Goal: Information Seeking & Learning: Check status

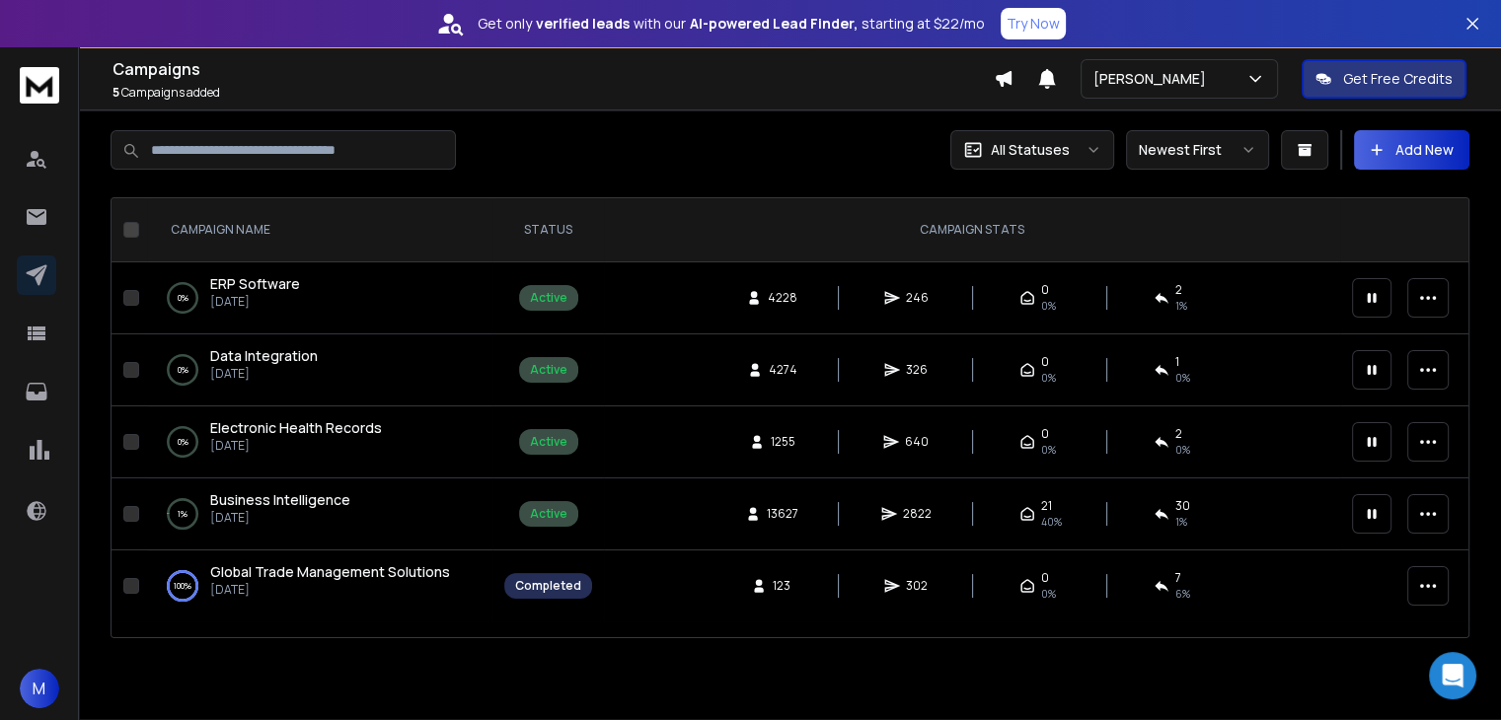
click at [407, 291] on div "0 % ERP Software [DATE]" at bounding box center [320, 297] width 306 height 47
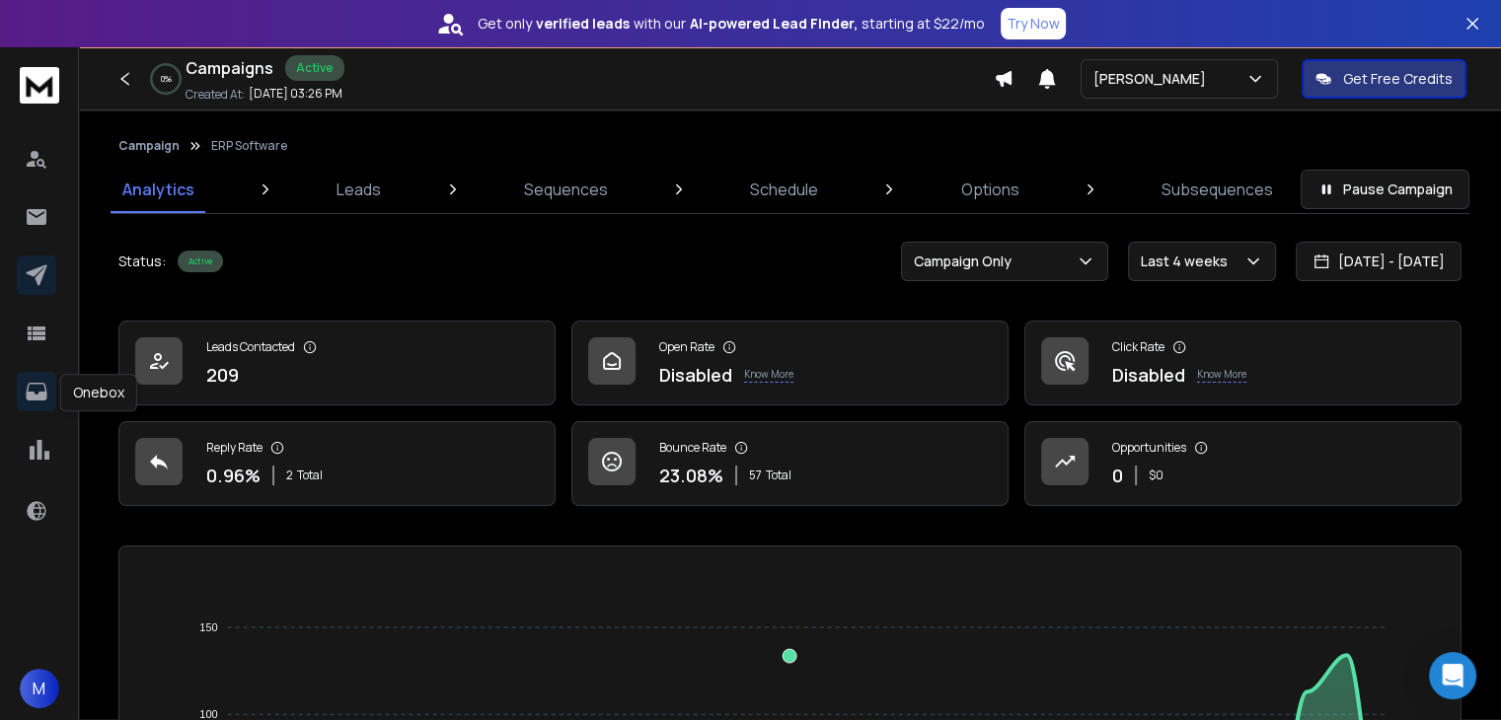
click at [42, 388] on icon at bounding box center [37, 392] width 24 height 24
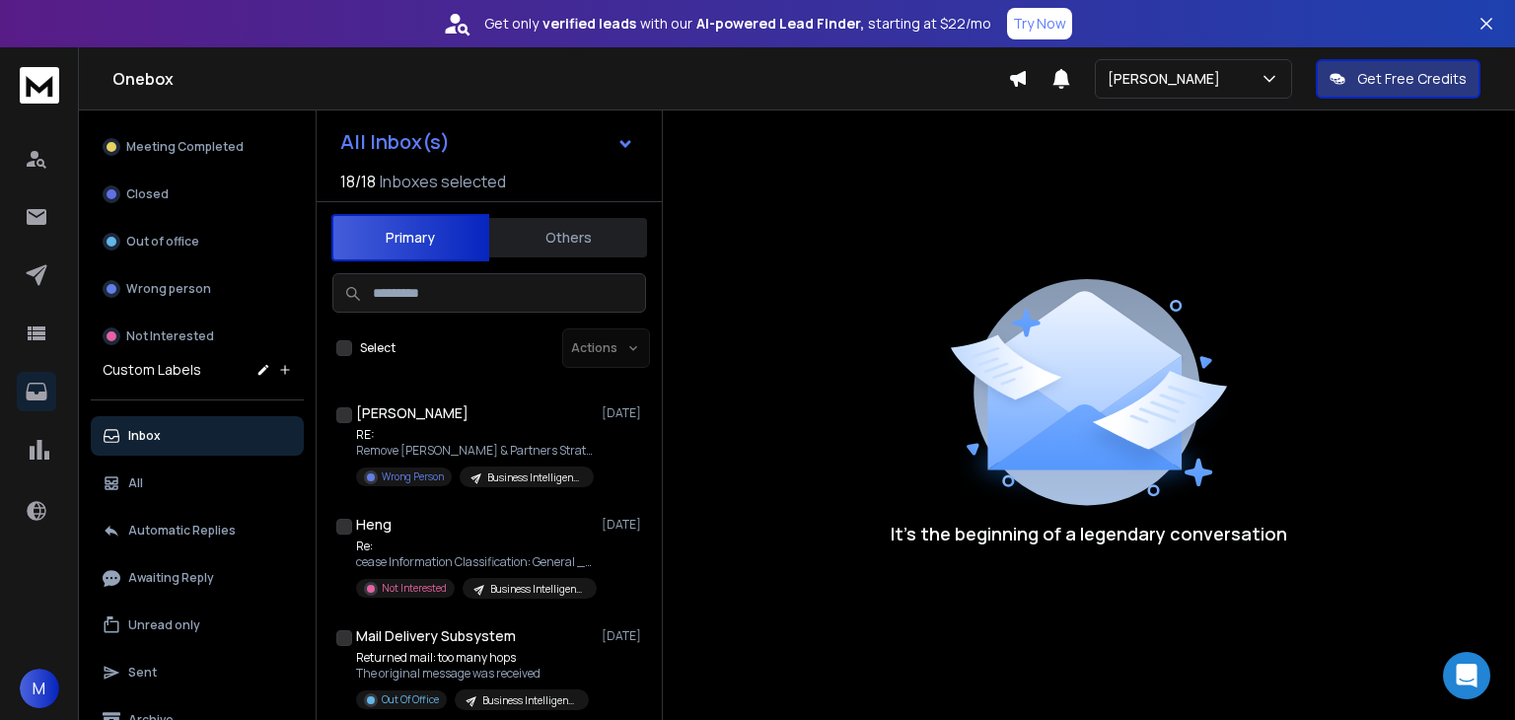
scroll to position [395, 0]
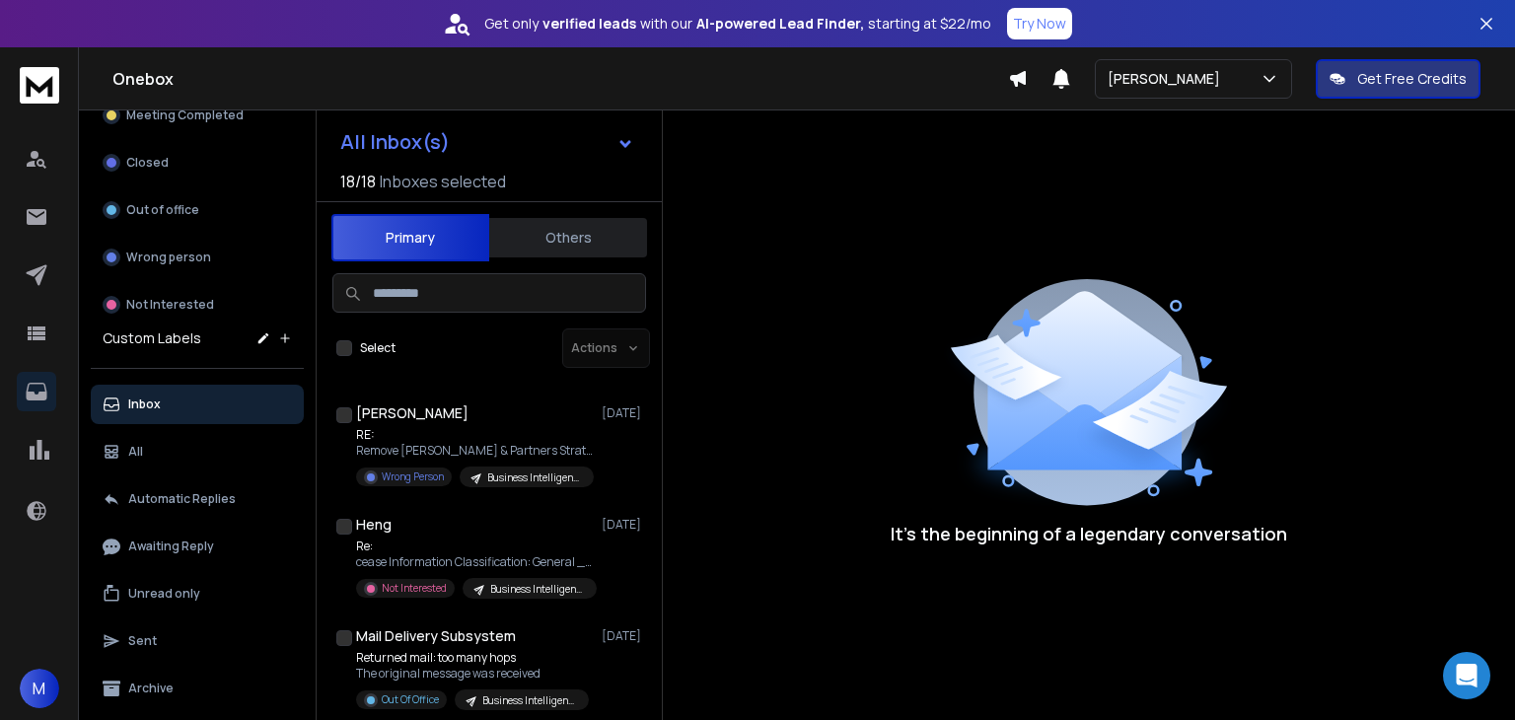
click at [197, 415] on button "Inbox" at bounding box center [197, 404] width 213 height 39
click at [203, 452] on button "All" at bounding box center [197, 451] width 213 height 39
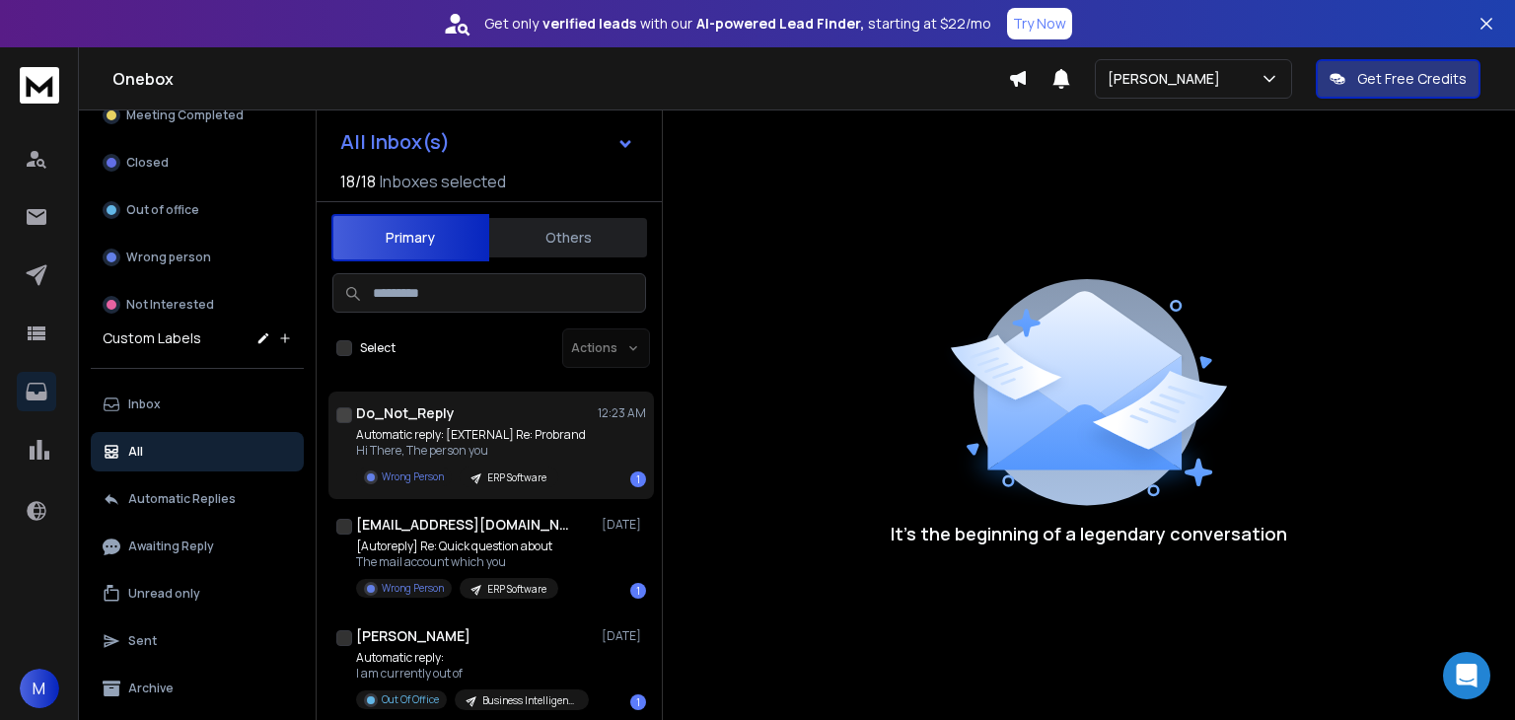
click at [503, 412] on div "Do_Not_Reply 12:23 AM" at bounding box center [501, 414] width 290 height 20
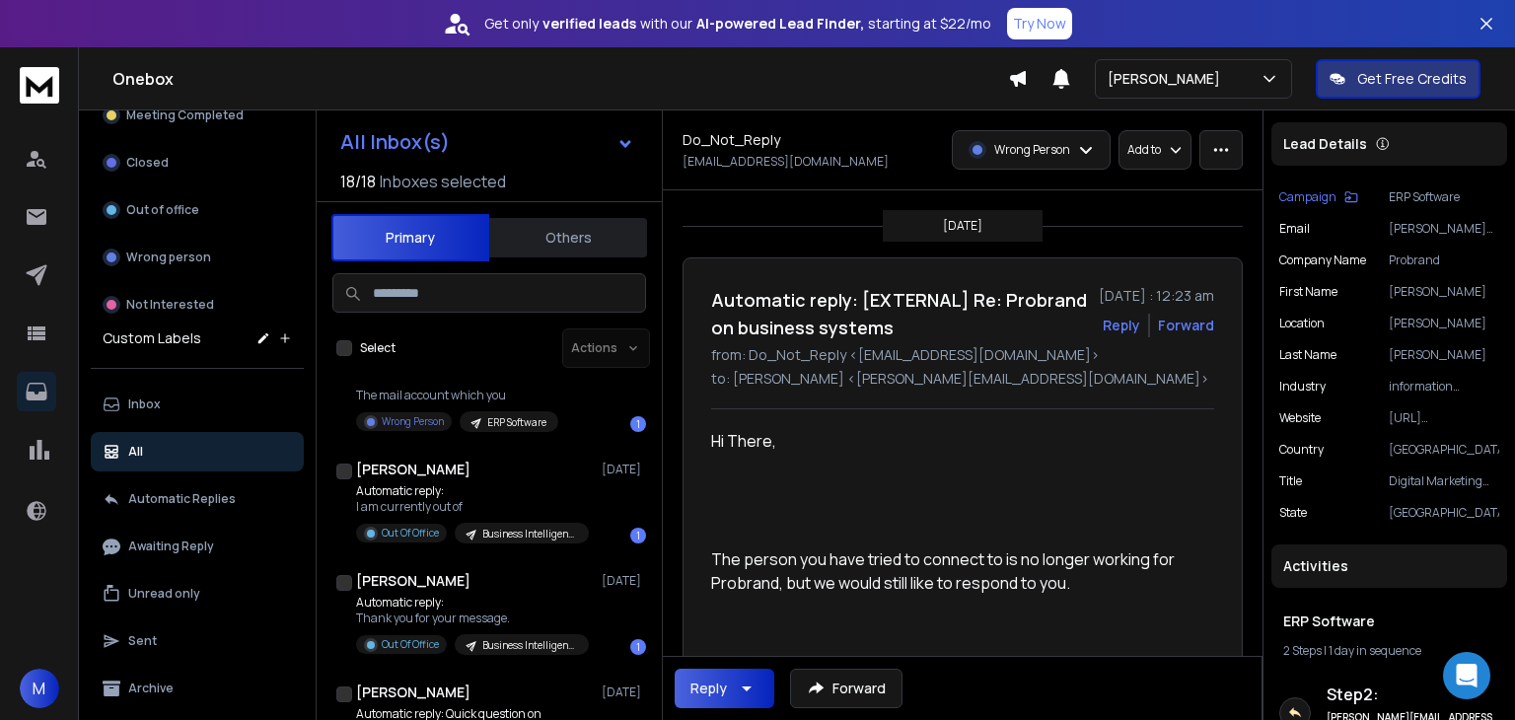
scroll to position [197, 0]
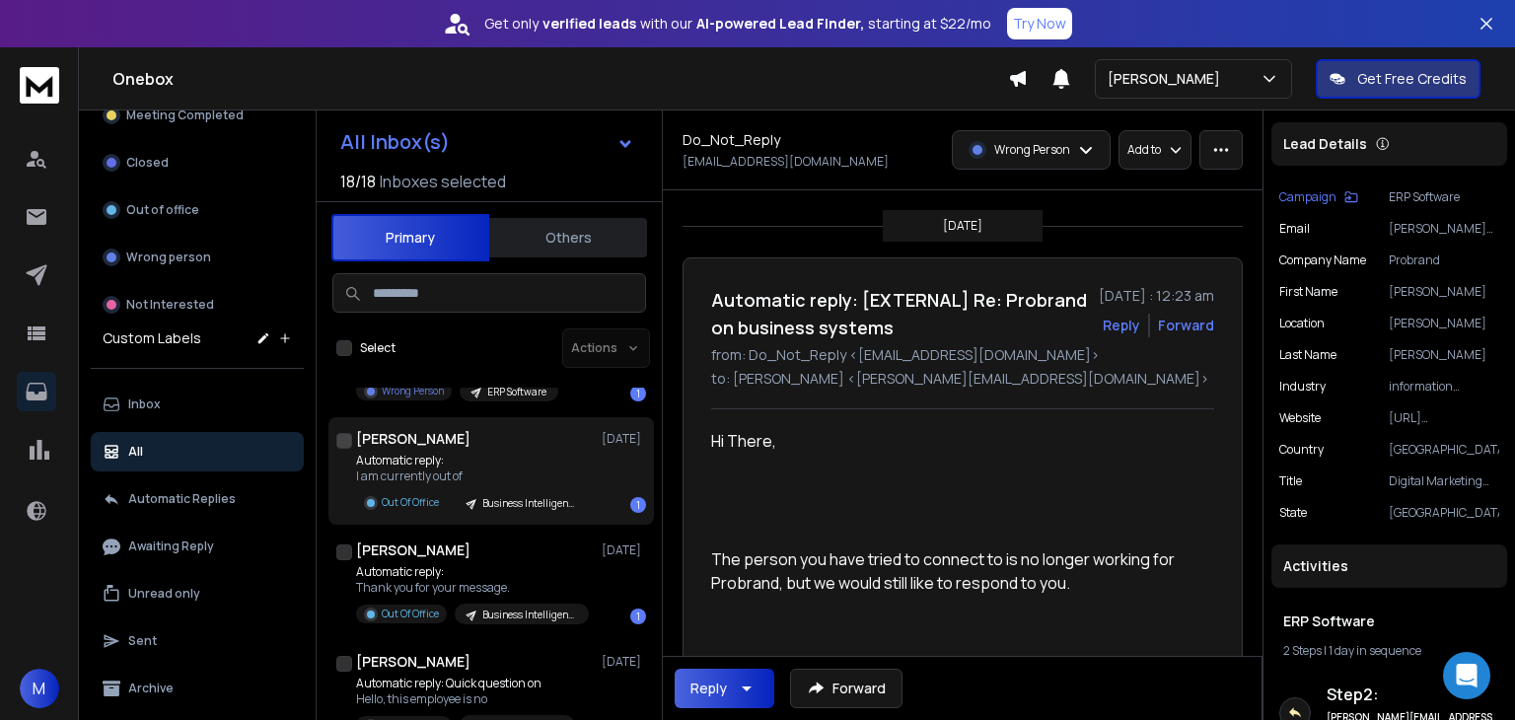
click at [490, 460] on p "Automatic reply:" at bounding box center [472, 461] width 233 height 16
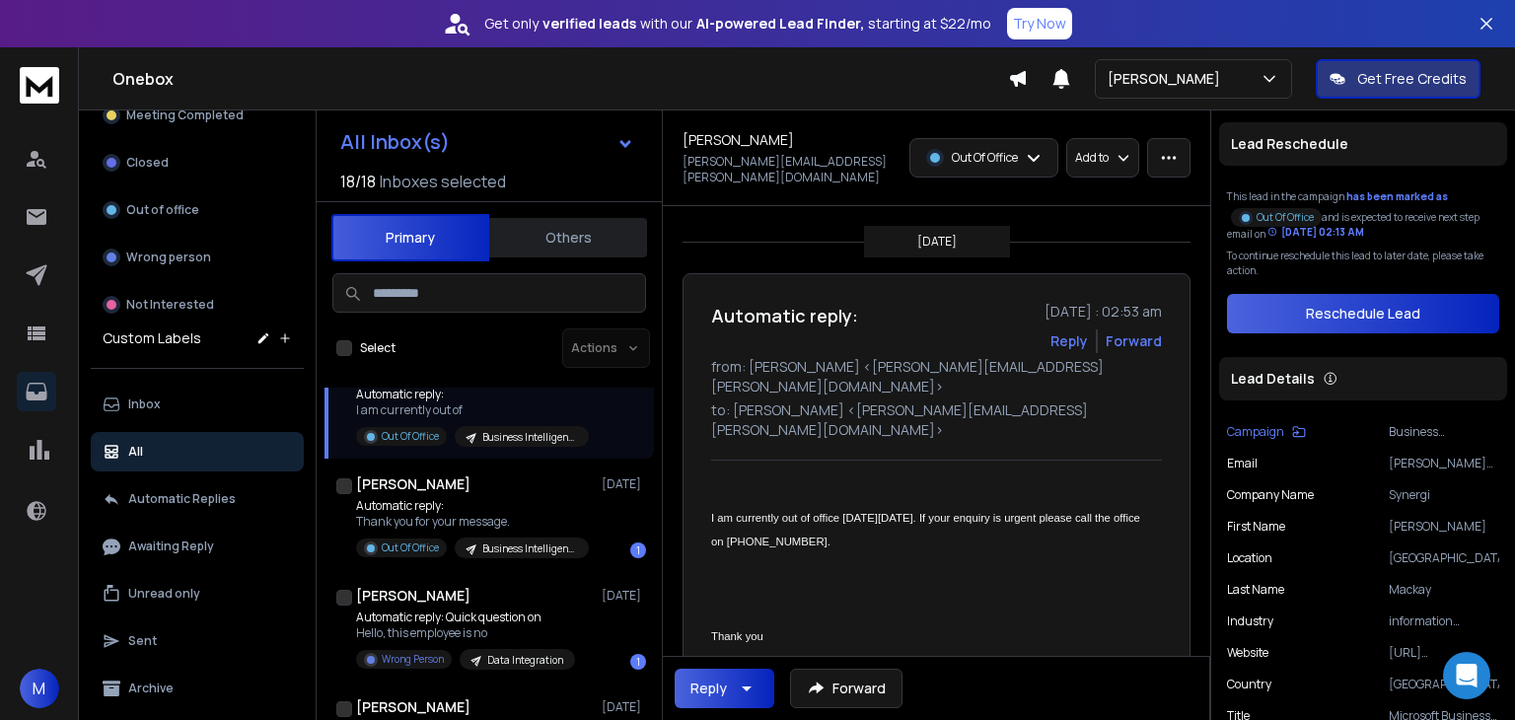
scroll to position [296, 0]
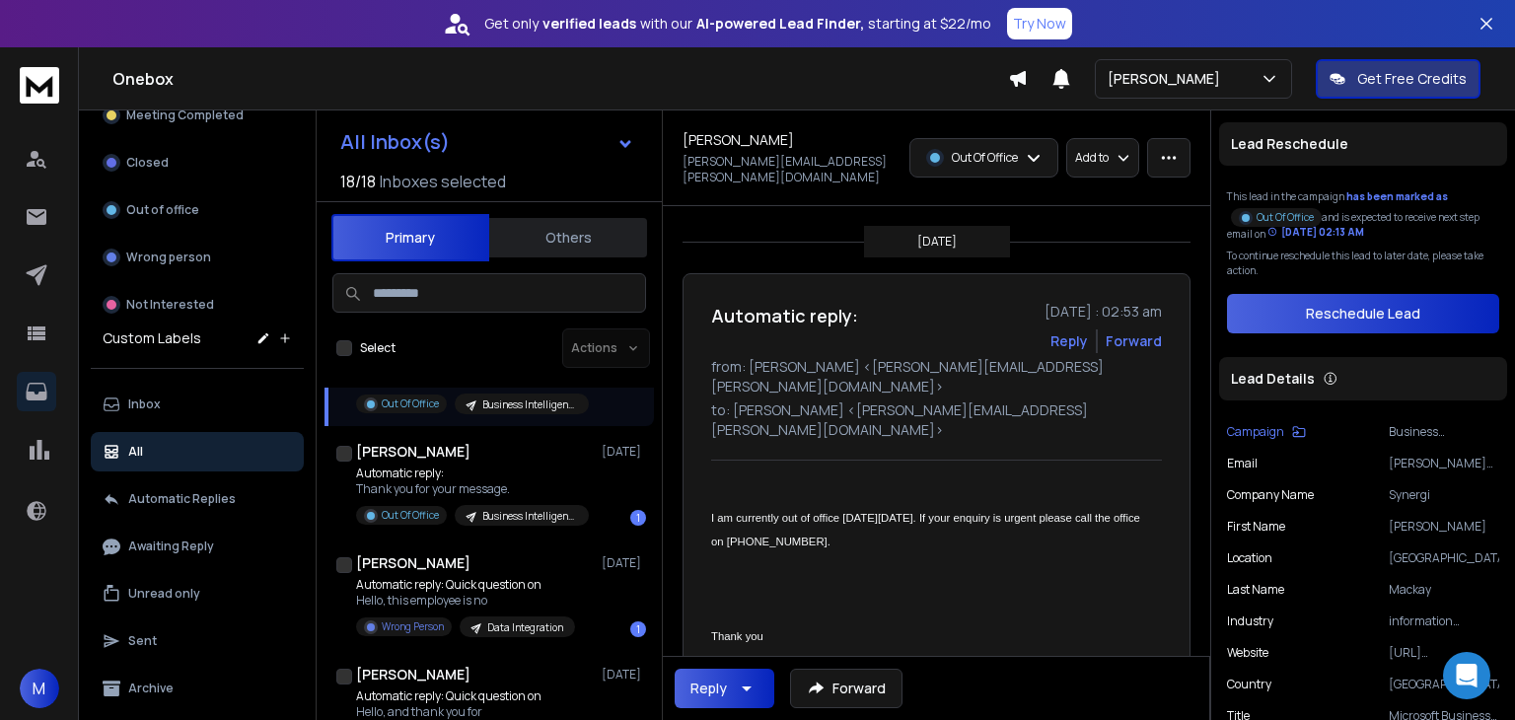
click at [490, 460] on div "[PERSON_NAME] [DATE]" at bounding box center [501, 452] width 290 height 20
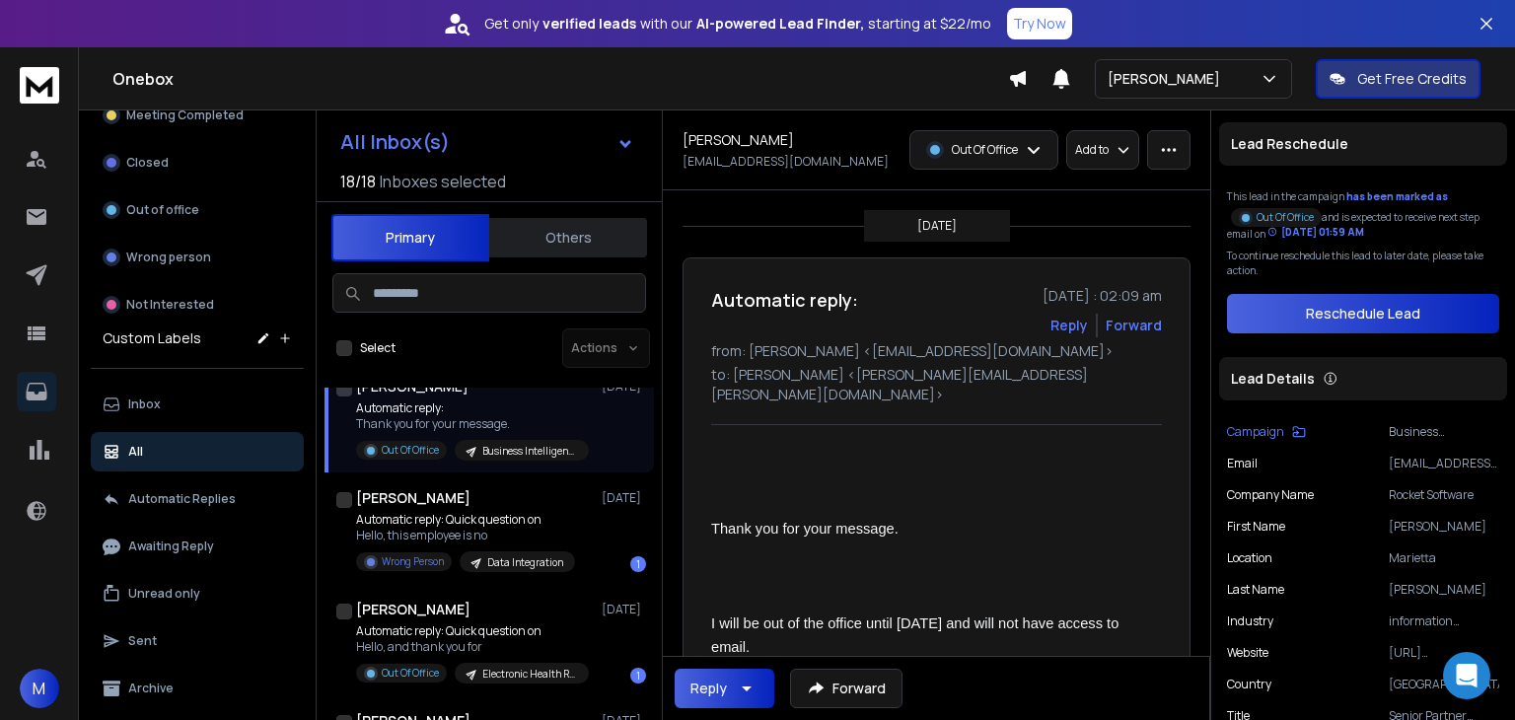
scroll to position [395, 0]
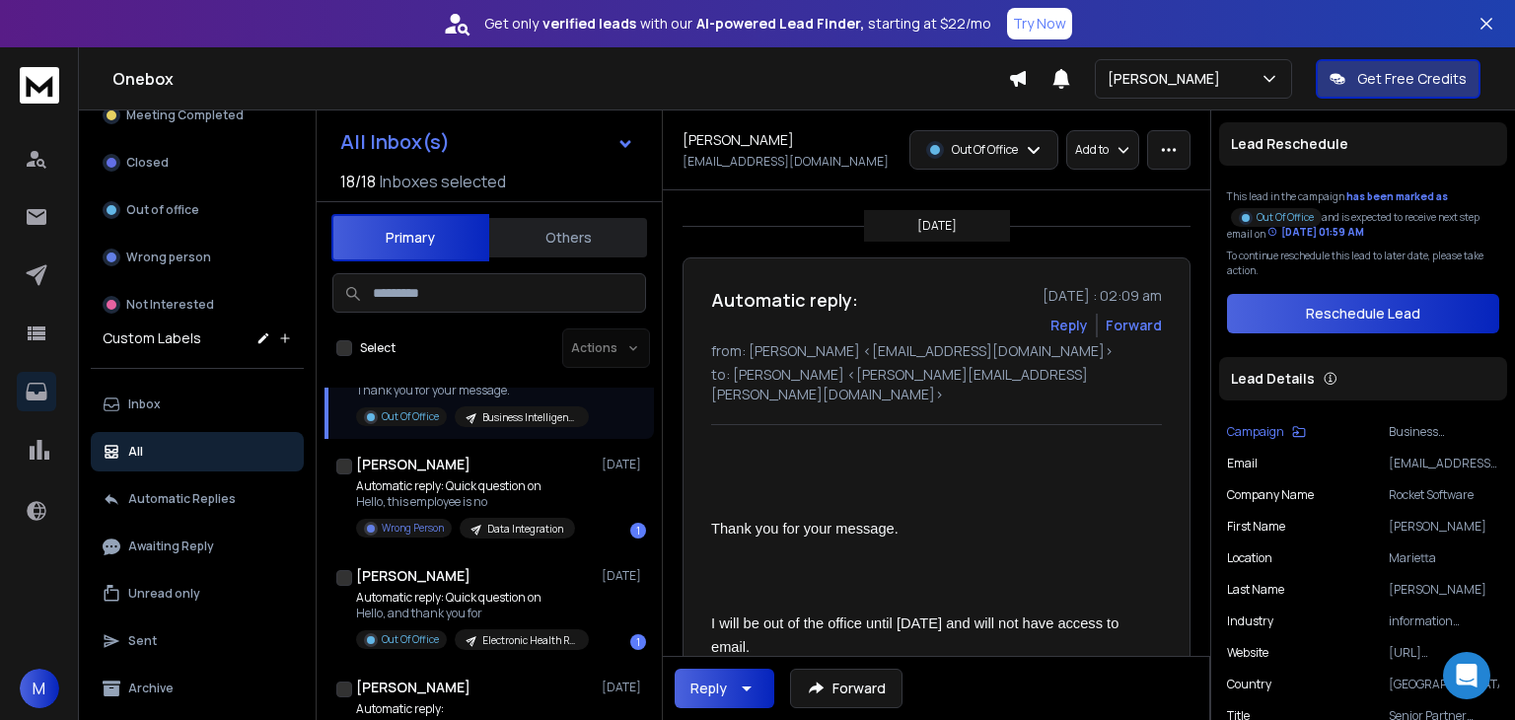
click at [490, 460] on div "[PERSON_NAME] [DATE]" at bounding box center [501, 465] width 290 height 20
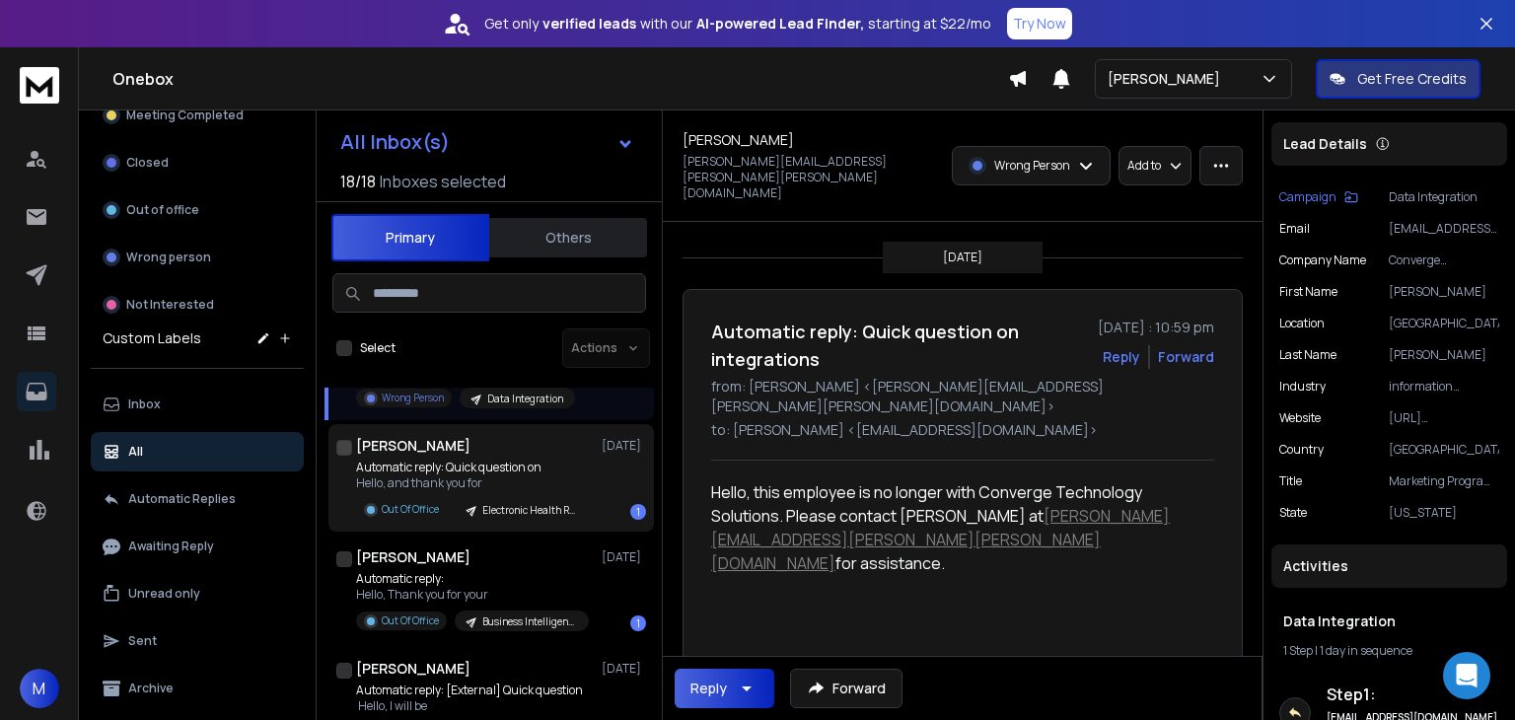
scroll to position [493, 0]
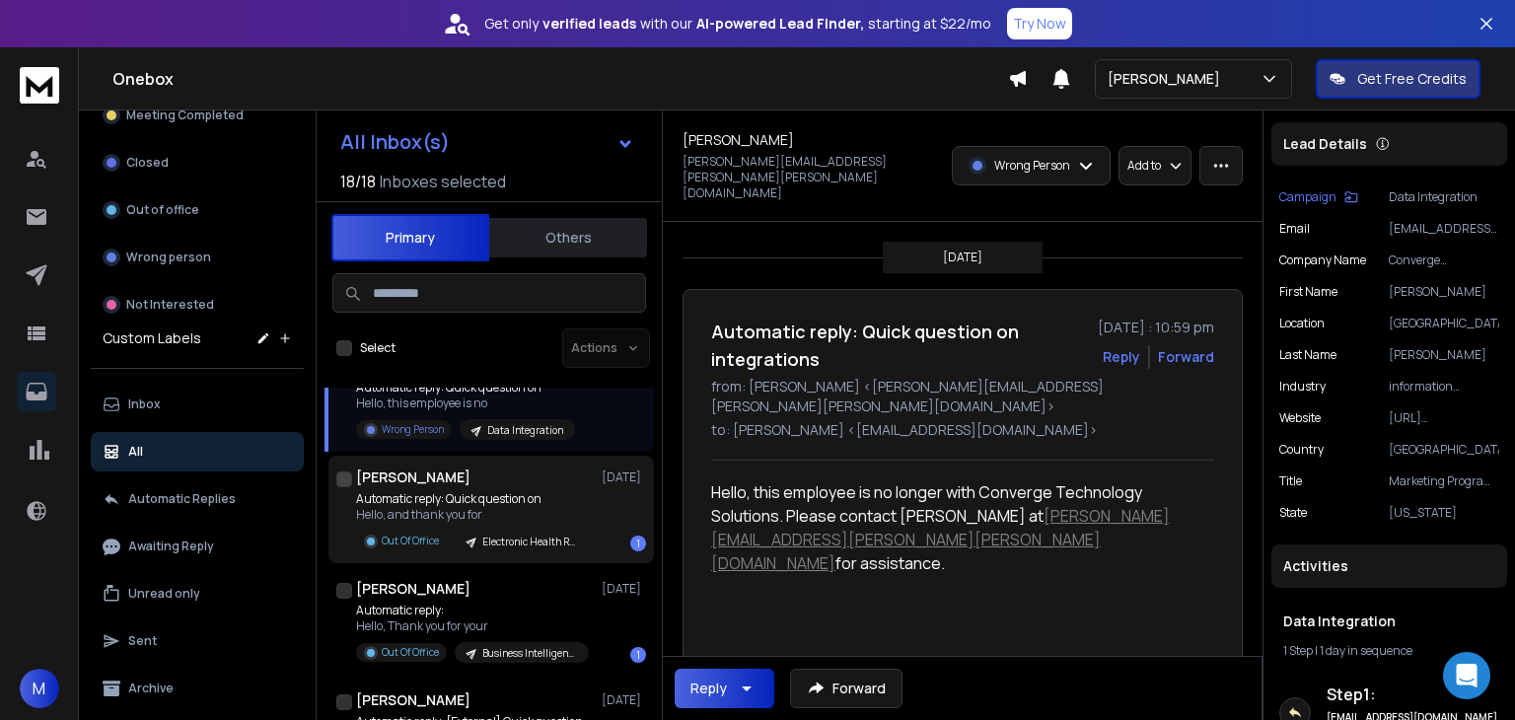
click at [486, 479] on div "[PERSON_NAME] [DATE]" at bounding box center [501, 478] width 290 height 20
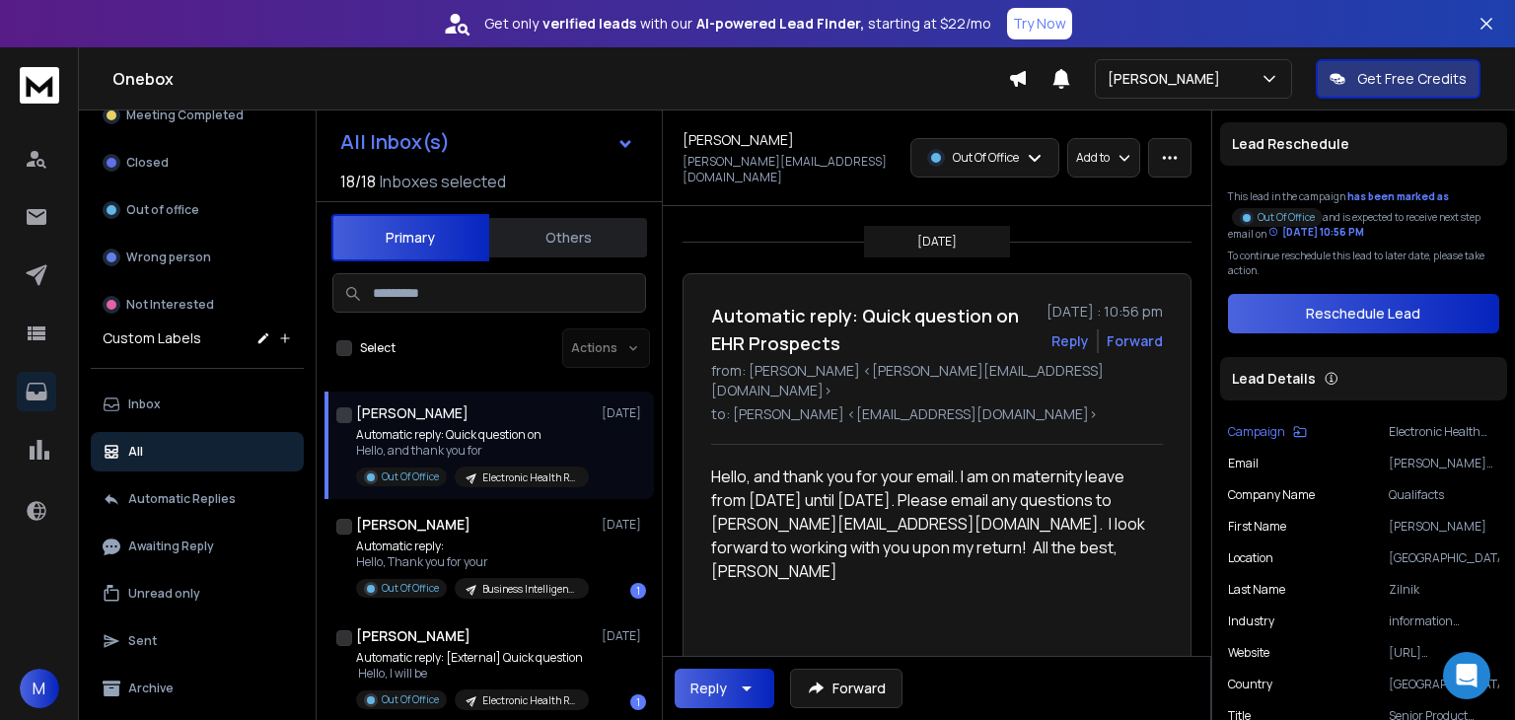
scroll to position [592, 0]
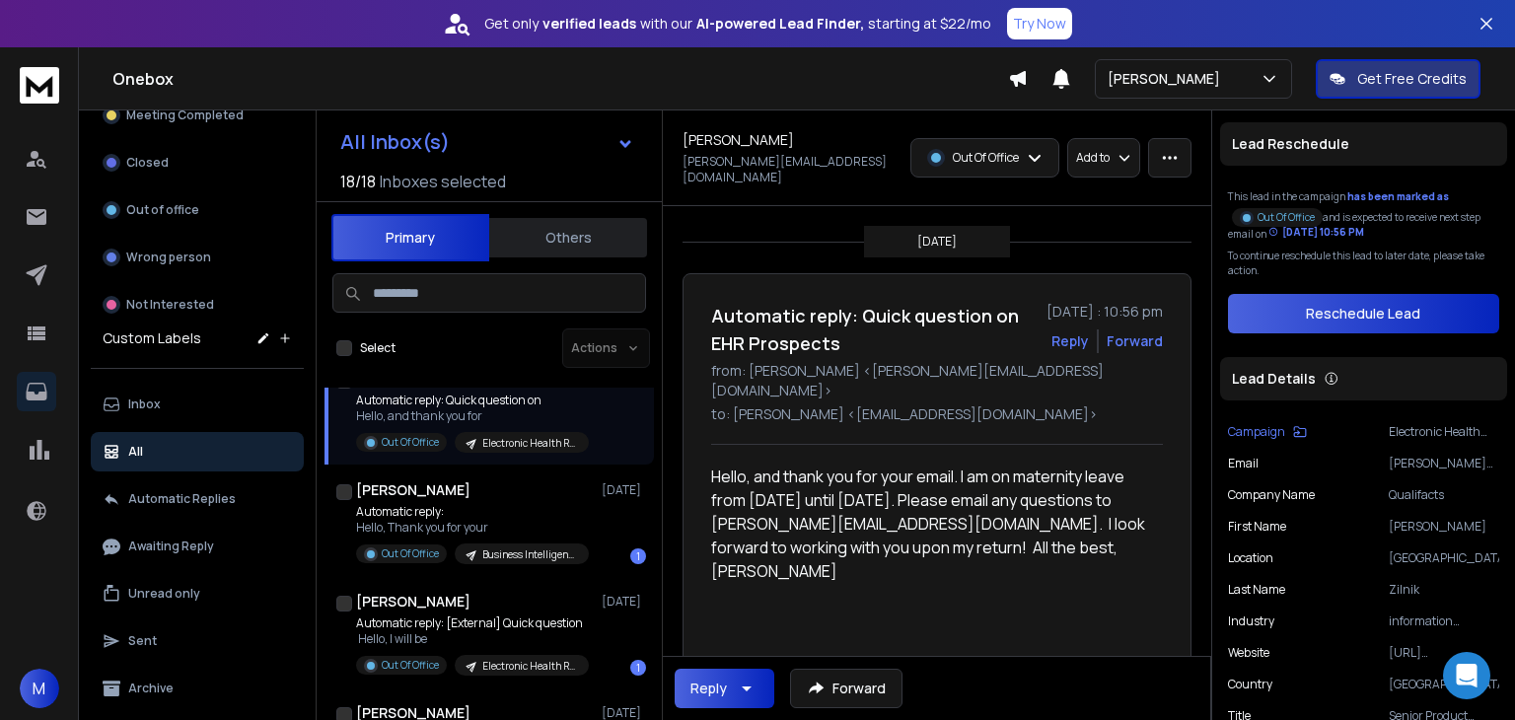
click at [486, 480] on div "[PERSON_NAME] [DATE]" at bounding box center [501, 490] width 290 height 20
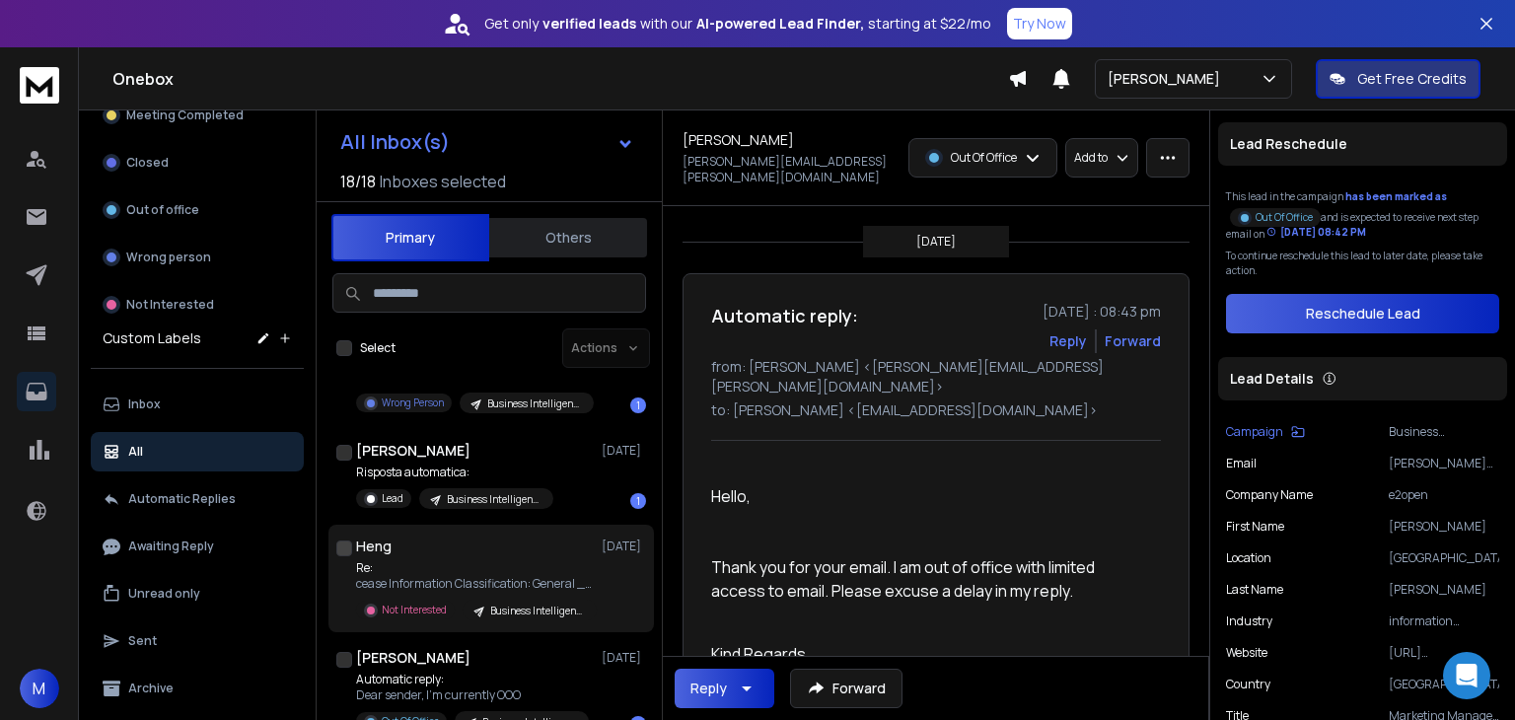
scroll to position [1480, 0]
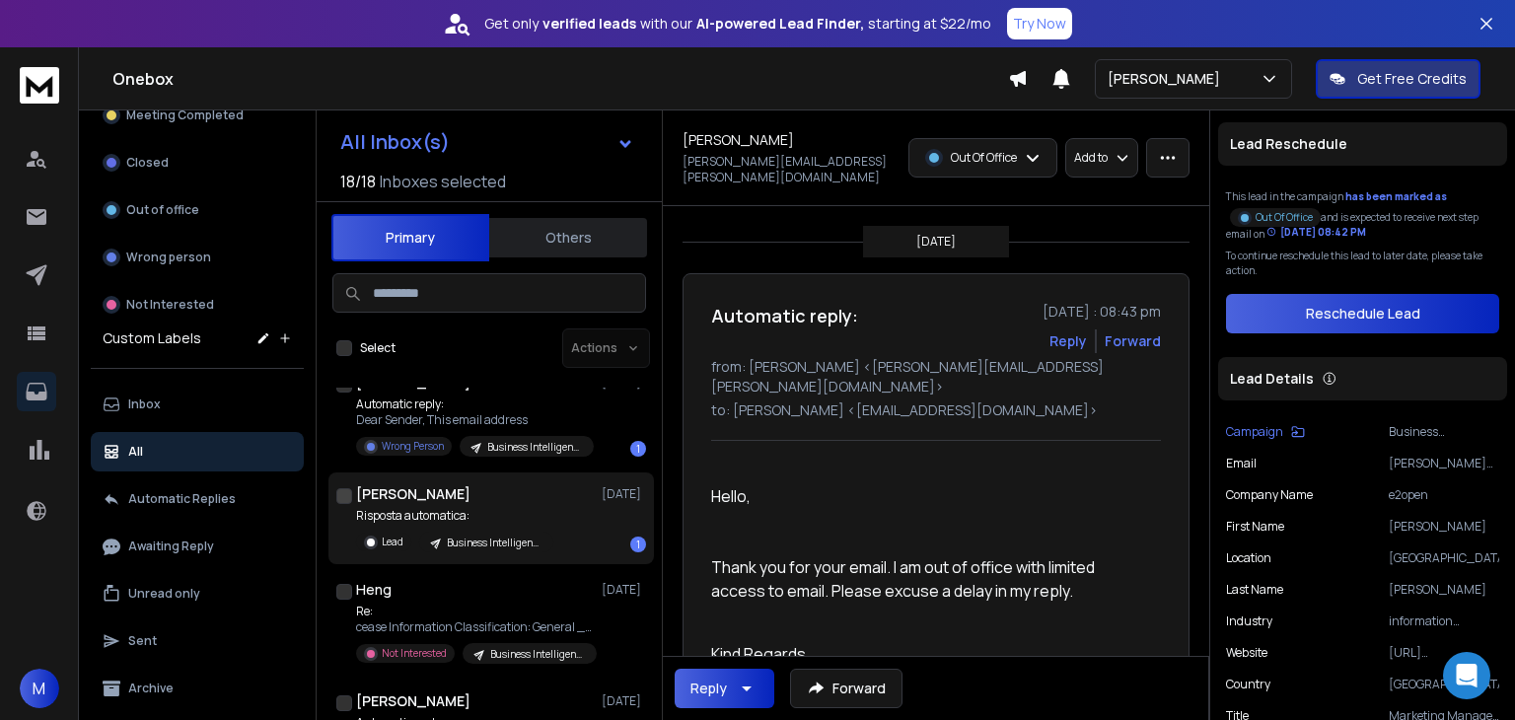
click at [504, 490] on div "[PERSON_NAME] [DATE]" at bounding box center [501, 494] width 290 height 20
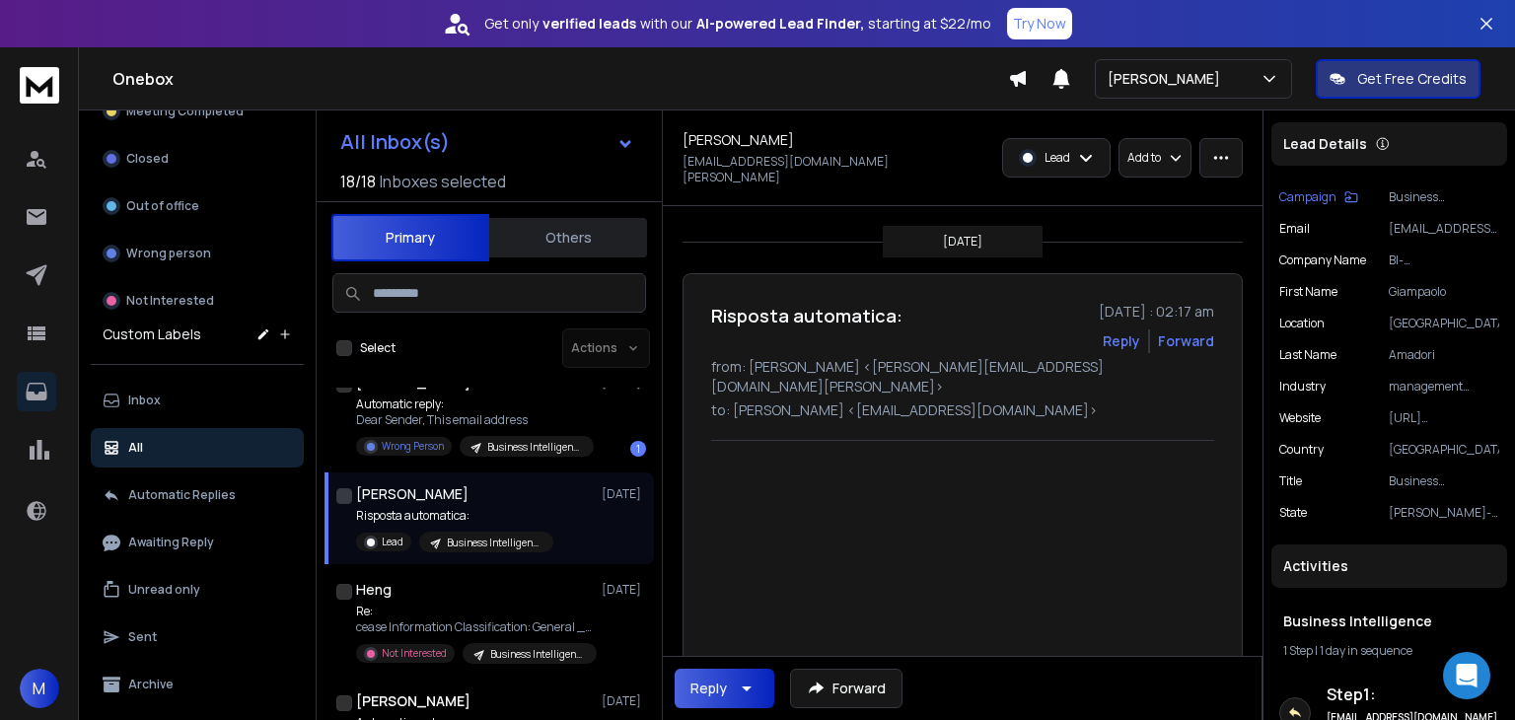
click at [495, 491] on div "[PERSON_NAME] [DATE]" at bounding box center [501, 494] width 290 height 20
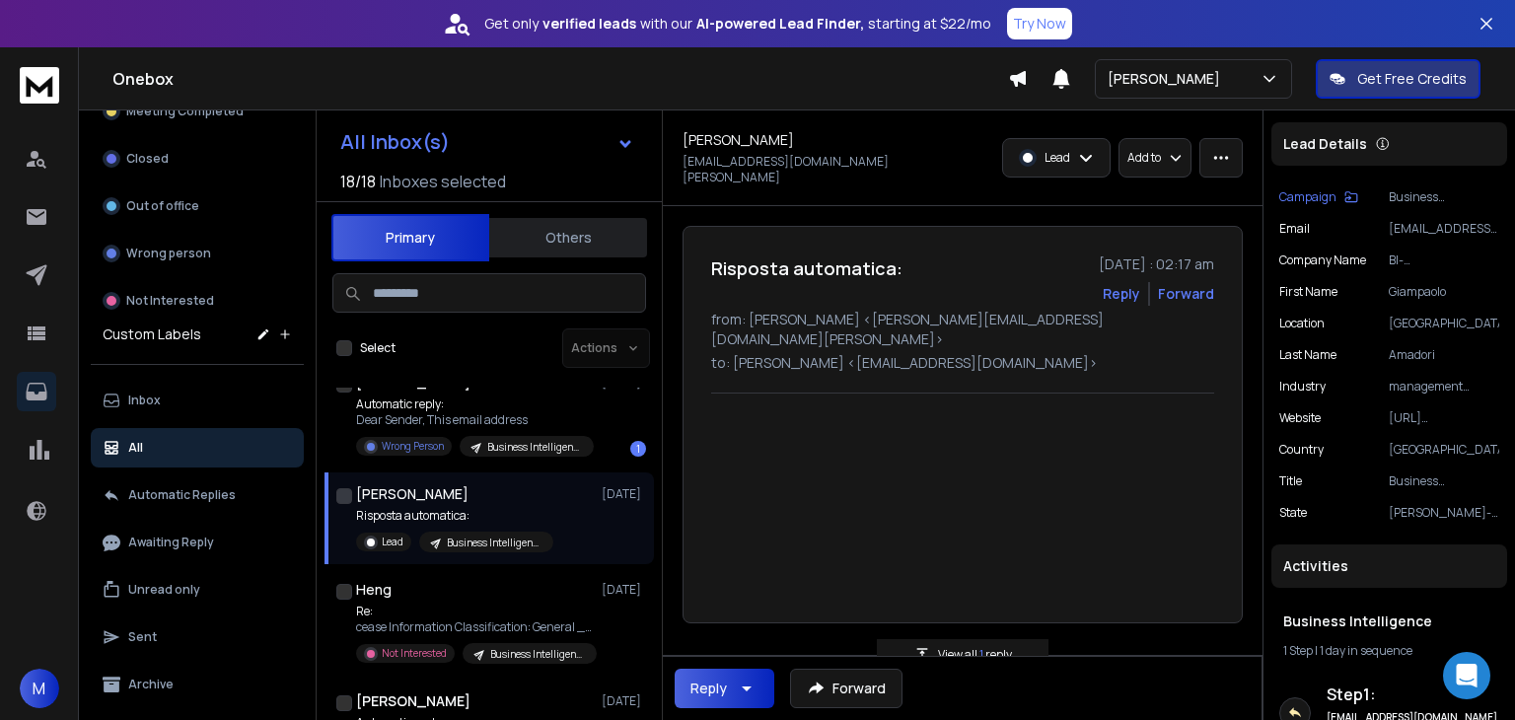
scroll to position [72, 0]
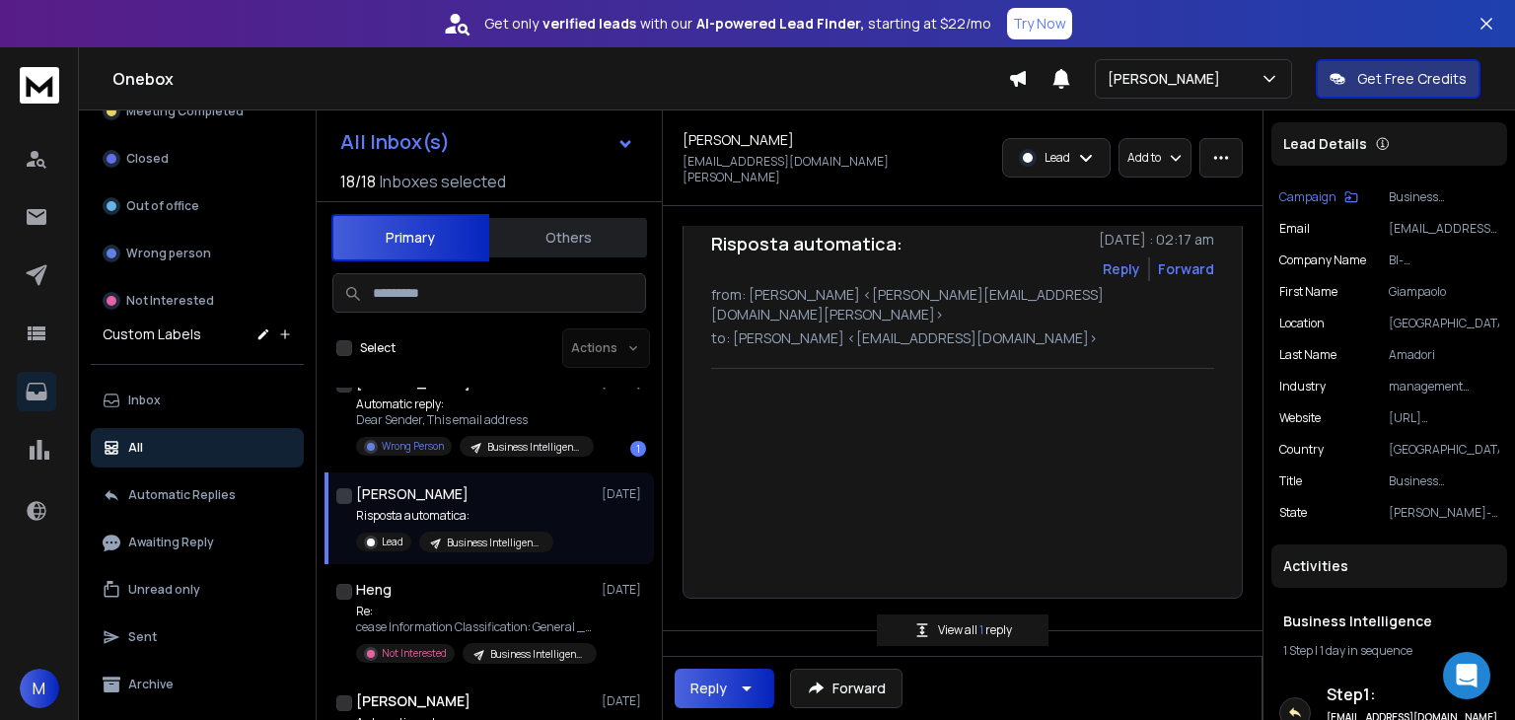
click at [917, 624] on icon at bounding box center [922, 630] width 11 height 13
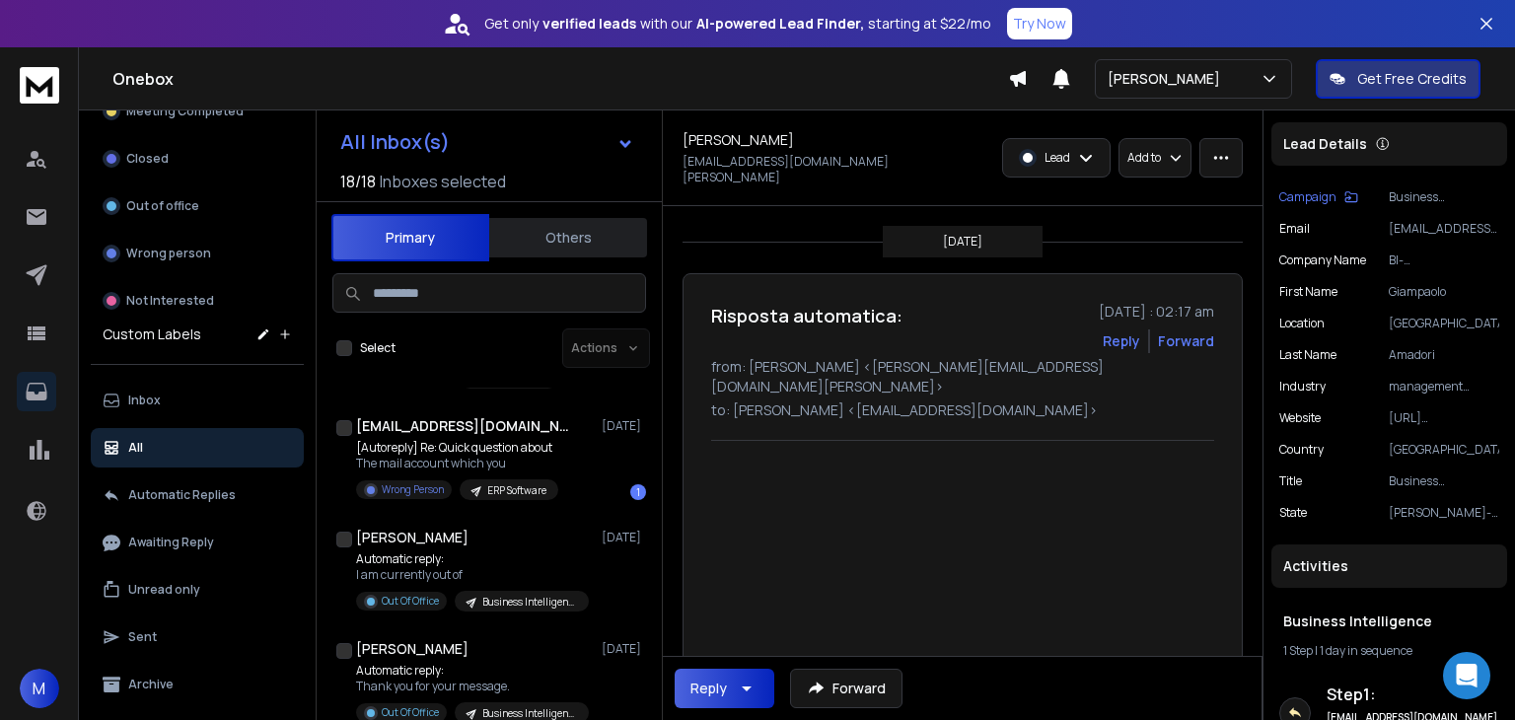
scroll to position [0, 0]
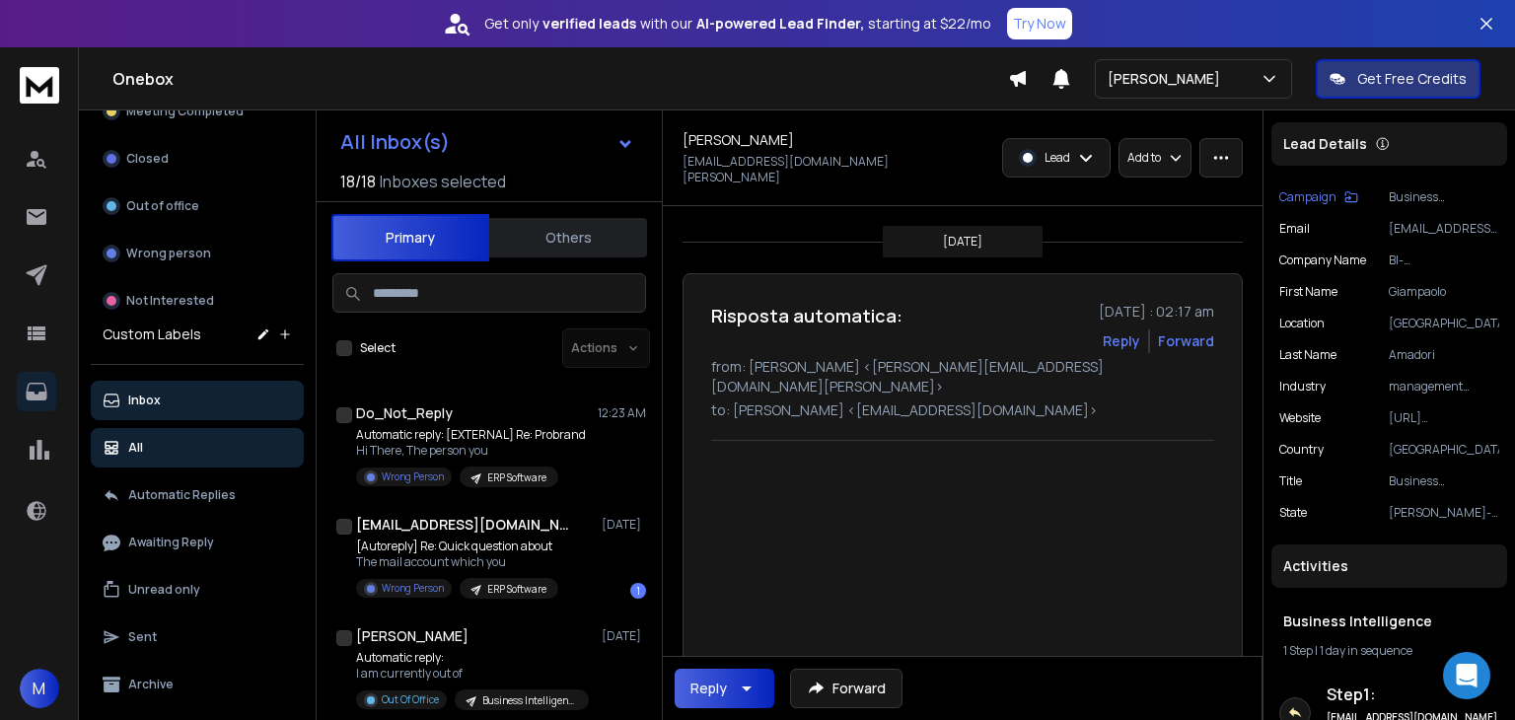
click at [173, 392] on button "Inbox" at bounding box center [197, 400] width 213 height 39
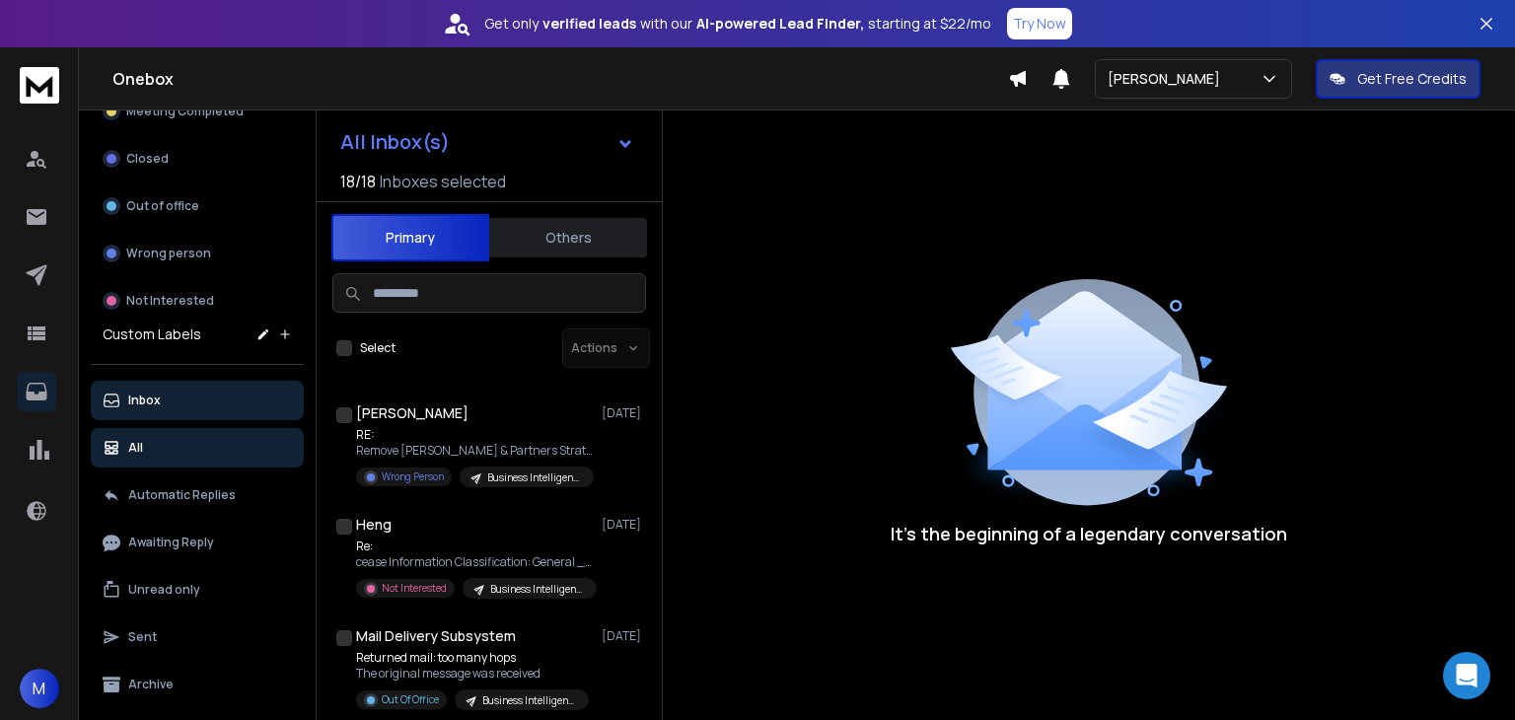
click at [176, 436] on button "All" at bounding box center [197, 447] width 213 height 39
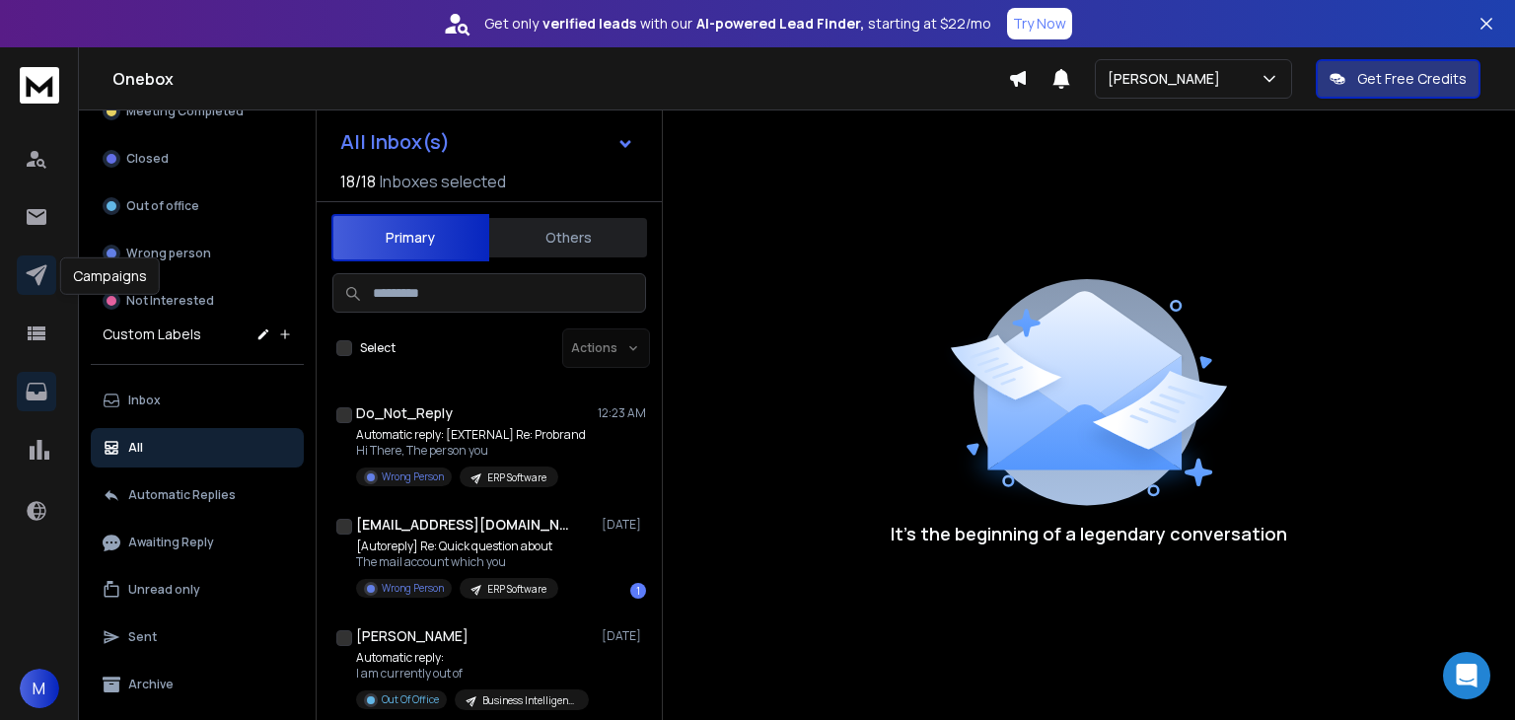
click at [48, 276] on link at bounding box center [36, 275] width 39 height 39
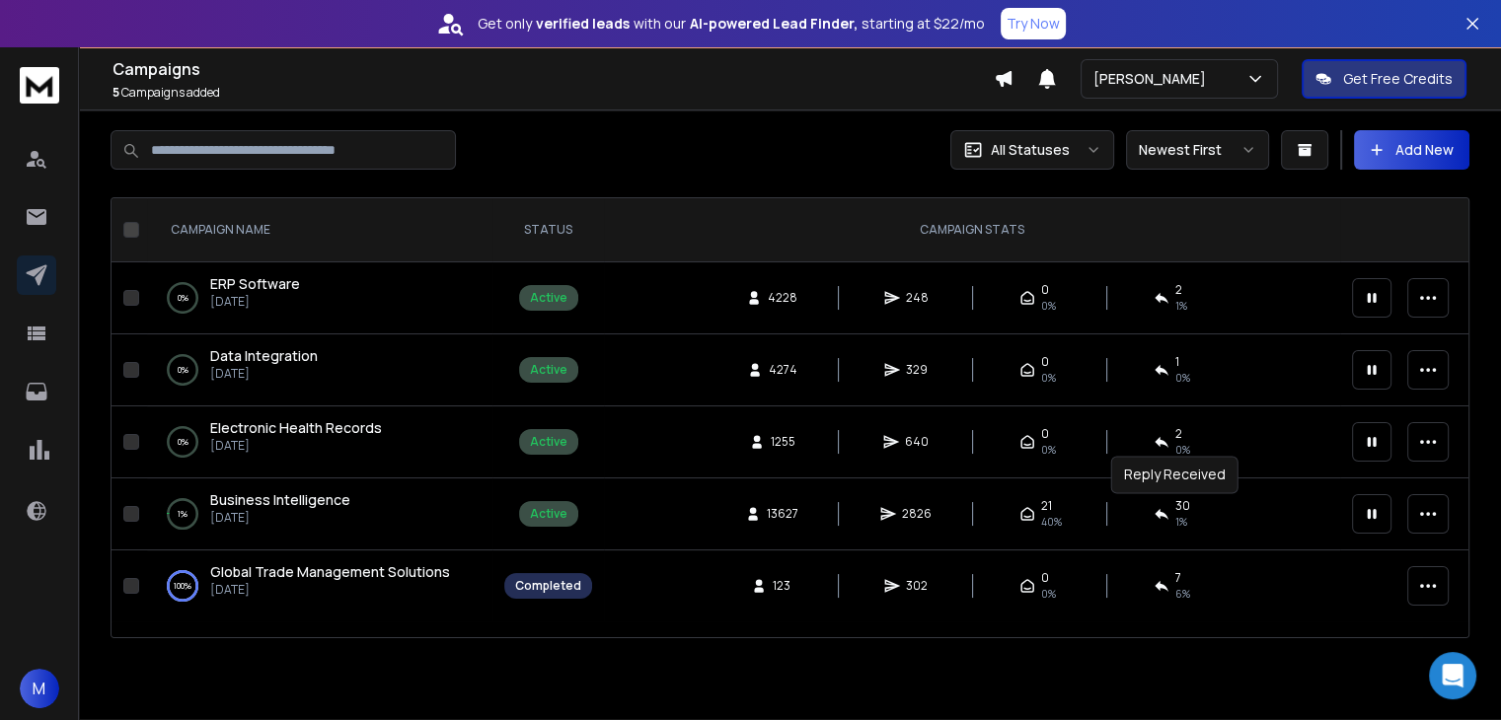
click at [1181, 507] on span "30" at bounding box center [1182, 506] width 15 height 16
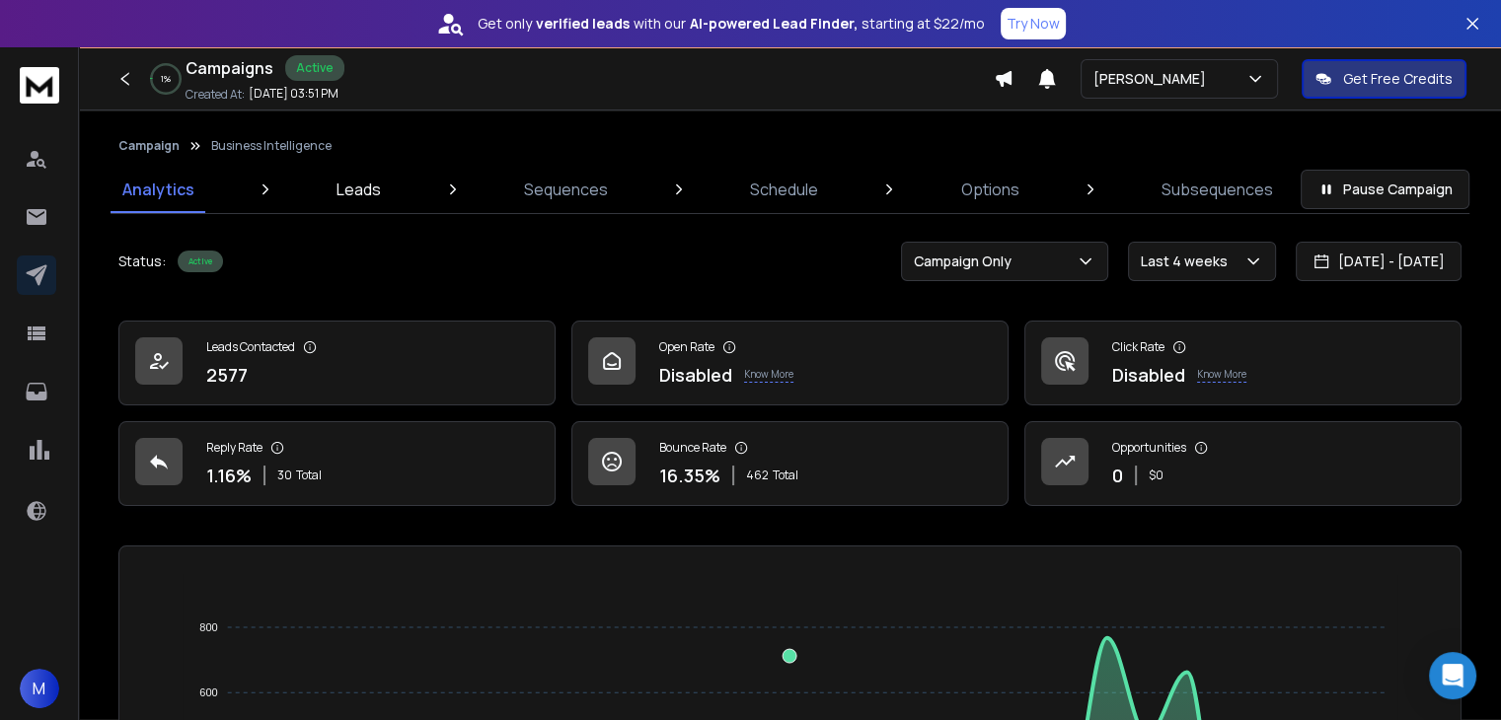
click at [379, 199] on p "Leads" at bounding box center [358, 190] width 44 height 24
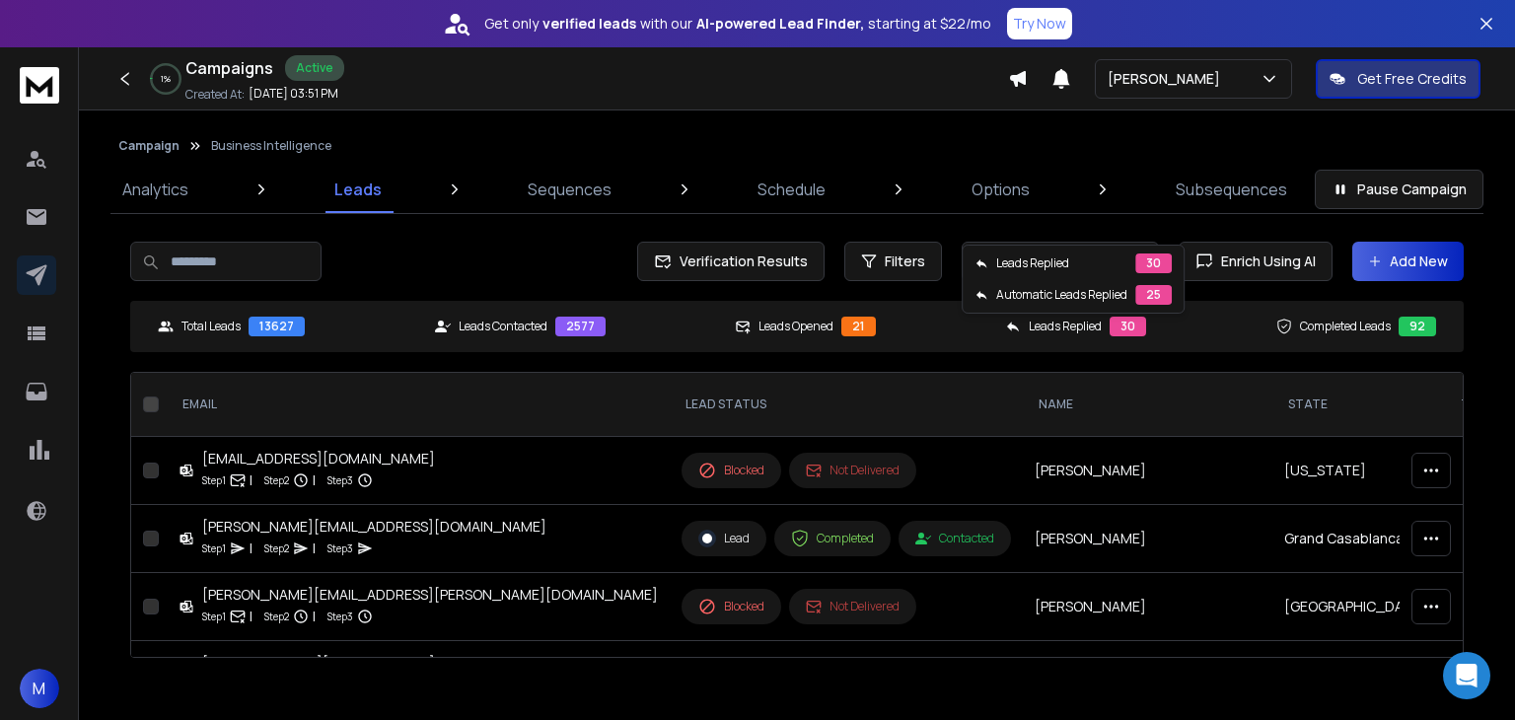
click at [1104, 258] on div "Leads Replied 30" at bounding box center [1073, 264] width 197 height 20
click at [808, 327] on p "Leads Opened" at bounding box center [796, 327] width 75 height 16
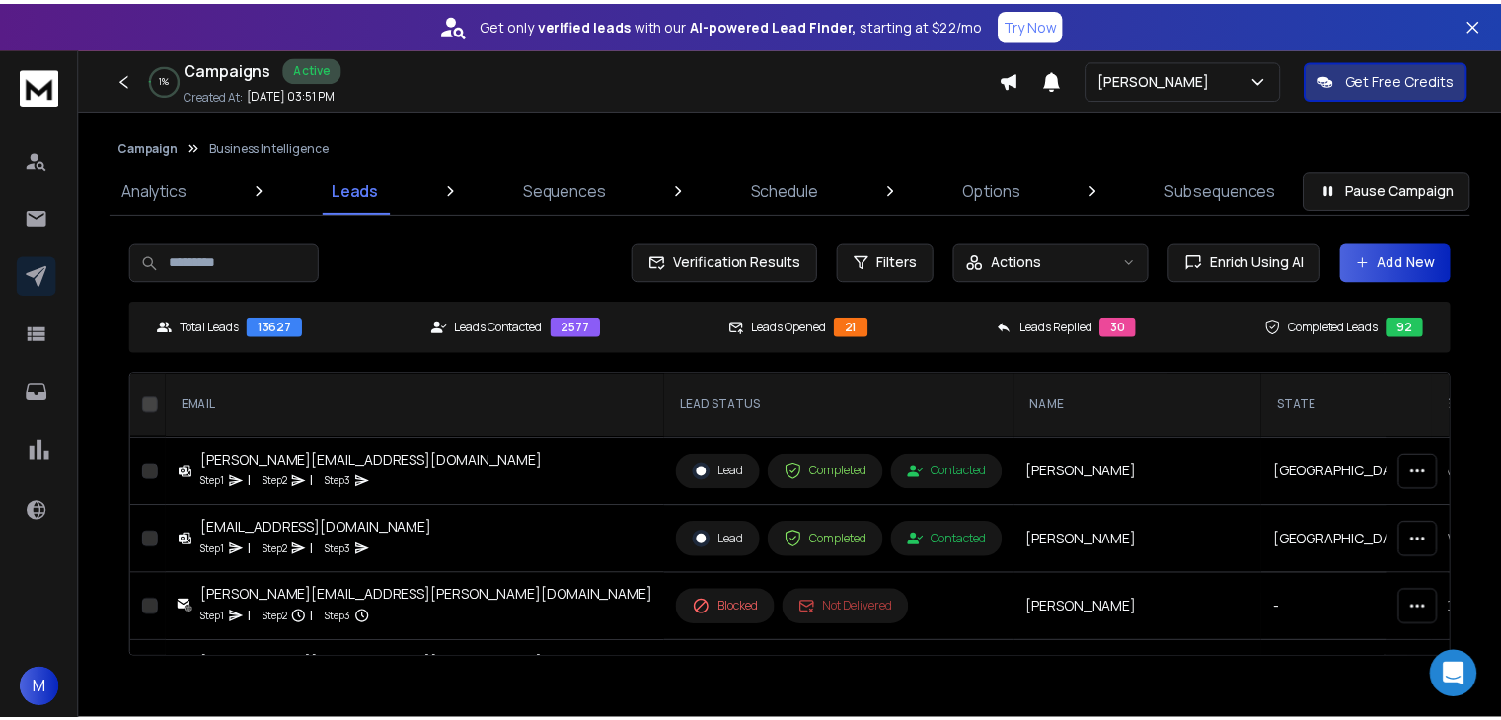
scroll to position [2467, 0]
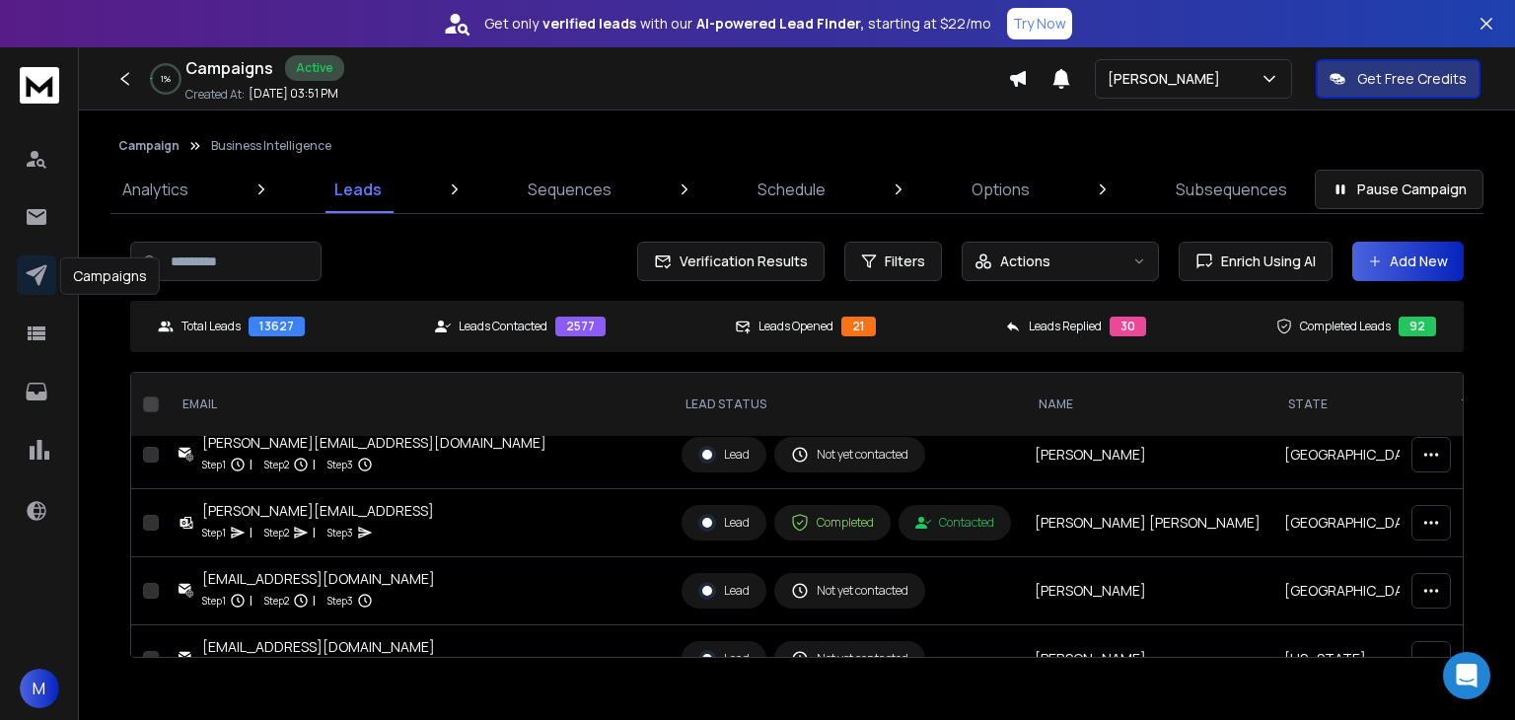
click at [55, 271] on div at bounding box center [39, 279] width 45 height 46
click at [154, 190] on p "Analytics" at bounding box center [155, 190] width 66 height 24
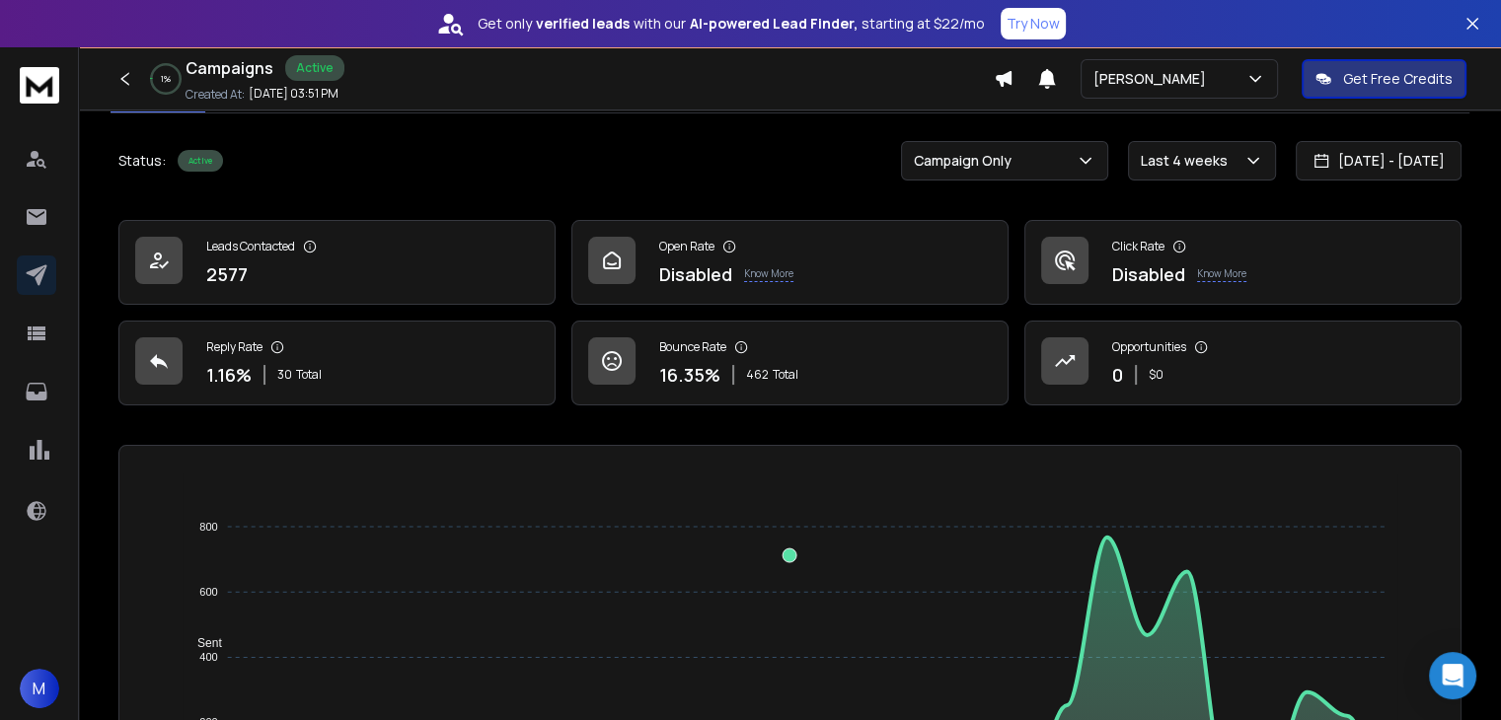
scroll to position [99, 0]
click at [41, 264] on icon at bounding box center [37, 275] width 24 height 24
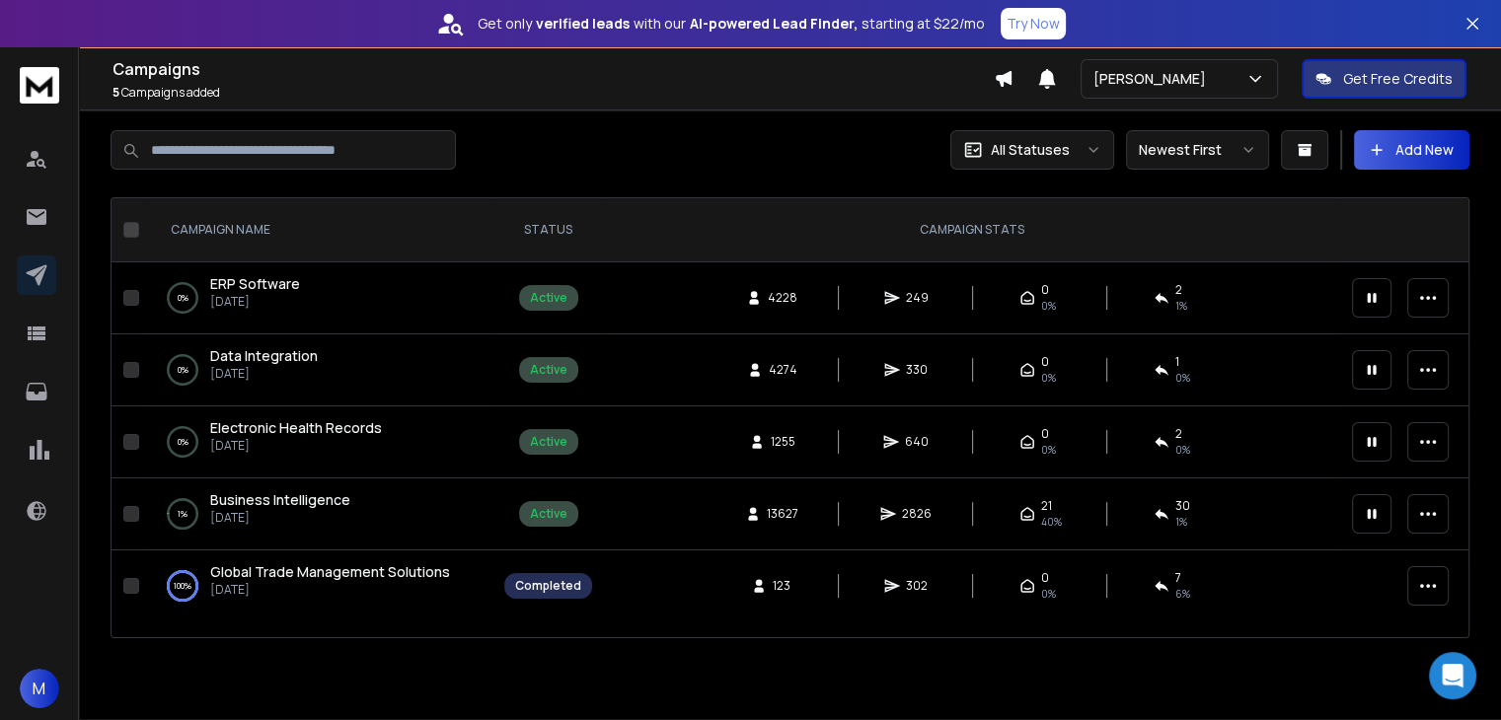
click at [249, 290] on span "ERP Software" at bounding box center [255, 283] width 90 height 19
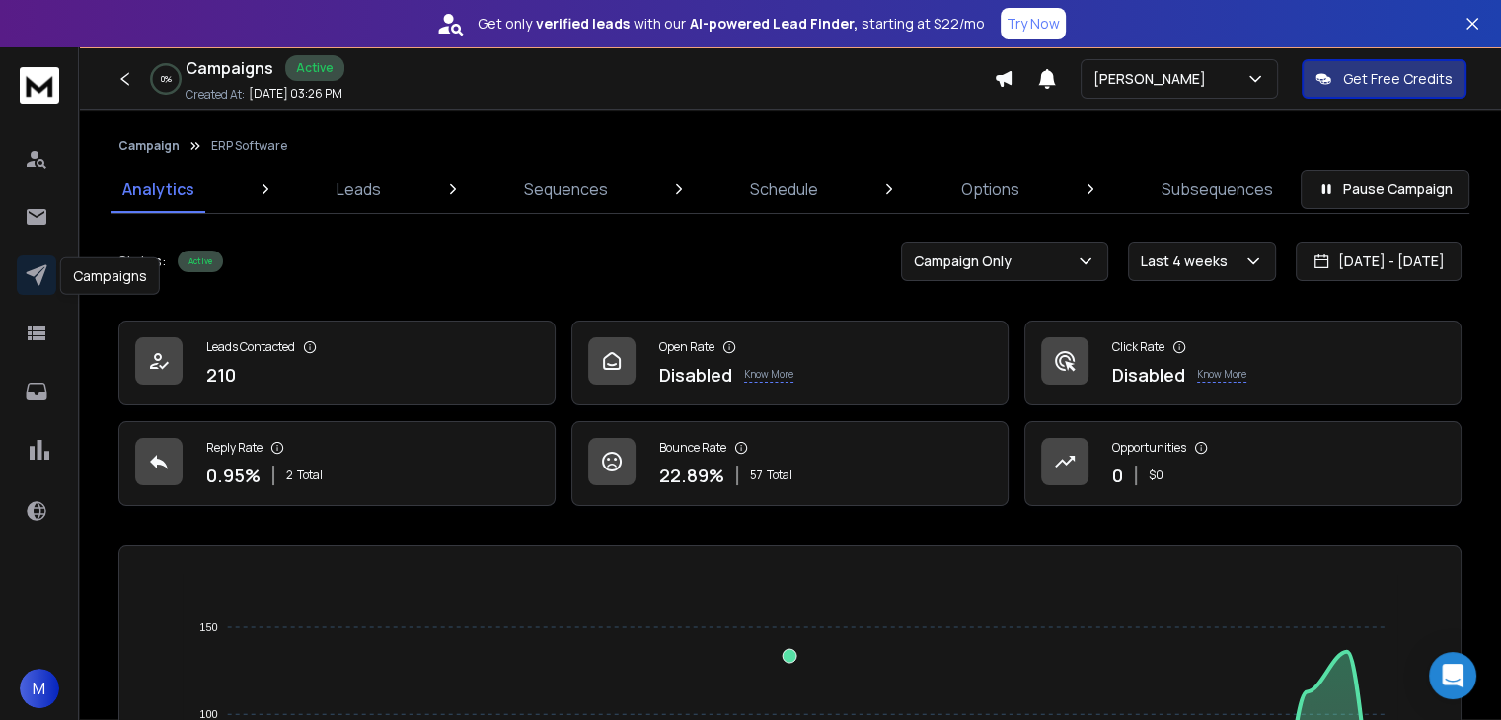
click at [39, 269] on icon at bounding box center [36, 274] width 21 height 21
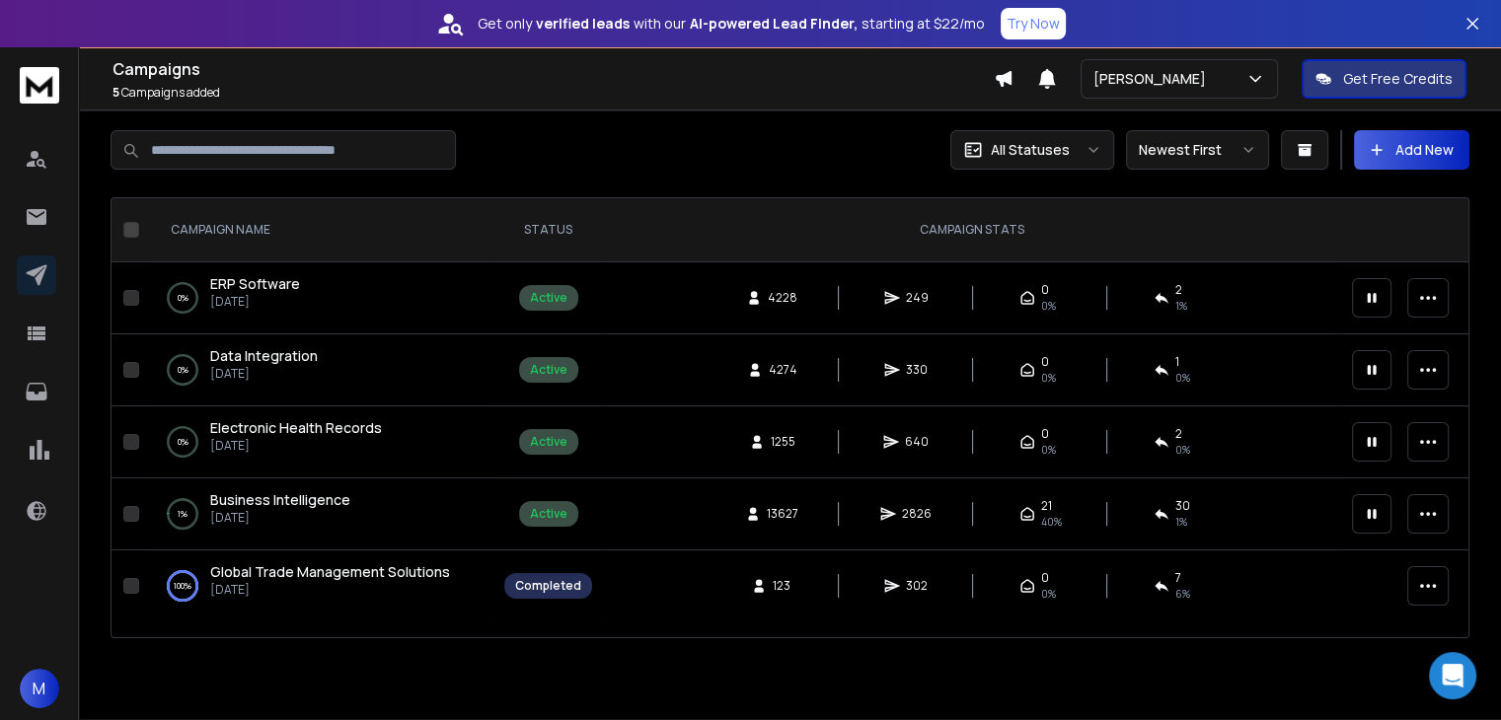
click at [261, 376] on p "[DATE]" at bounding box center [264, 374] width 108 height 16
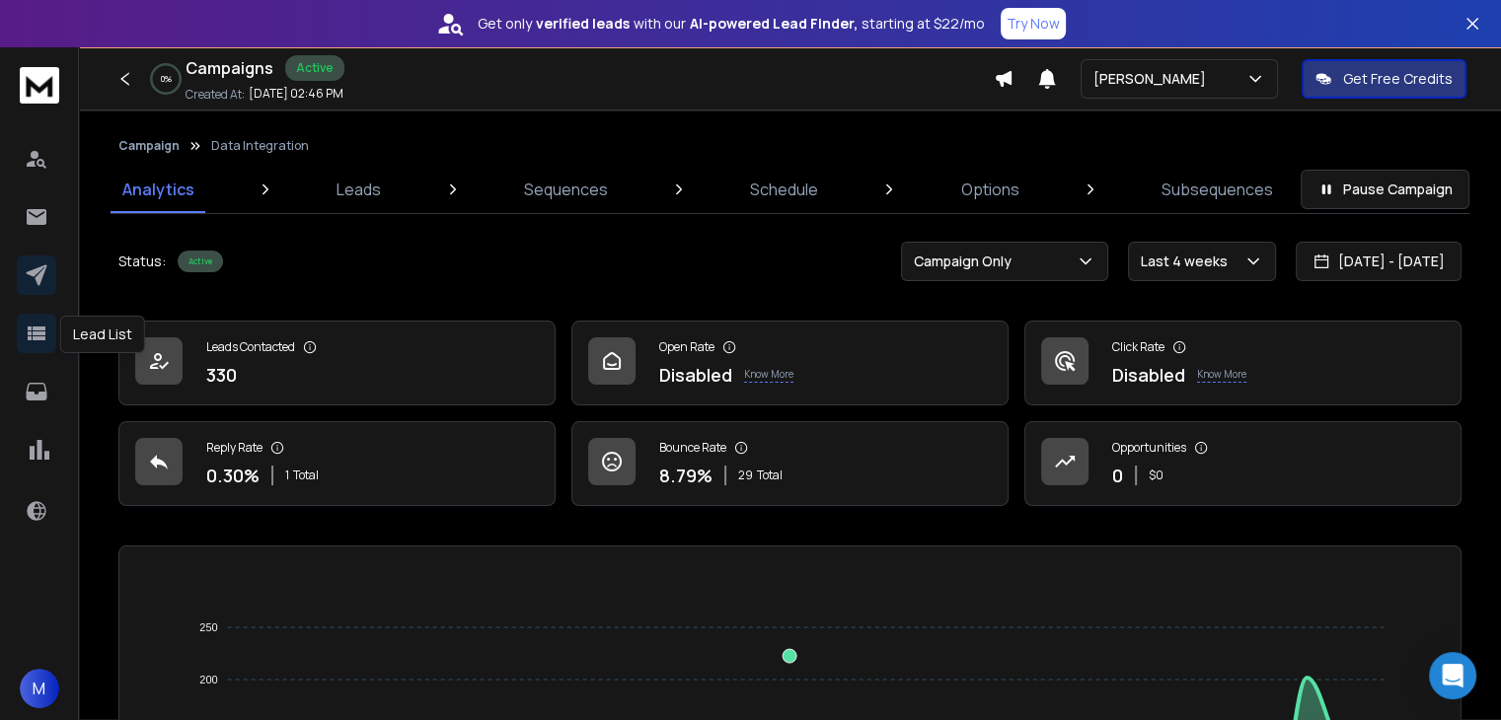
click at [39, 332] on icon at bounding box center [37, 334] width 18 height 14
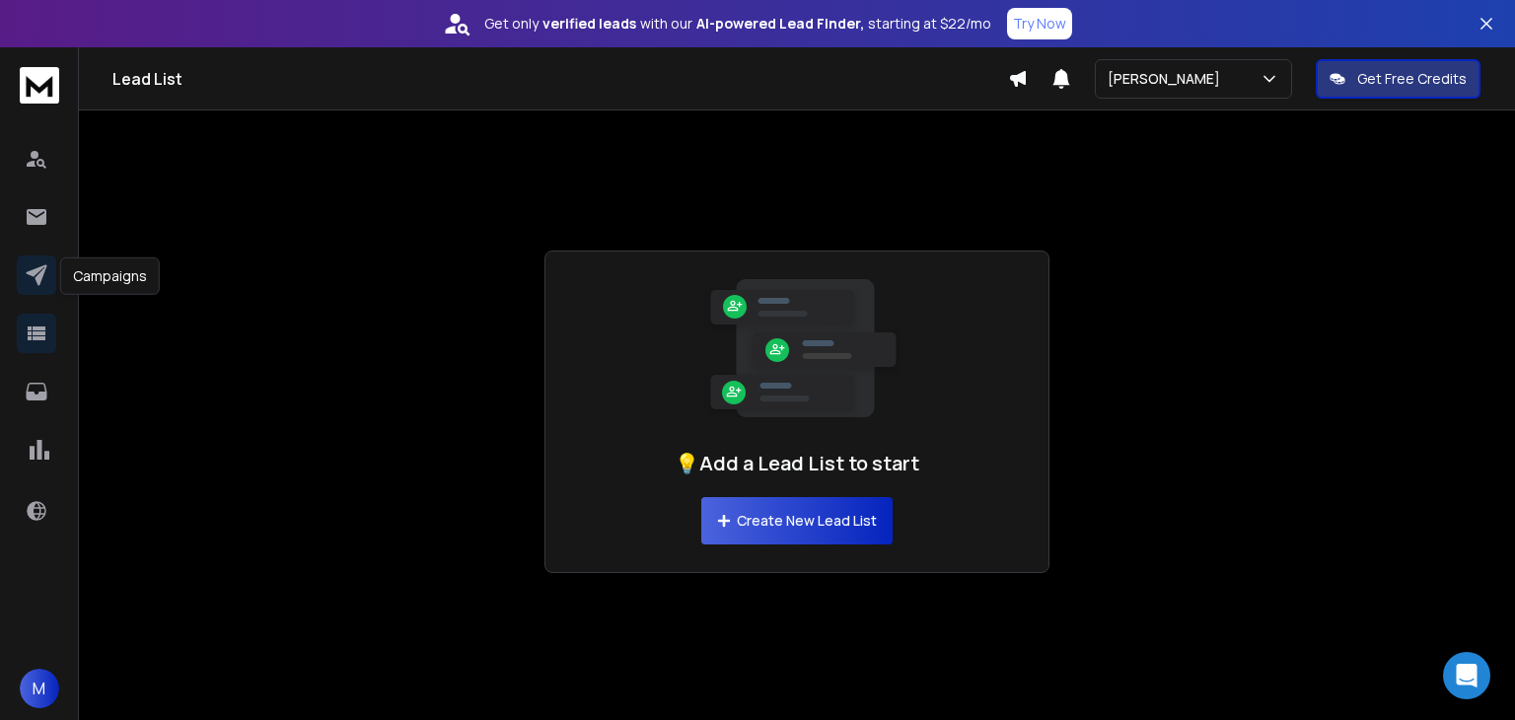
click at [51, 273] on link at bounding box center [36, 275] width 39 height 39
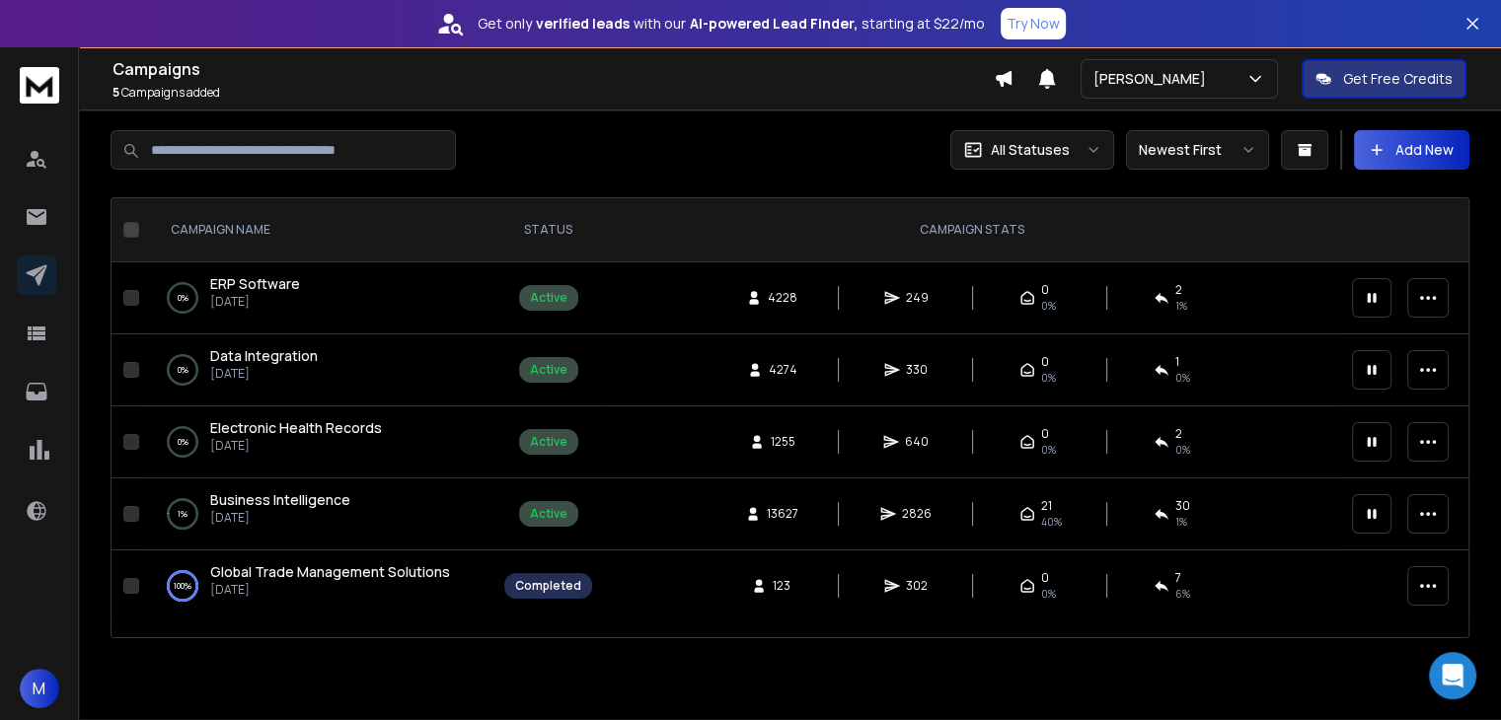
click at [268, 432] on span "Electronic Health Records" at bounding box center [296, 427] width 172 height 19
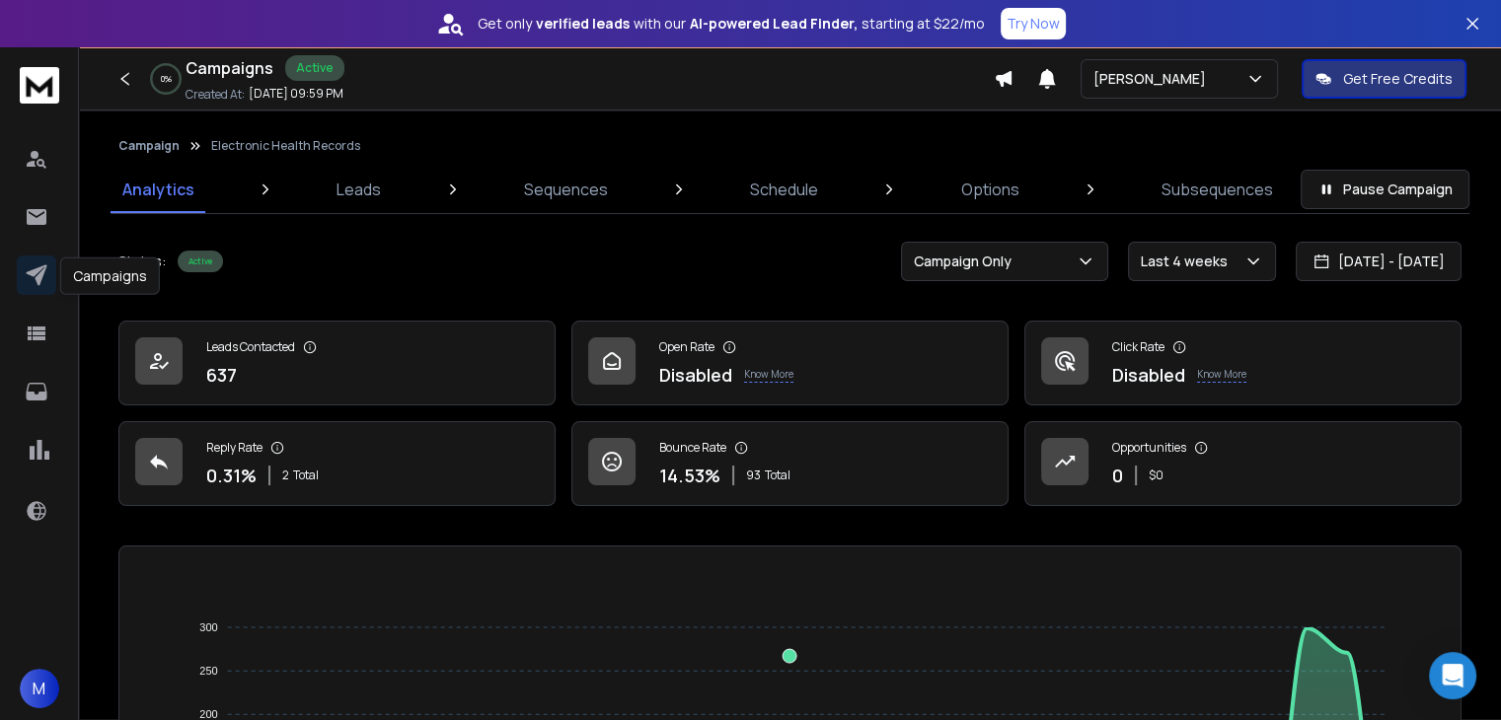
click at [45, 289] on link at bounding box center [36, 275] width 39 height 39
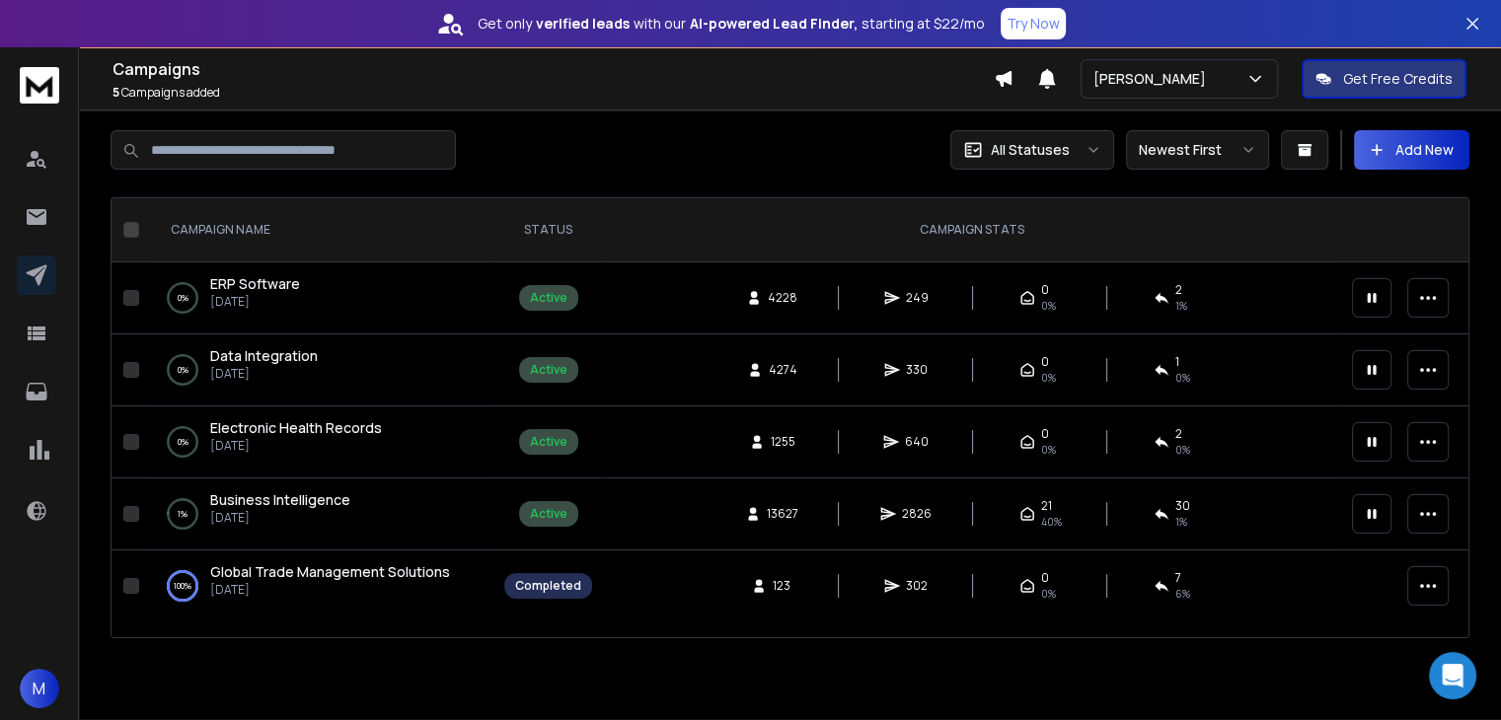
click at [306, 501] on span "Business Intelligence" at bounding box center [280, 499] width 140 height 19
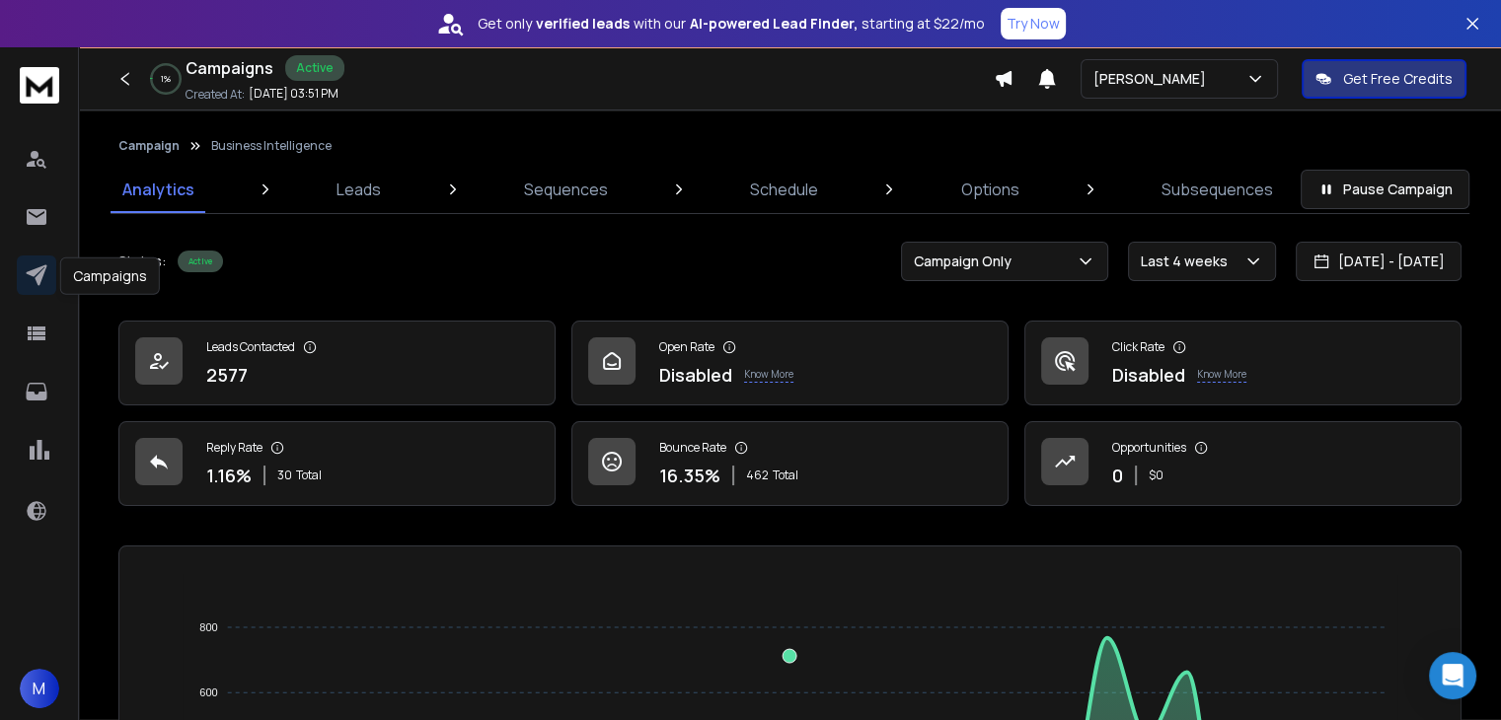
click at [45, 277] on icon at bounding box center [37, 275] width 24 height 24
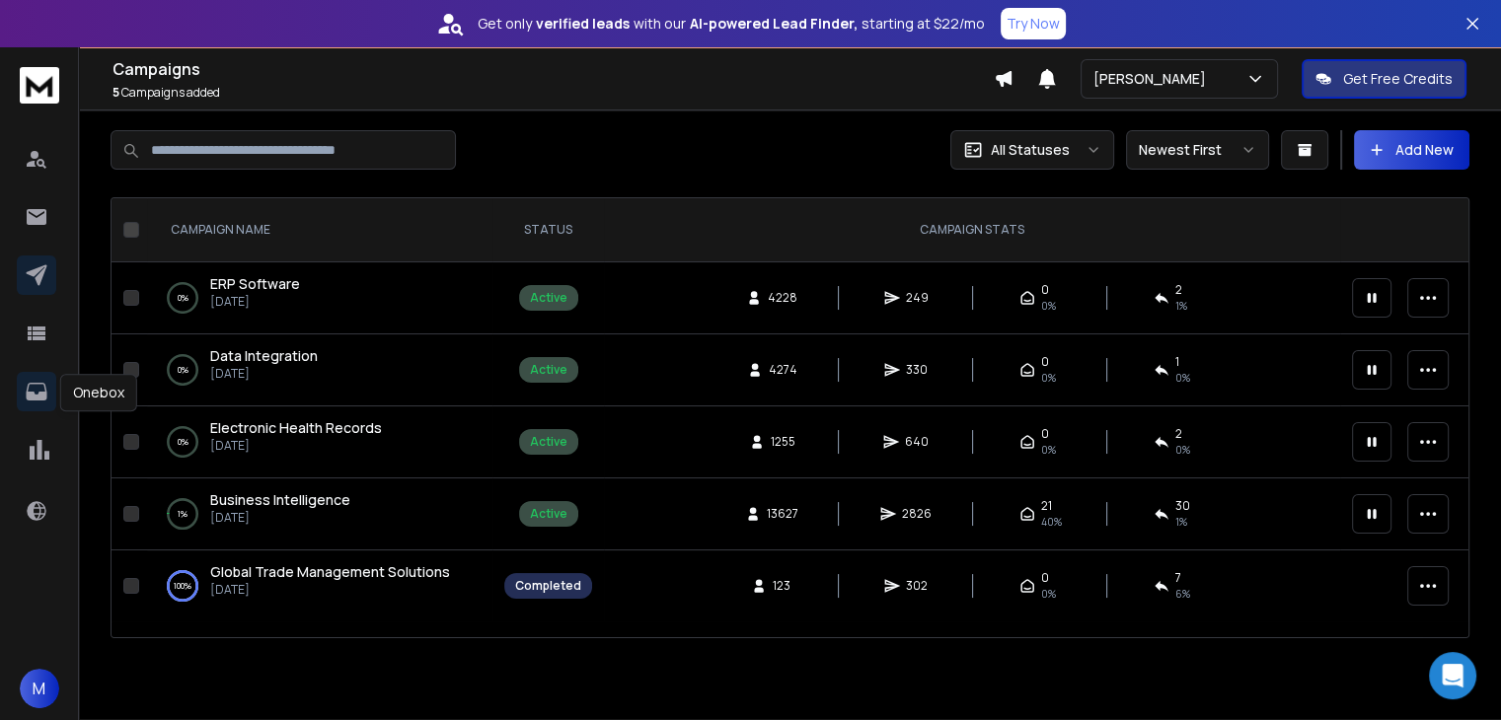
click at [39, 378] on link at bounding box center [36, 391] width 39 height 39
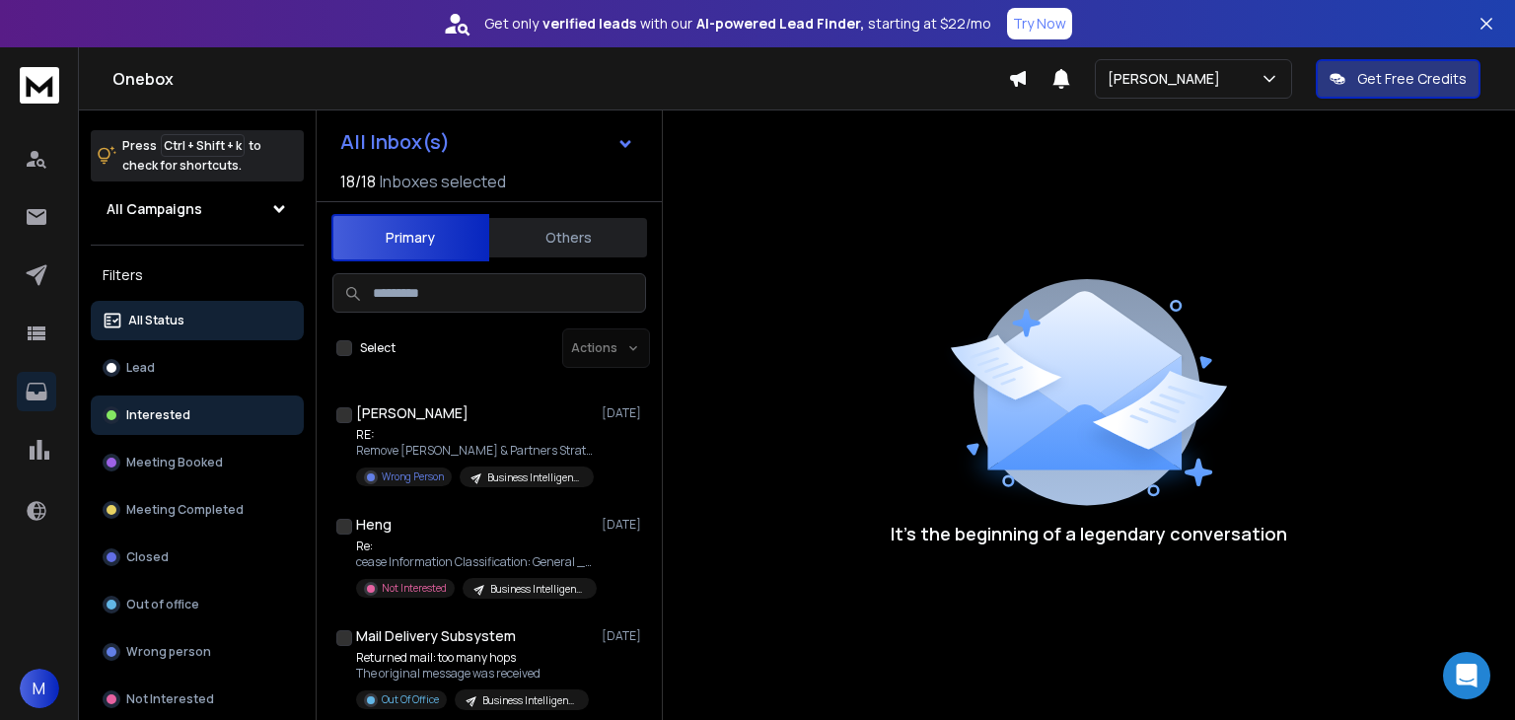
click at [172, 419] on p "Interested" at bounding box center [158, 415] width 64 height 16
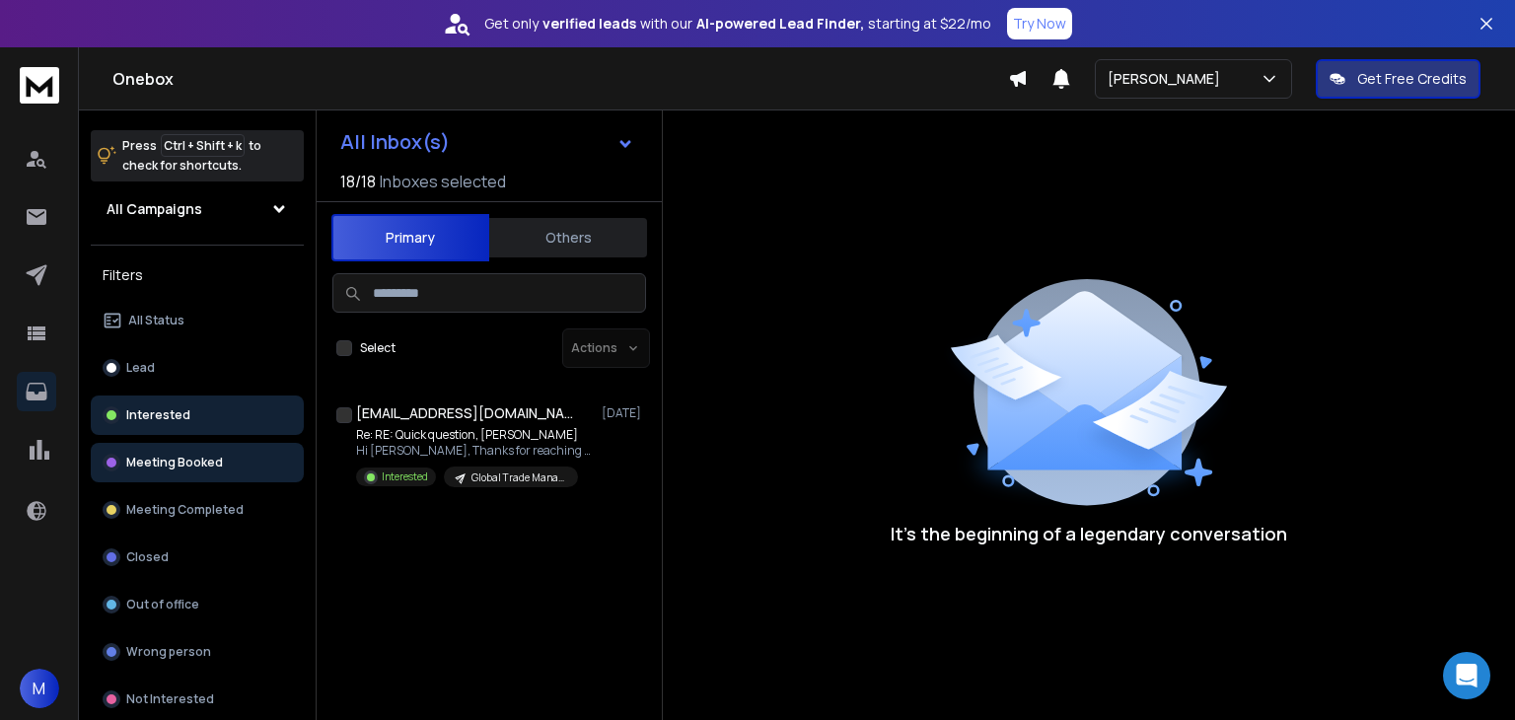
click at [175, 475] on button "Meeting Booked" at bounding box center [197, 462] width 213 height 39
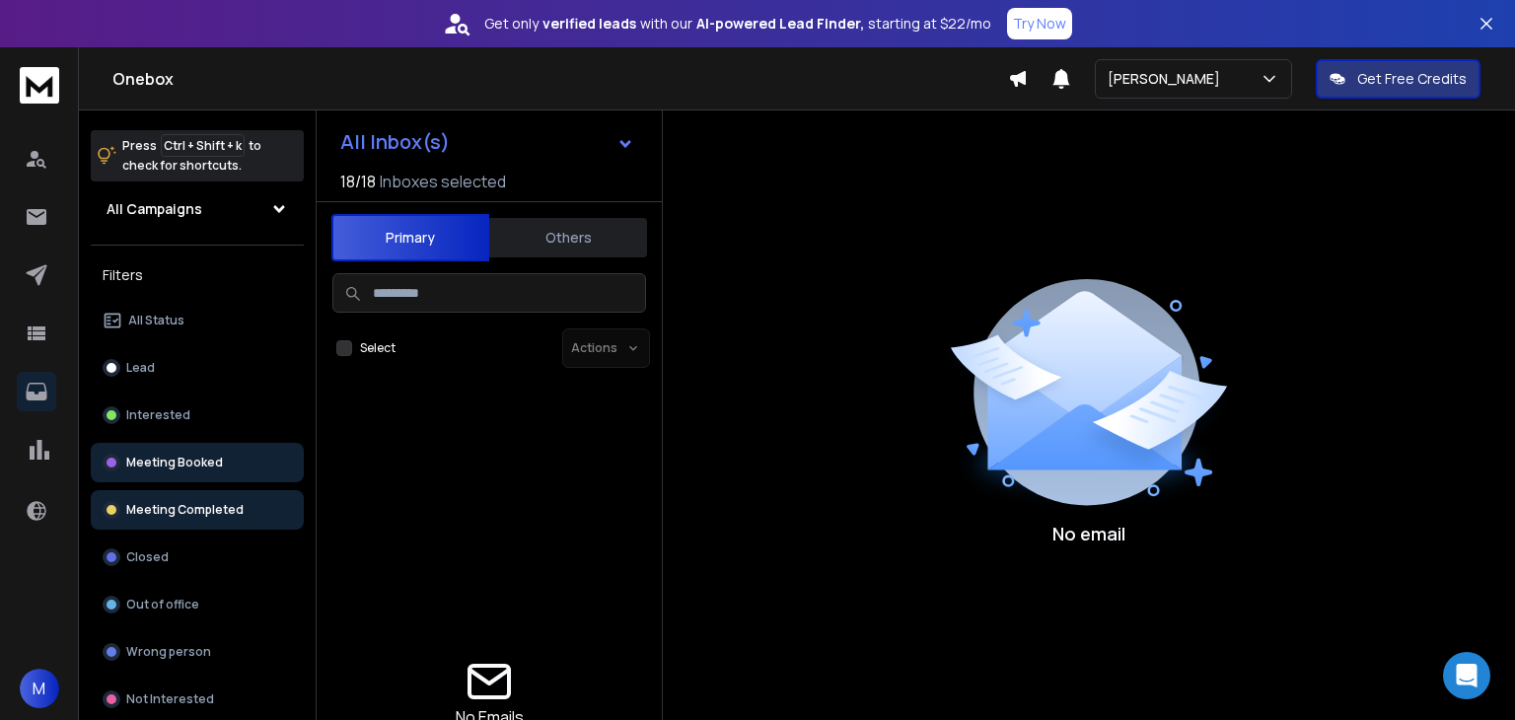
click at [178, 515] on p "Meeting Completed" at bounding box center [184, 510] width 117 height 16
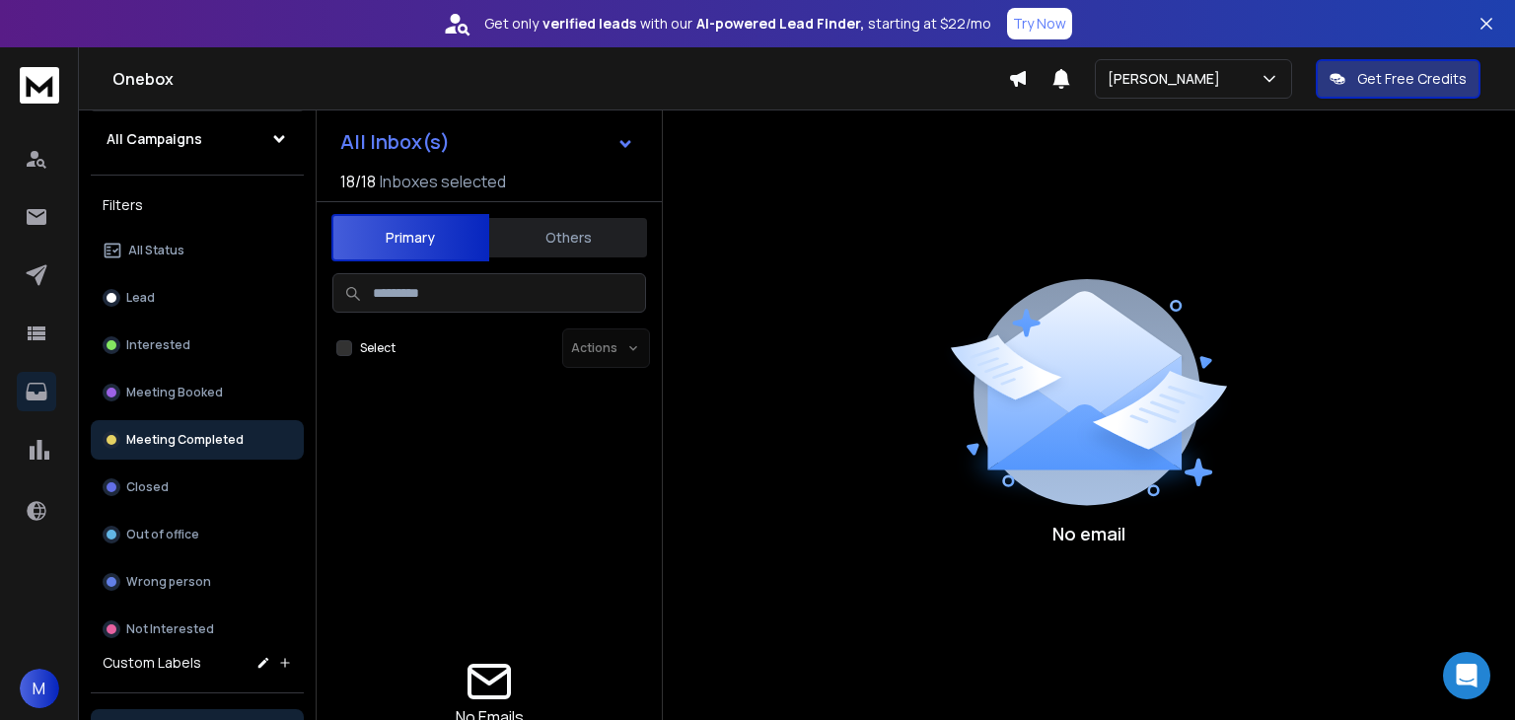
scroll to position [99, 0]
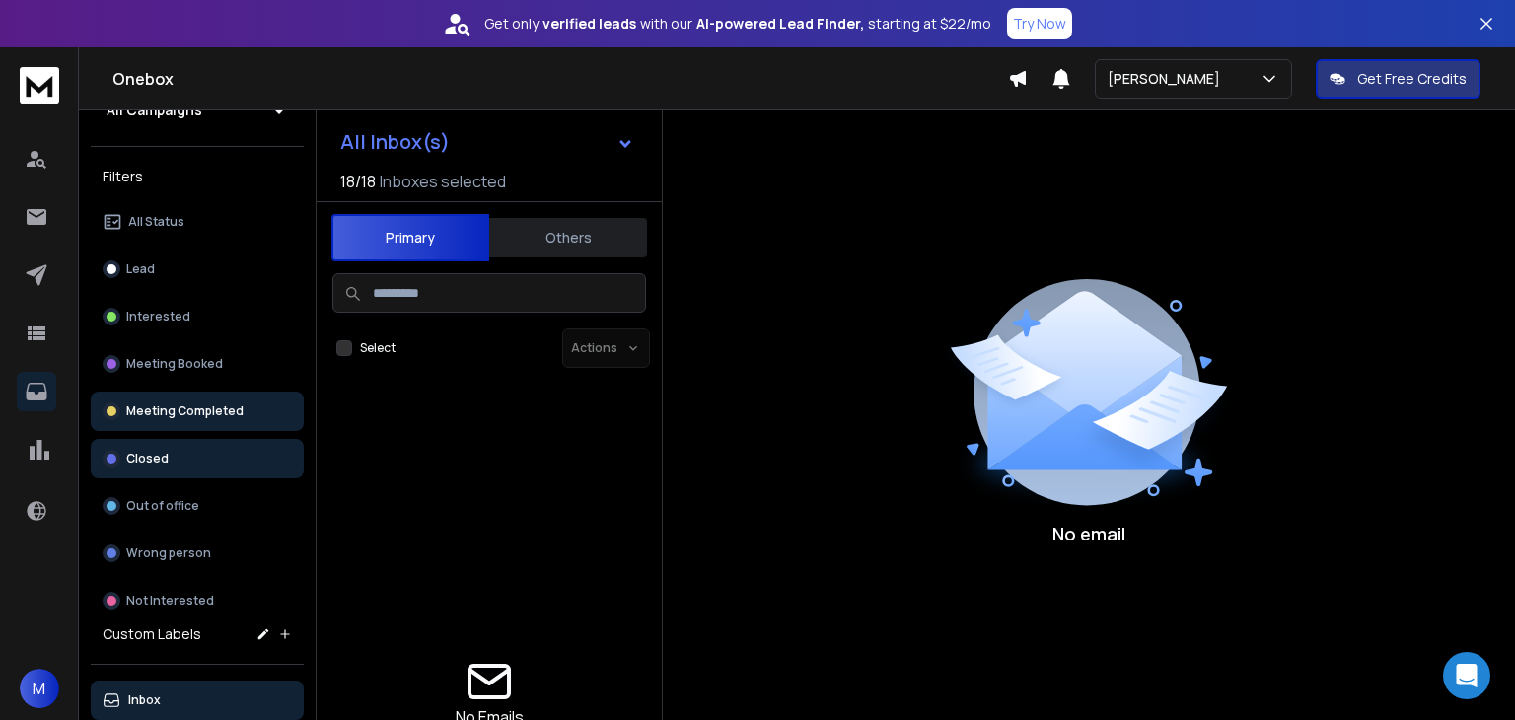
click at [184, 459] on button "Closed" at bounding box center [197, 458] width 213 height 39
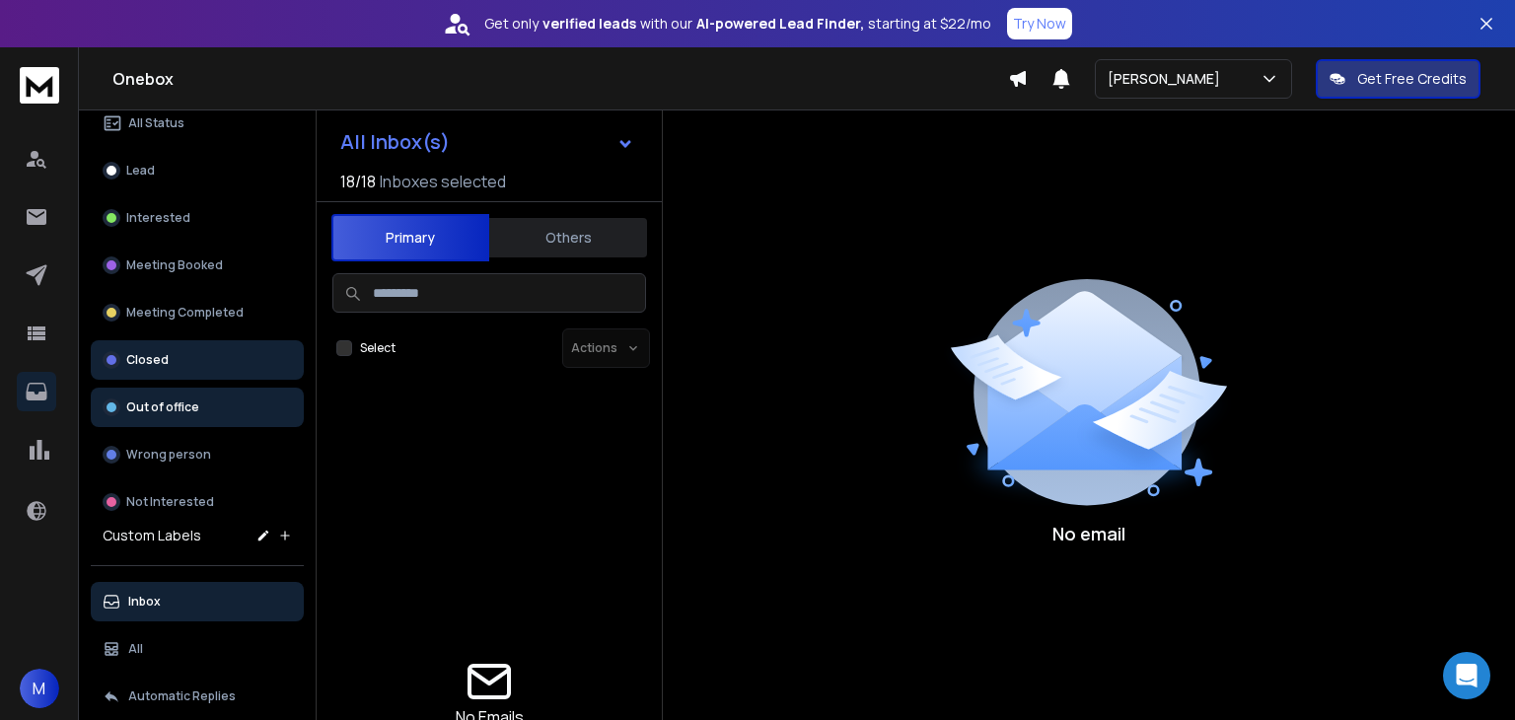
click at [189, 408] on p "Out of office" at bounding box center [162, 408] width 73 height 16
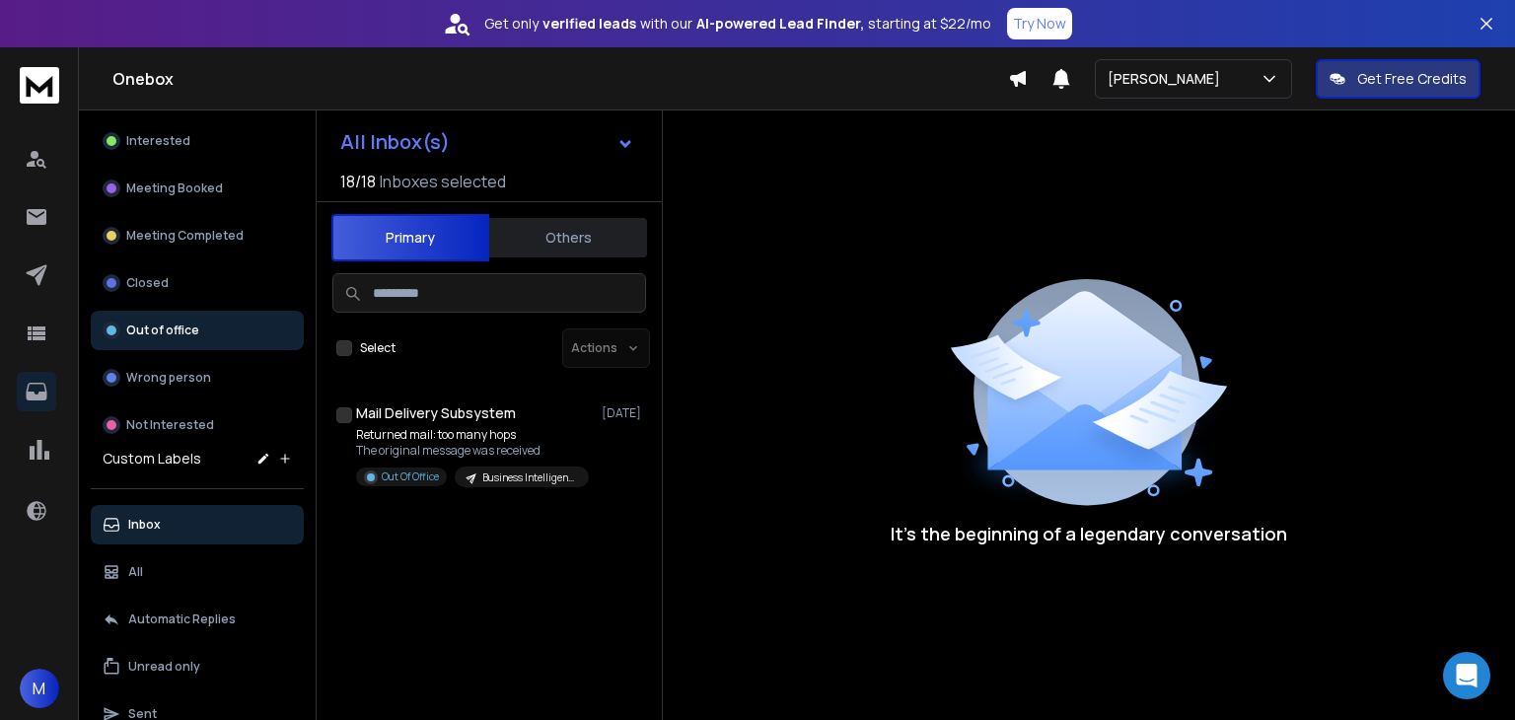
scroll to position [296, 0]
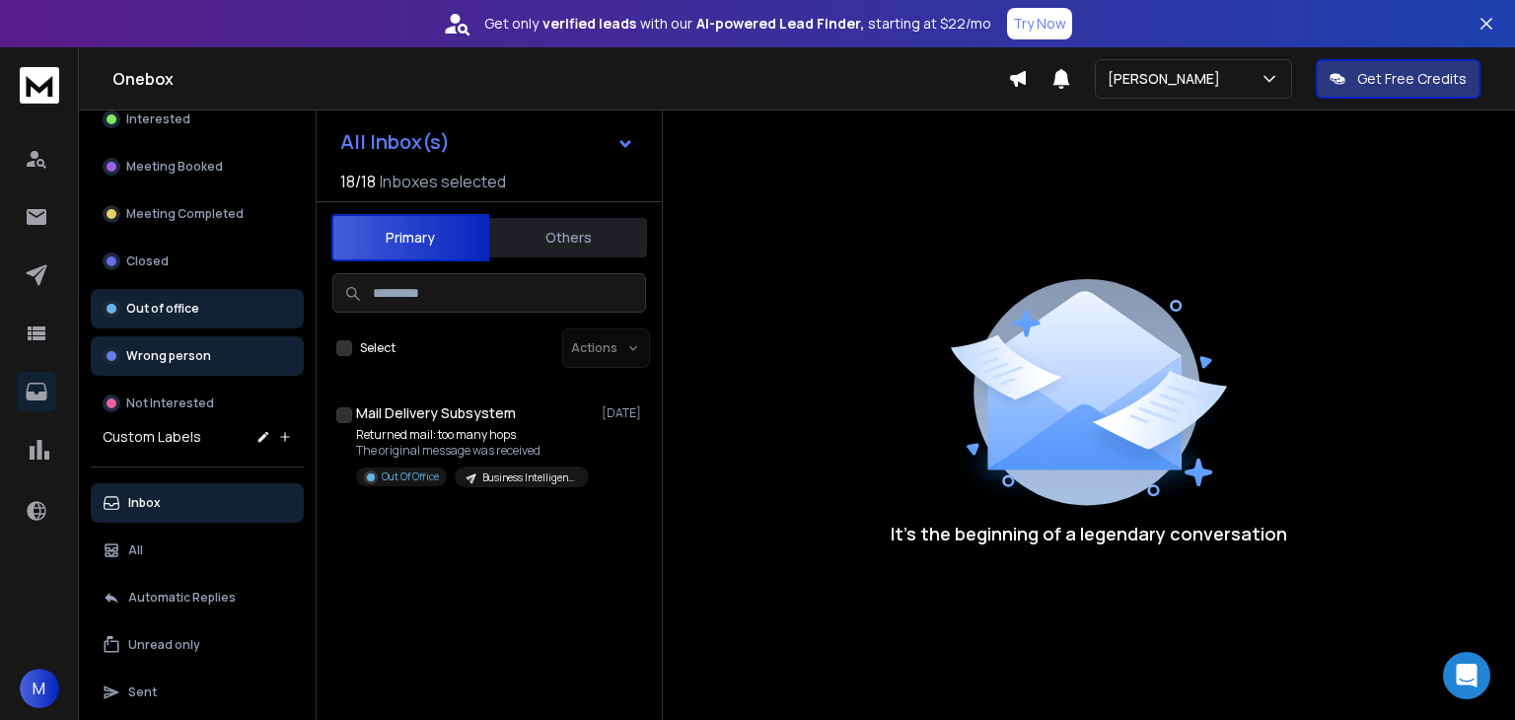
click at [201, 359] on p "Wrong person" at bounding box center [168, 356] width 85 height 16
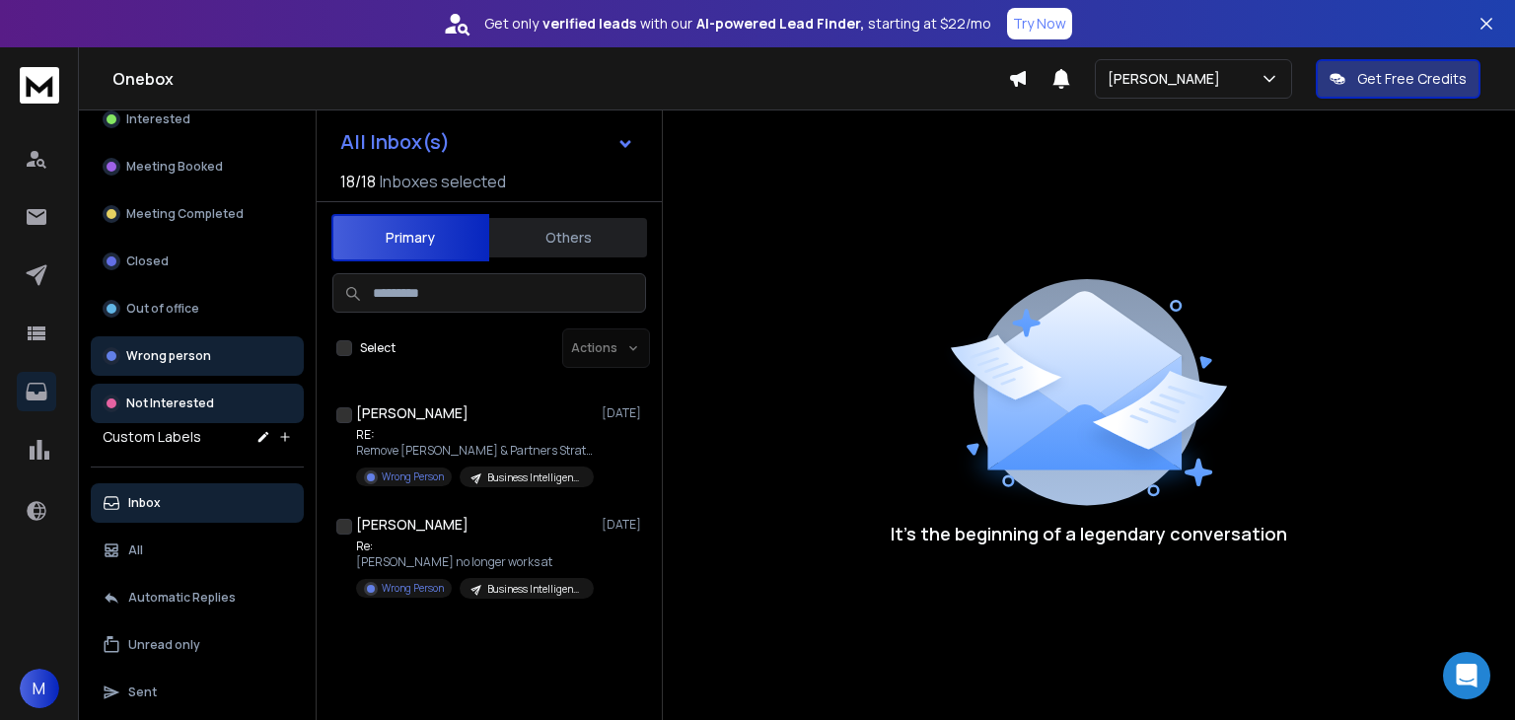
click at [200, 392] on button "Not Interested" at bounding box center [197, 403] width 213 height 39
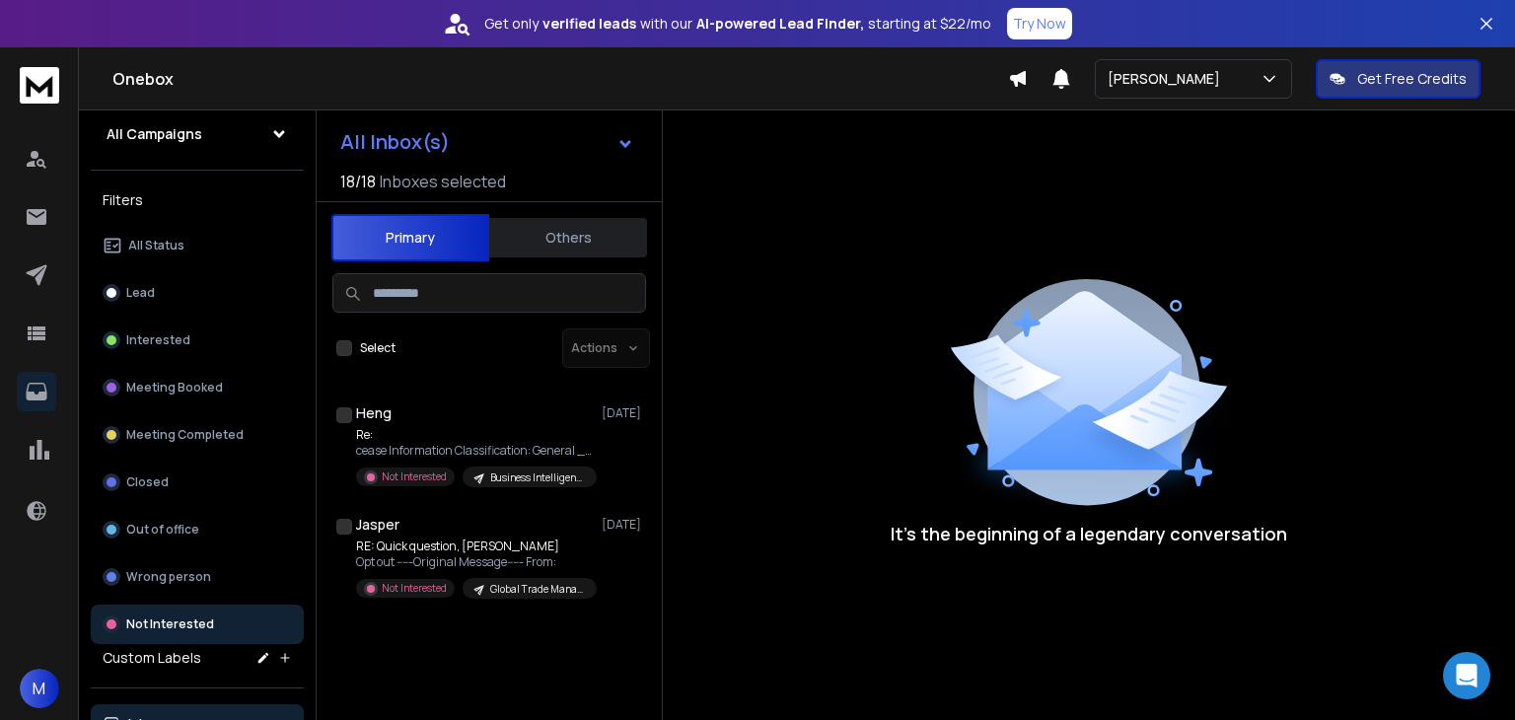
scroll to position [71, 0]
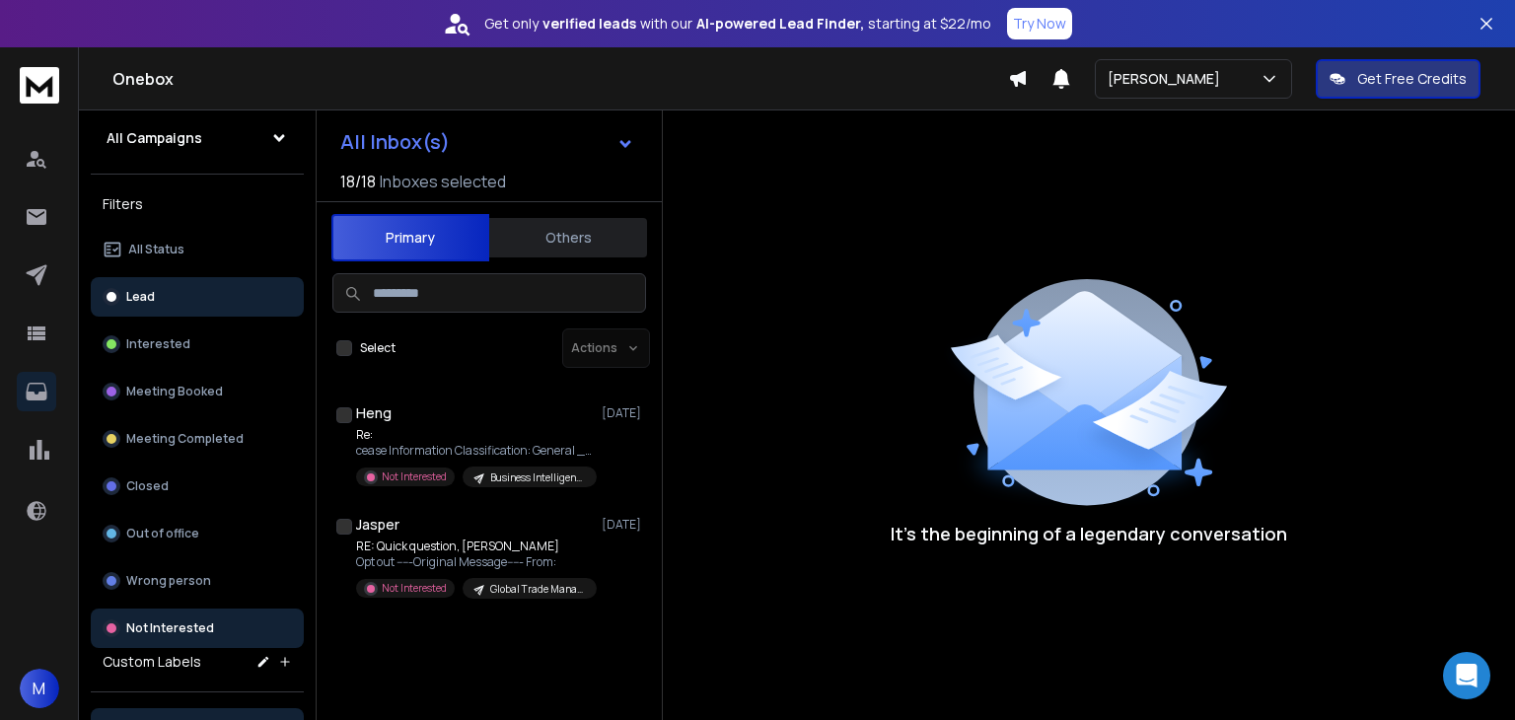
click at [188, 304] on button "Lead" at bounding box center [197, 296] width 213 height 39
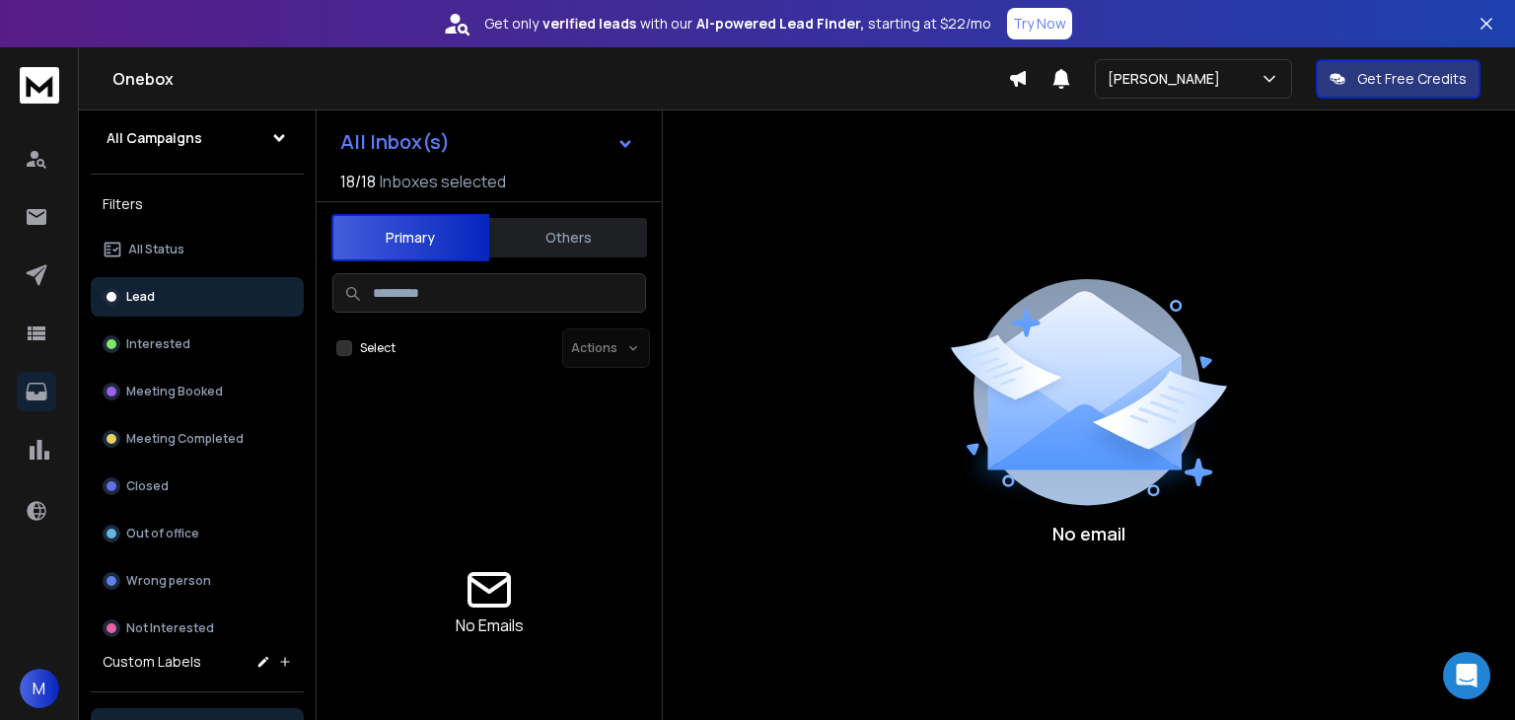
scroll to position [0, 0]
click at [545, 242] on button "Others" at bounding box center [568, 237] width 158 height 43
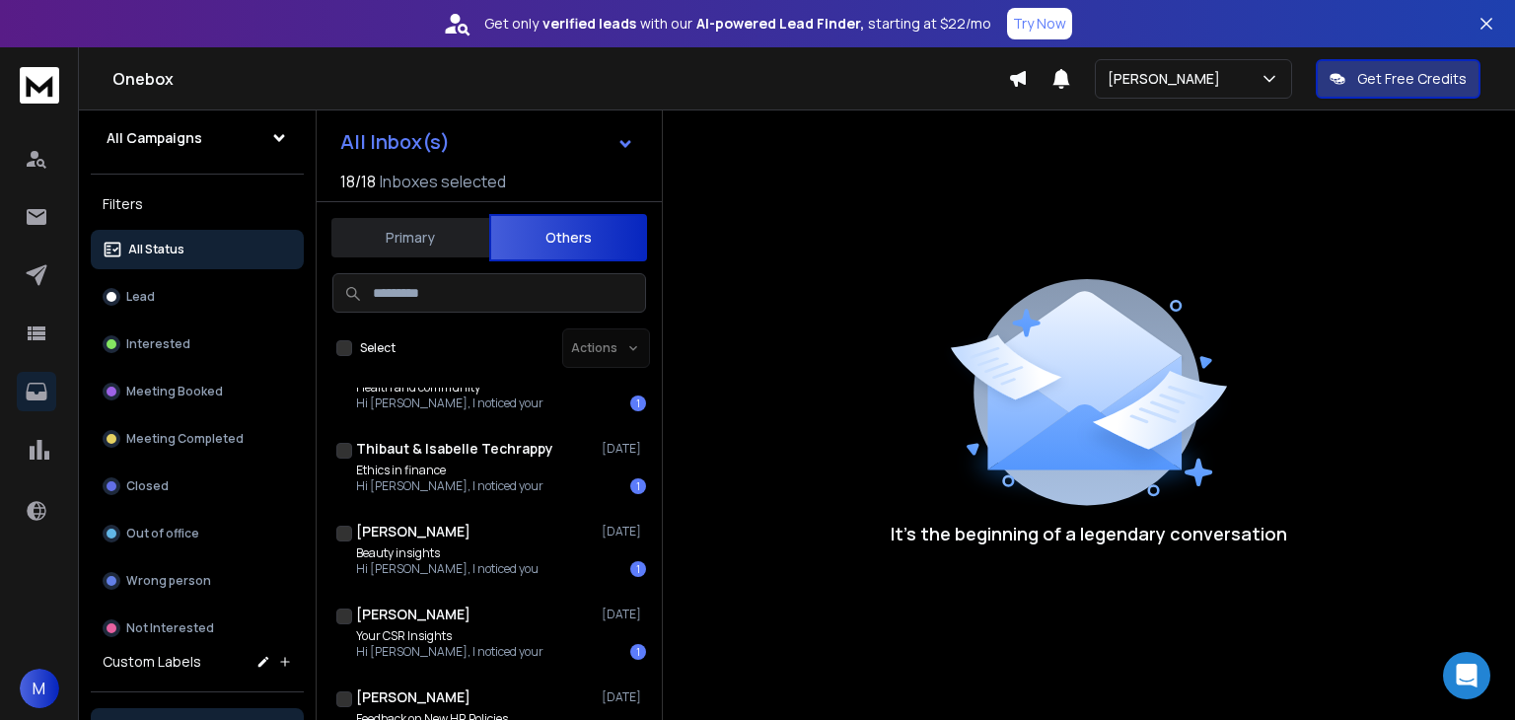
scroll to position [395, 0]
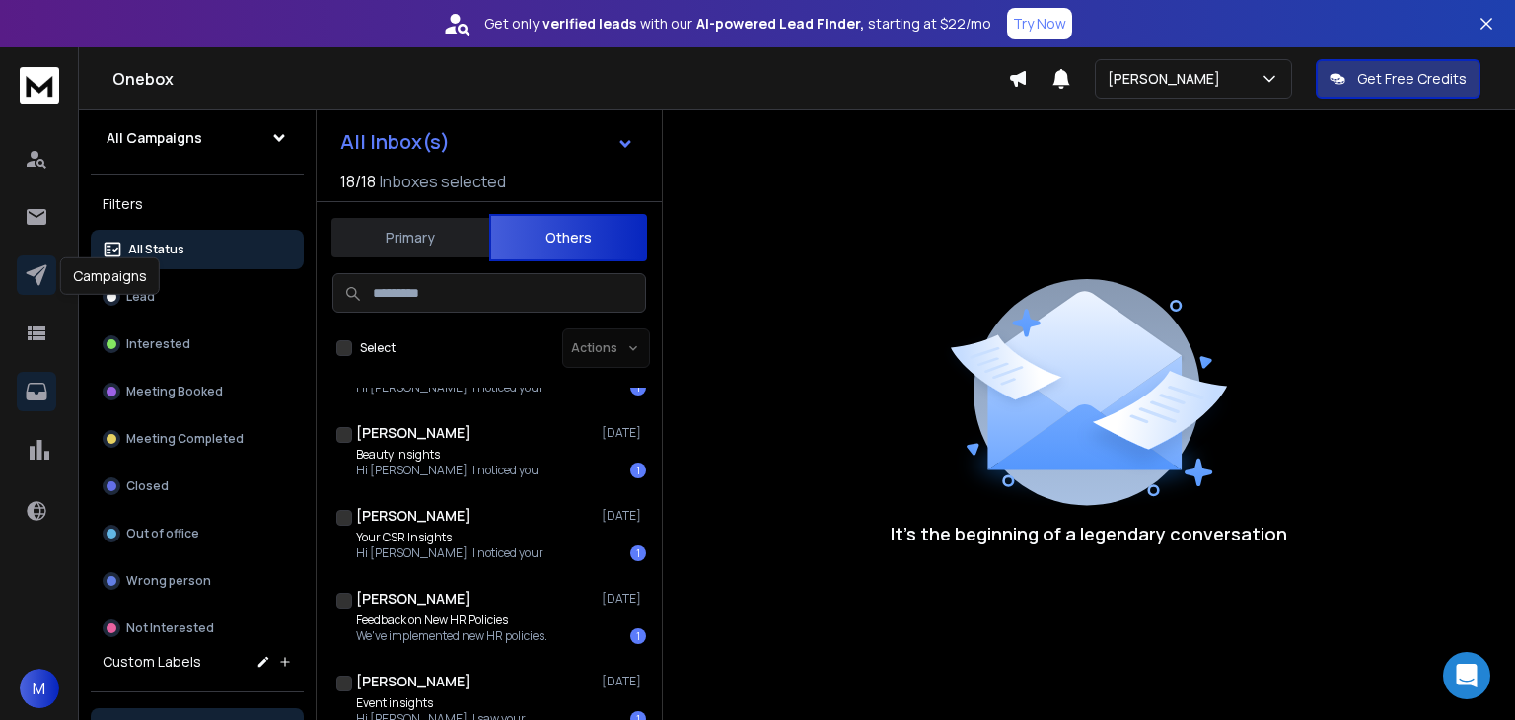
click at [44, 272] on icon at bounding box center [37, 275] width 24 height 24
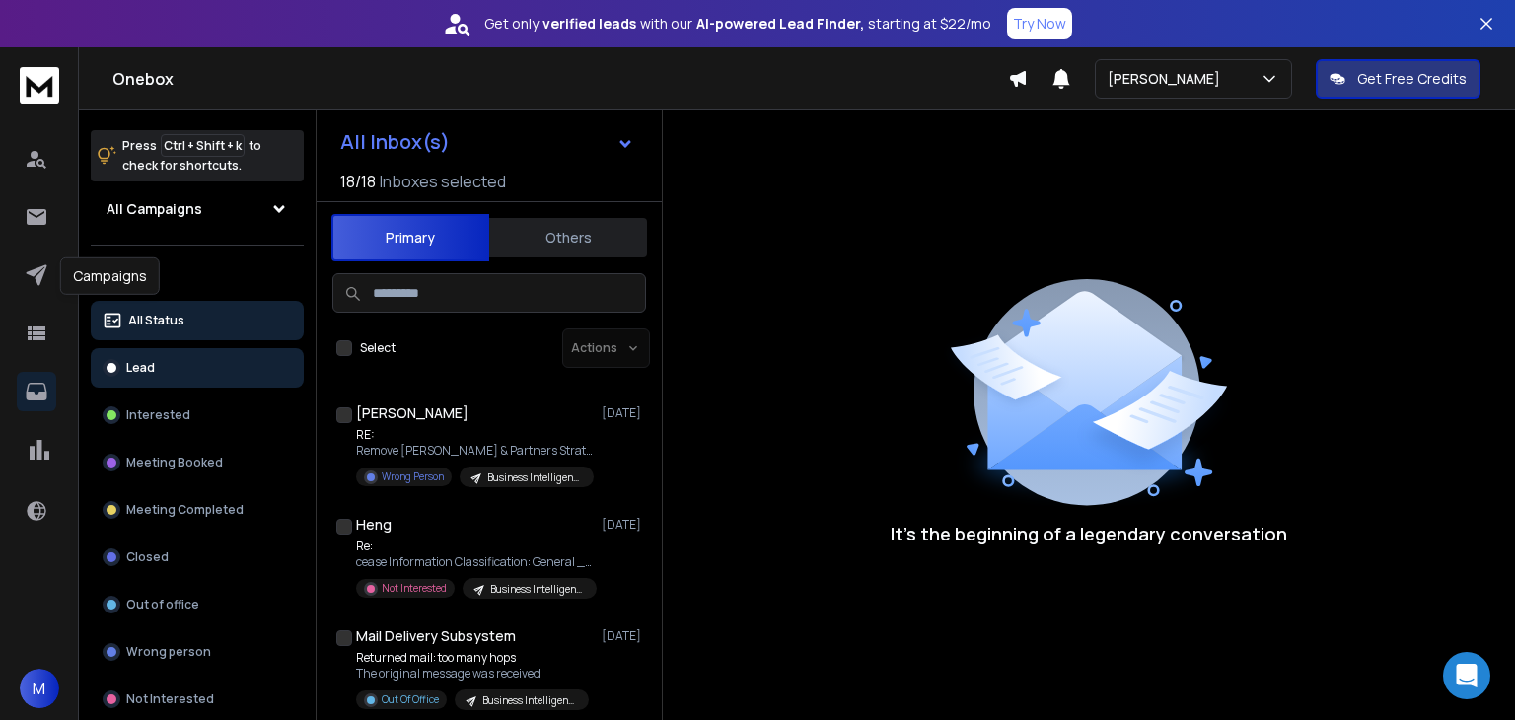
click at [164, 364] on button "Lead" at bounding box center [197, 367] width 213 height 39
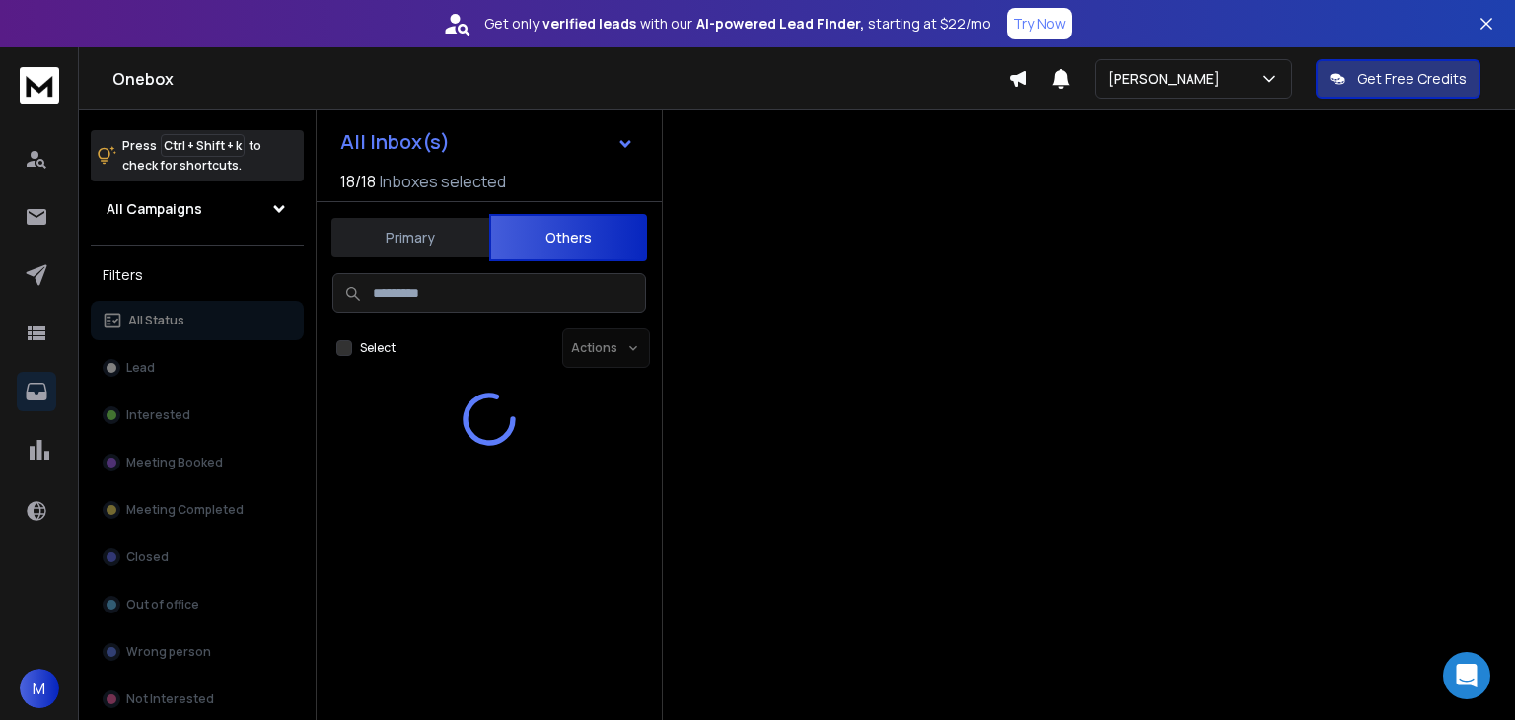
click at [502, 238] on button "Others" at bounding box center [568, 237] width 158 height 47
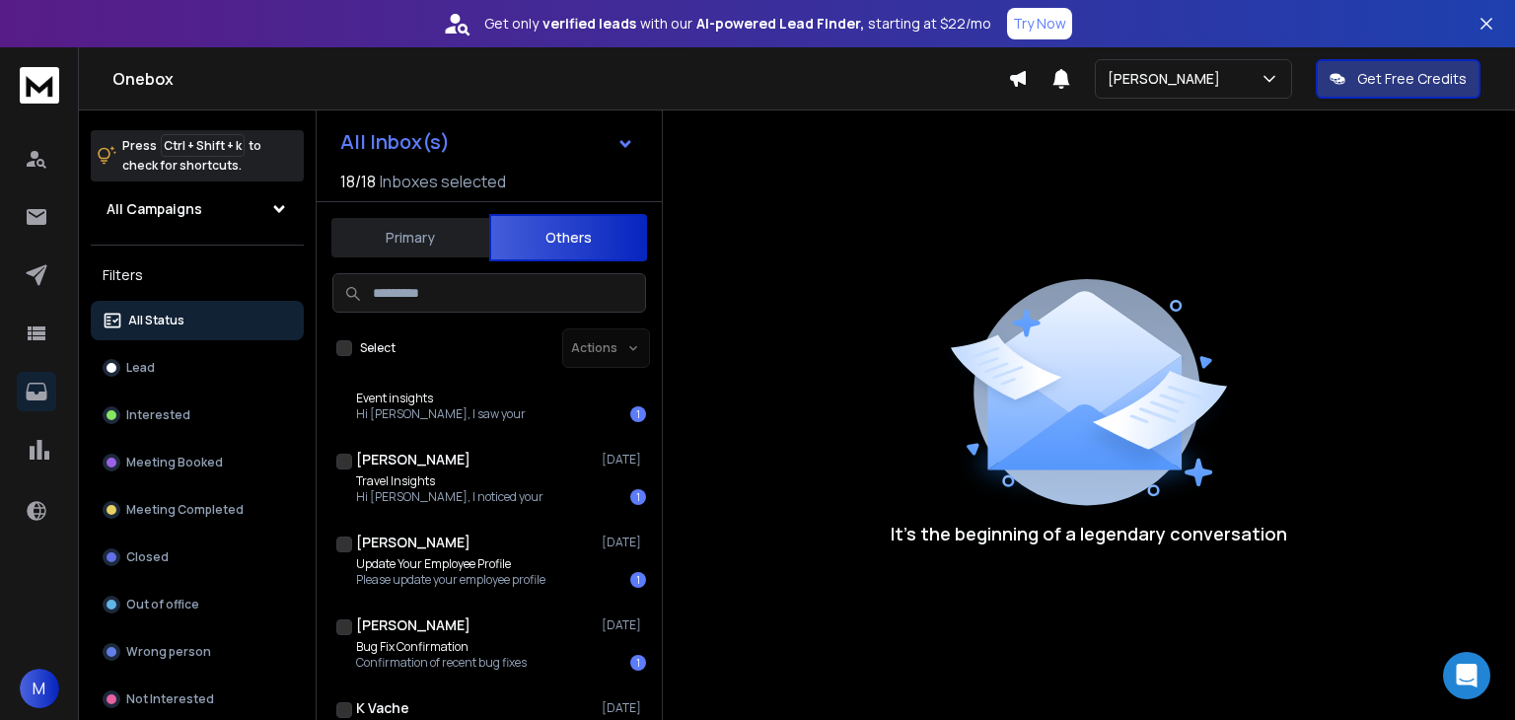
scroll to position [789, 0]
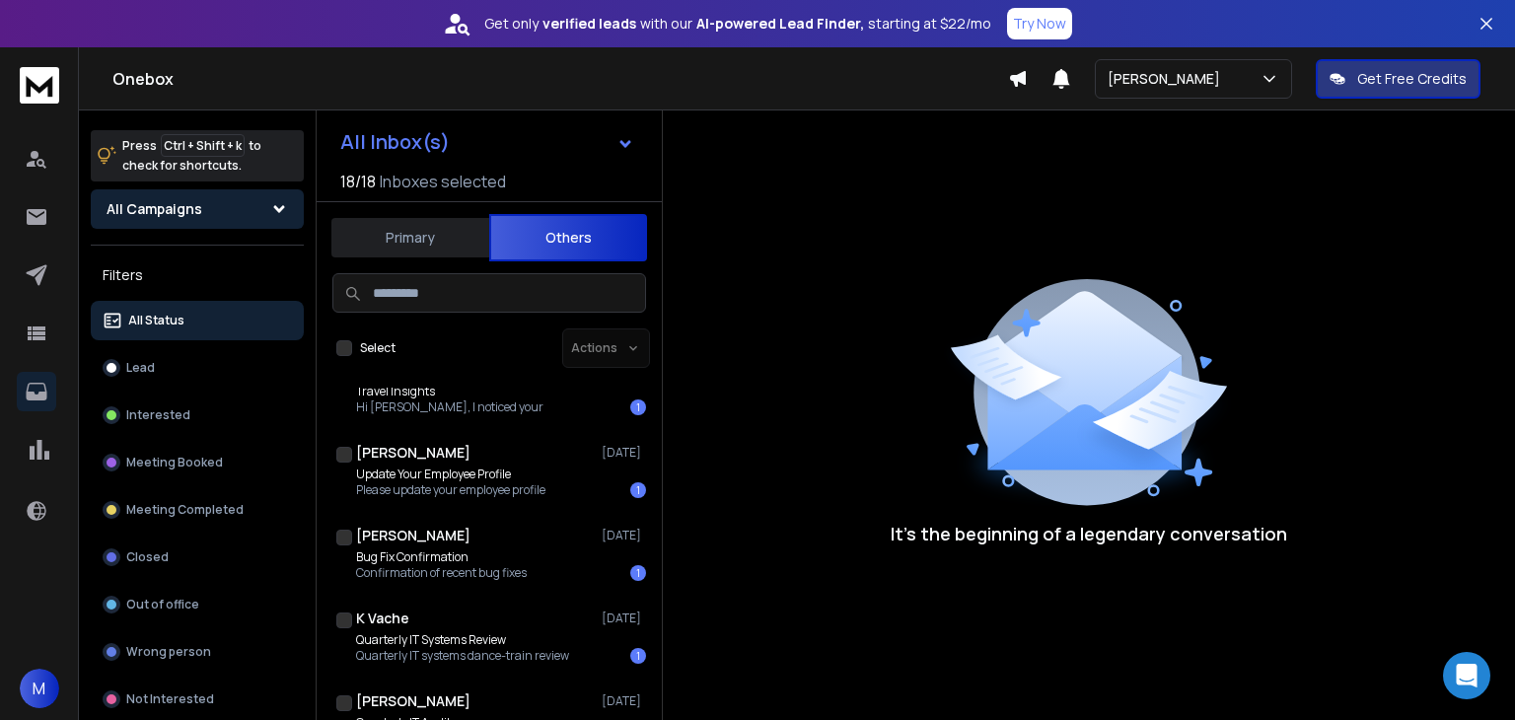
click at [230, 219] on button "All Campaigns" at bounding box center [197, 208] width 213 height 39
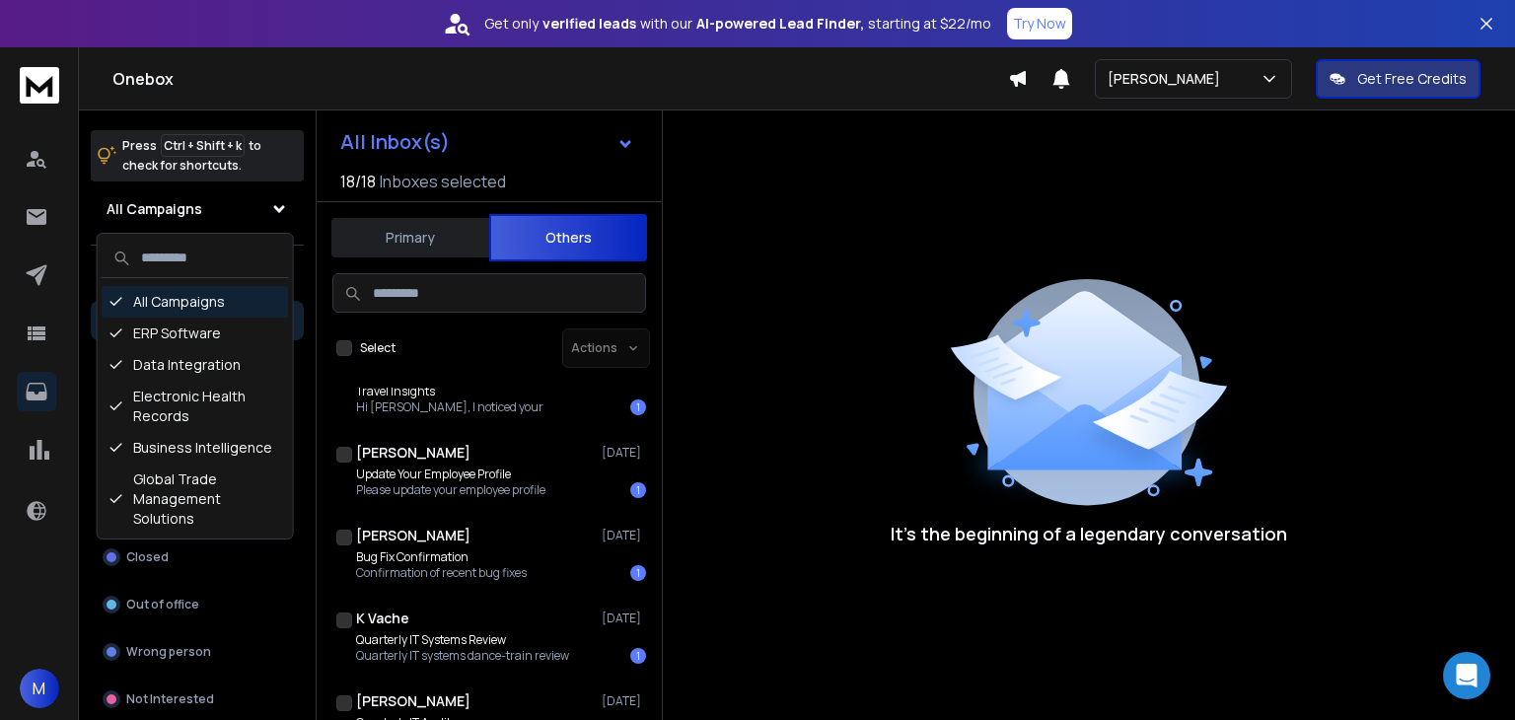
click at [113, 295] on icon at bounding box center [117, 302] width 16 height 16
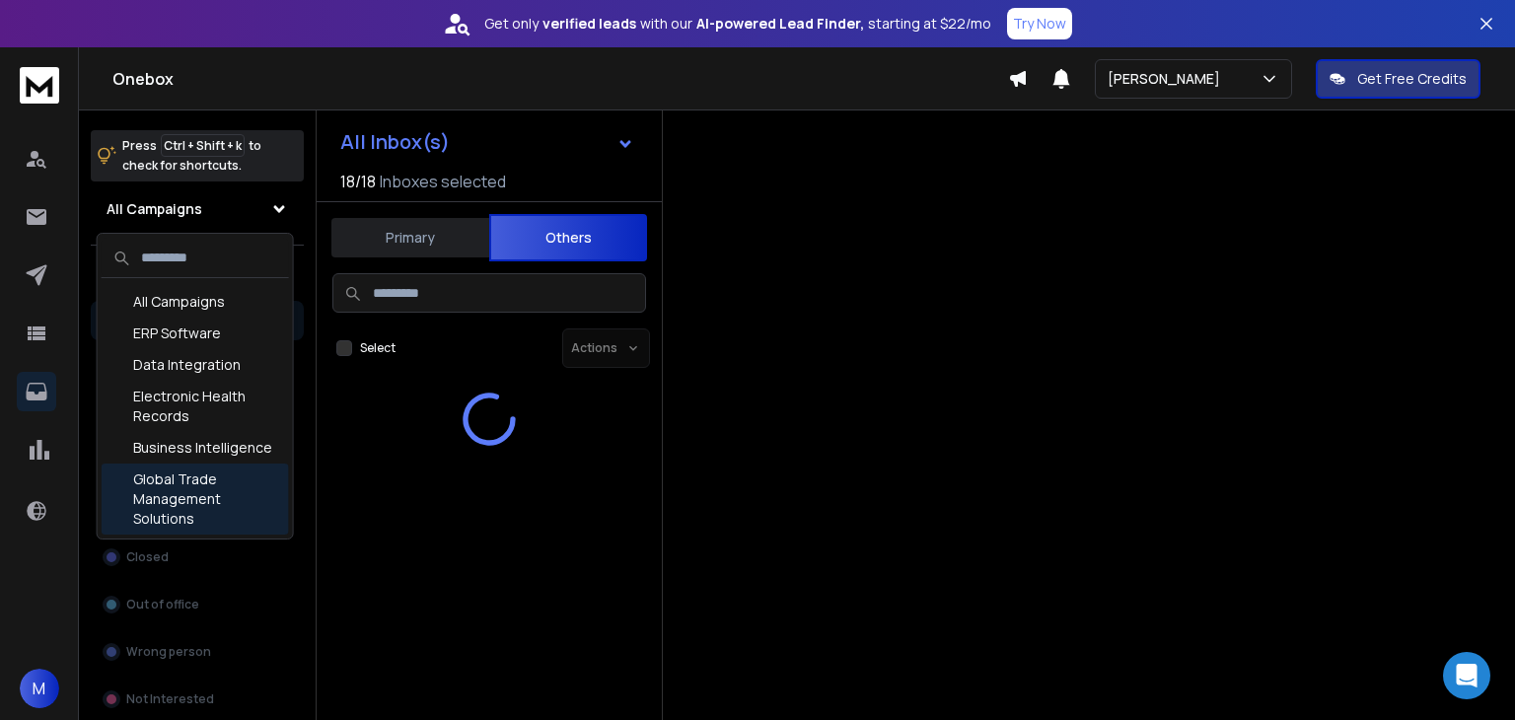
click at [111, 494] on span at bounding box center [117, 499] width 14 height 14
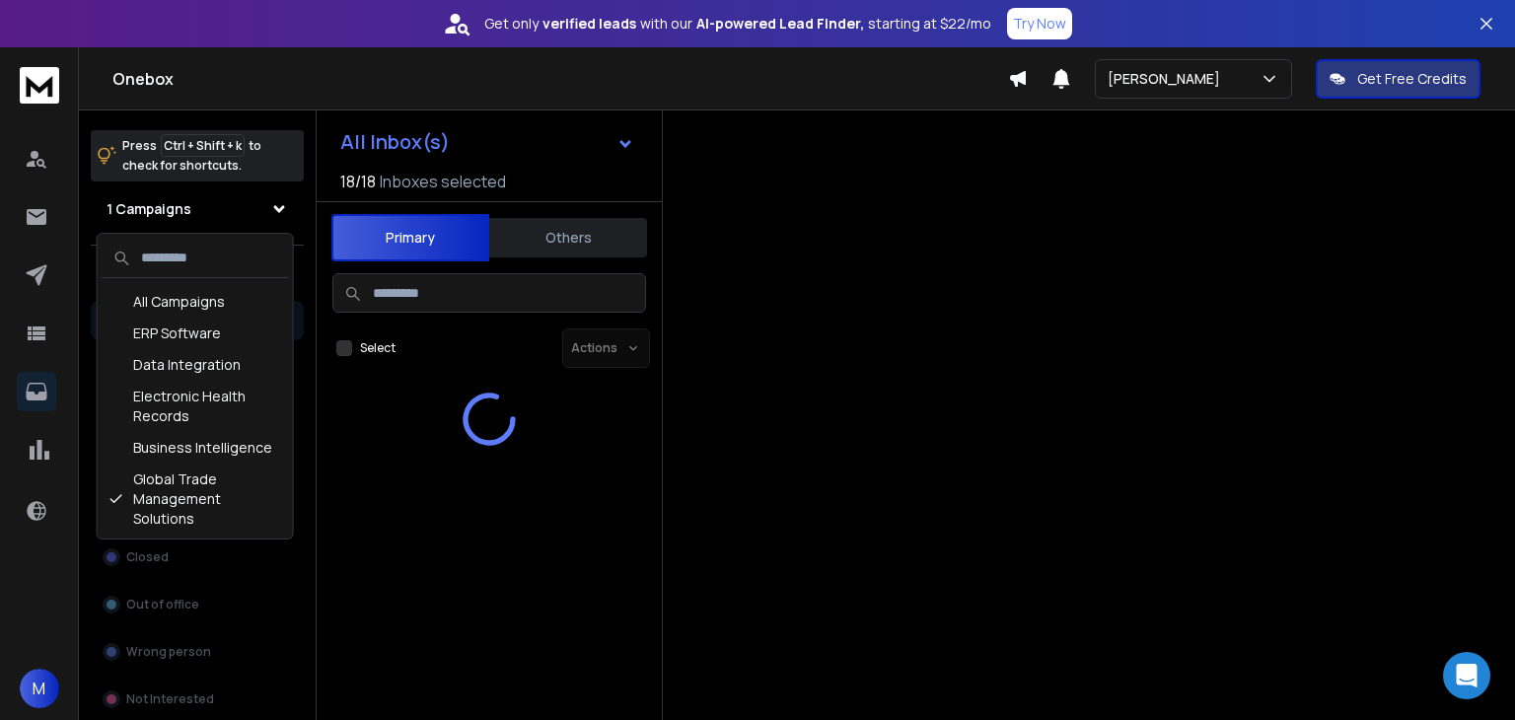
click at [395, 242] on button "Primary" at bounding box center [411, 237] width 158 height 47
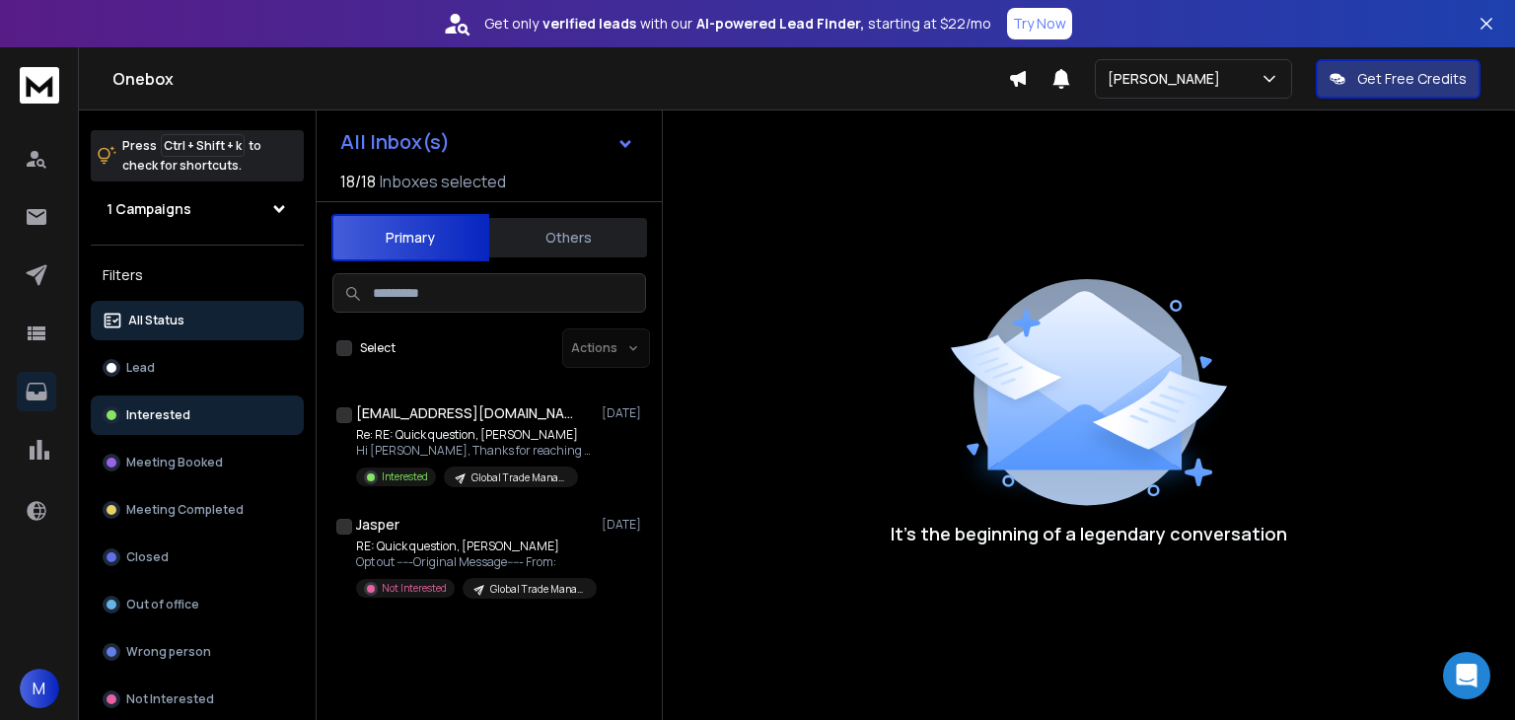
click at [168, 418] on p "Interested" at bounding box center [158, 415] width 64 height 16
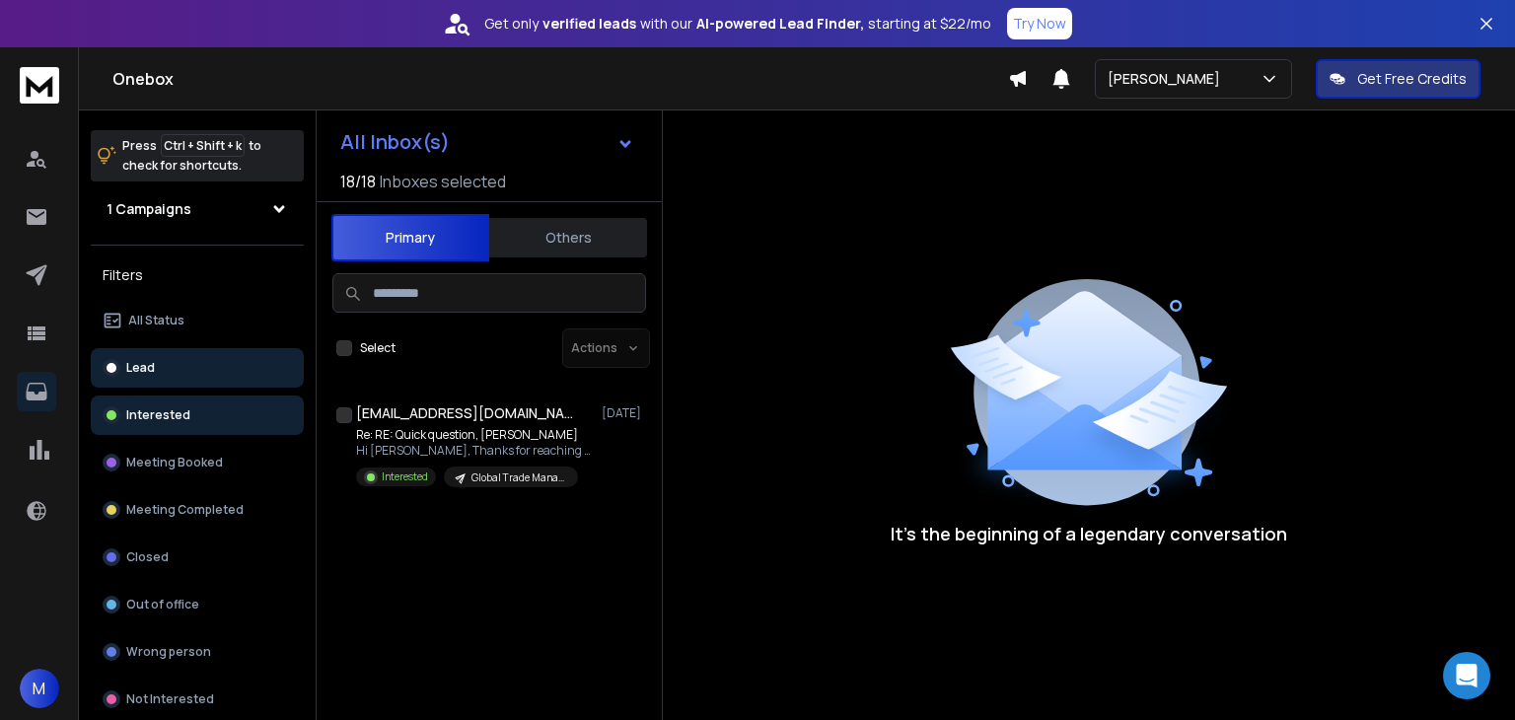
click at [182, 355] on button "Lead" at bounding box center [197, 367] width 213 height 39
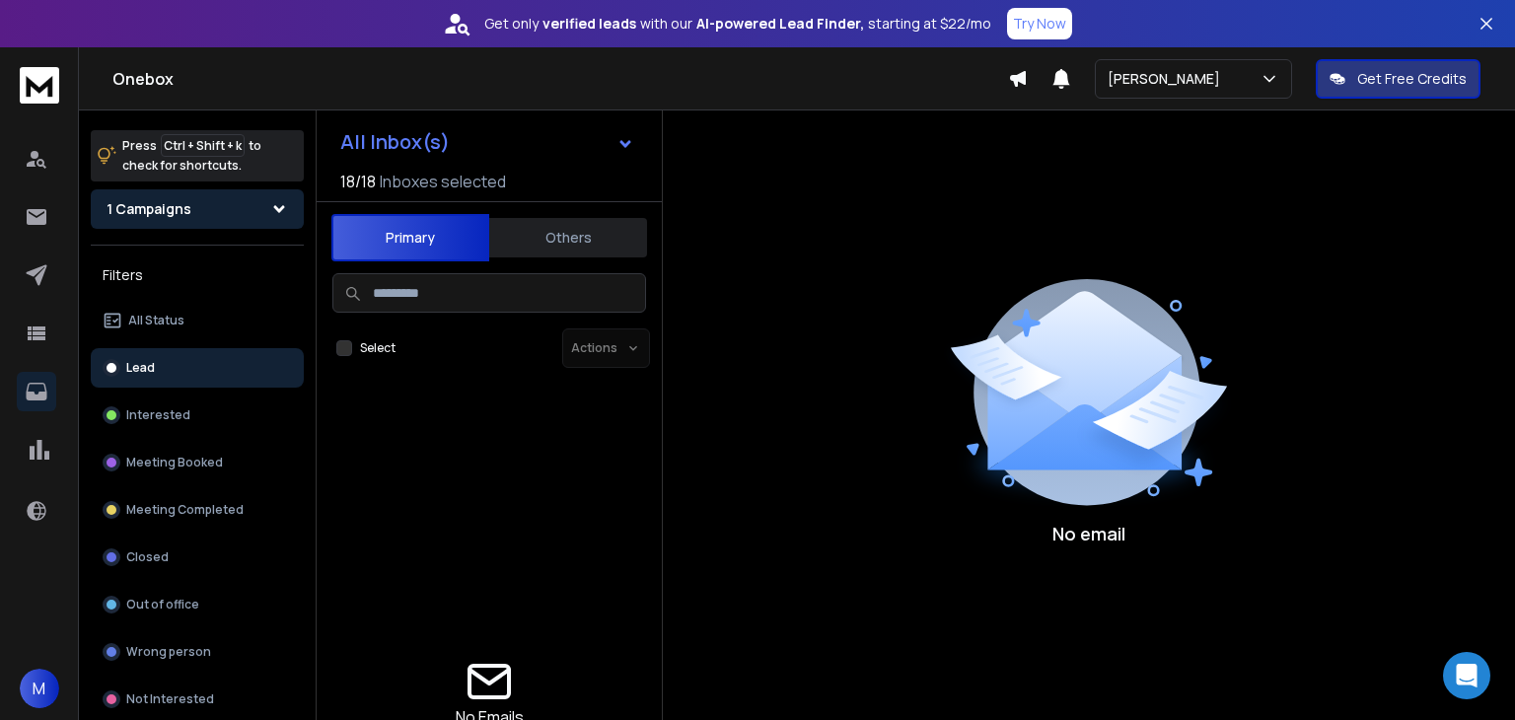
click at [148, 212] on h1 "1 Campaigns" at bounding box center [149, 209] width 85 height 20
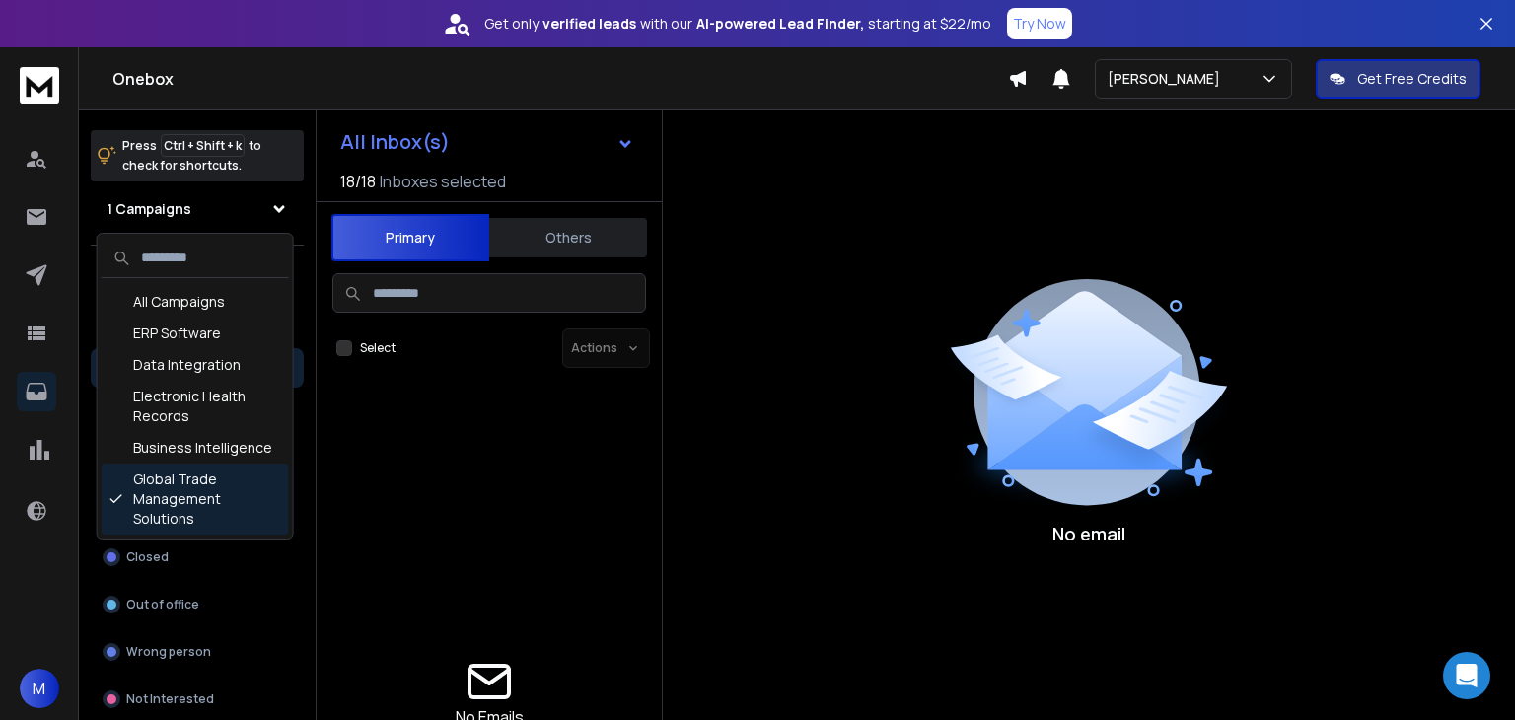
click at [112, 491] on icon at bounding box center [117, 499] width 16 height 16
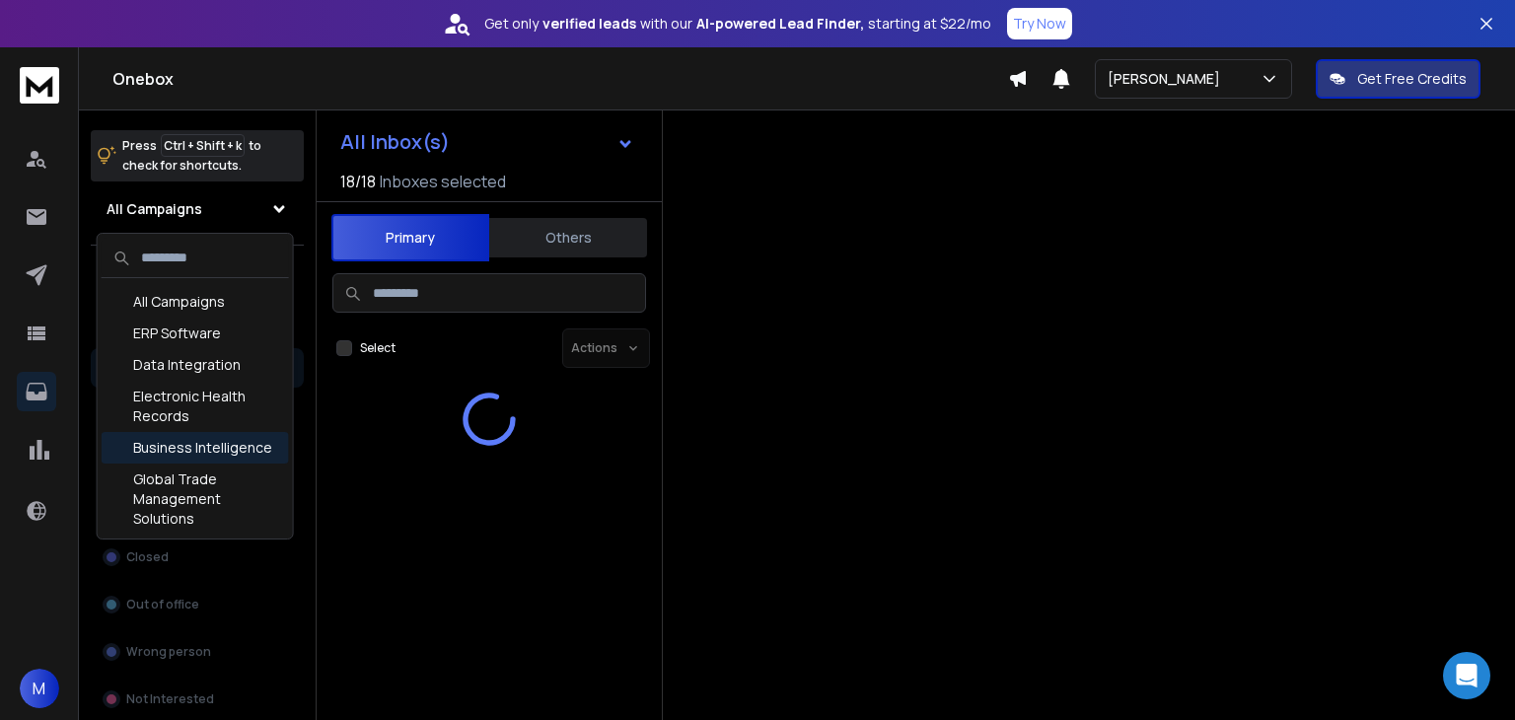
click at [127, 448] on div "Business Intelligence" at bounding box center [195, 448] width 187 height 32
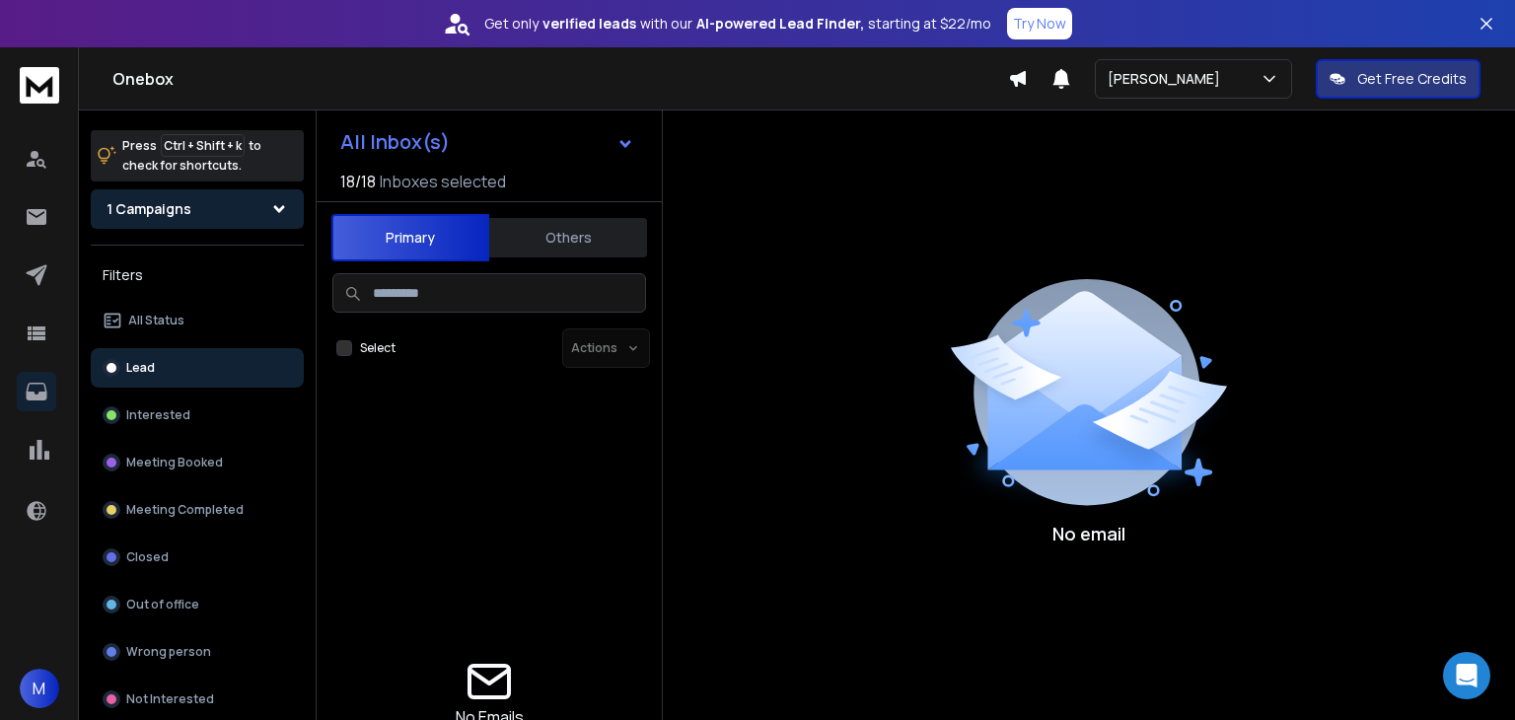
click at [223, 225] on button "1 Campaigns" at bounding box center [197, 208] width 213 height 39
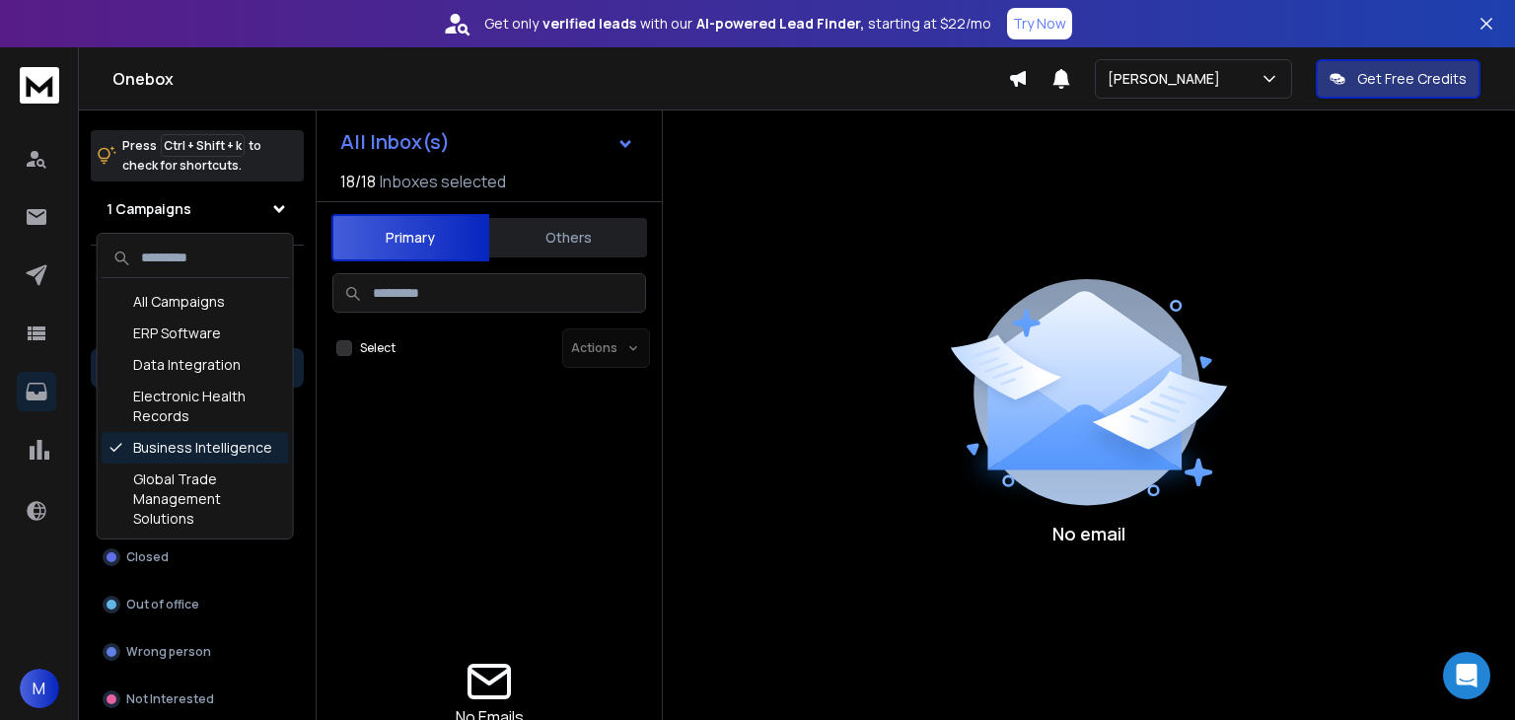
click at [118, 440] on icon at bounding box center [117, 448] width 16 height 16
click at [114, 400] on span at bounding box center [117, 407] width 14 height 14
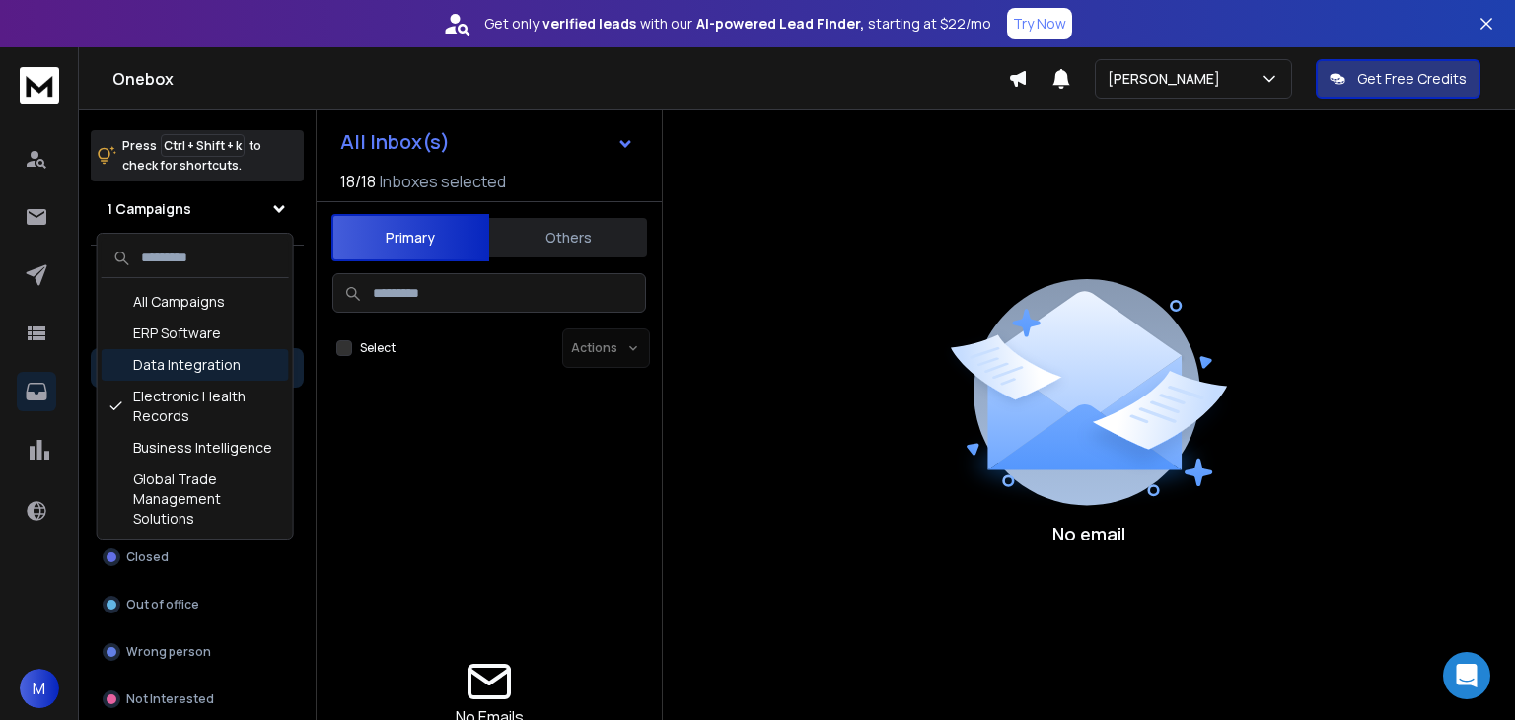
click at [144, 360] on div "Data Integration" at bounding box center [195, 365] width 187 height 32
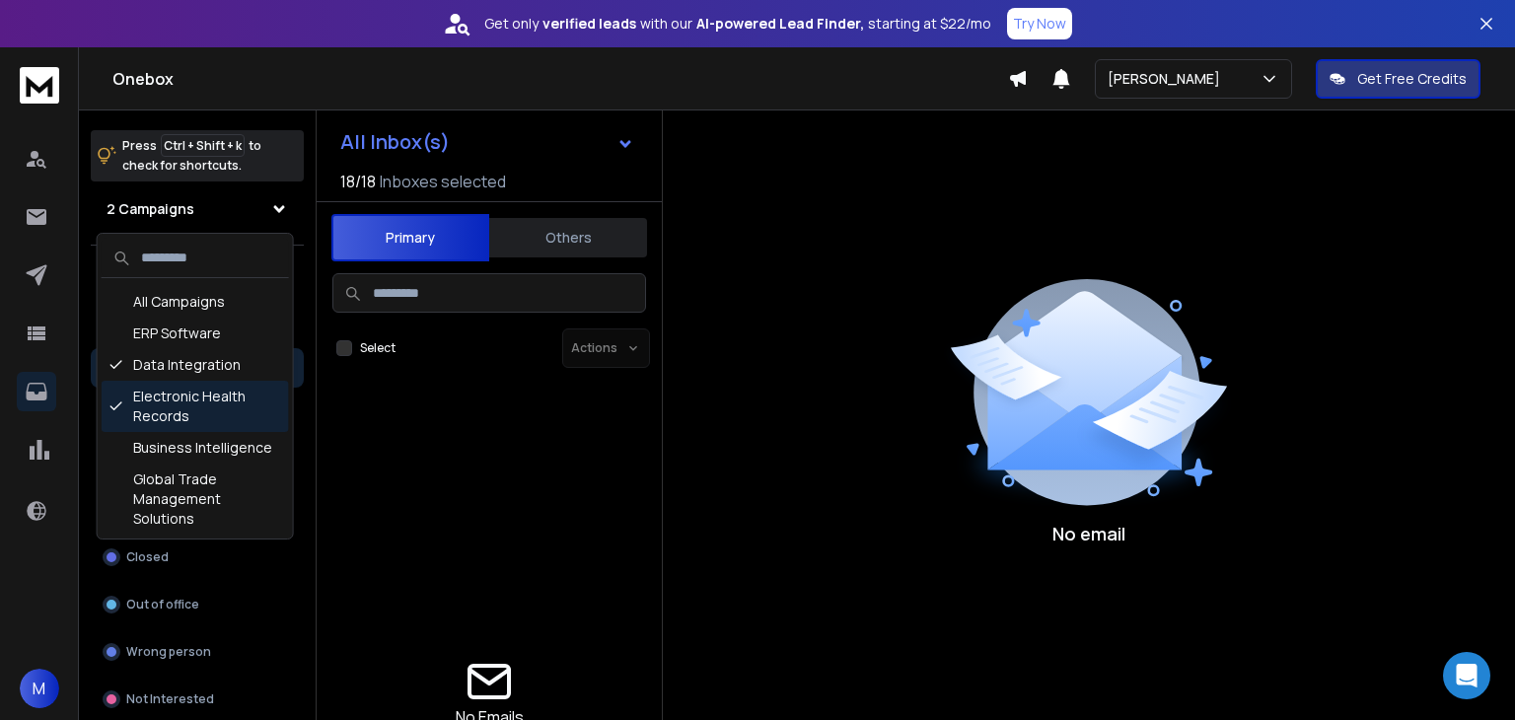
click at [116, 404] on icon at bounding box center [117, 407] width 16 height 16
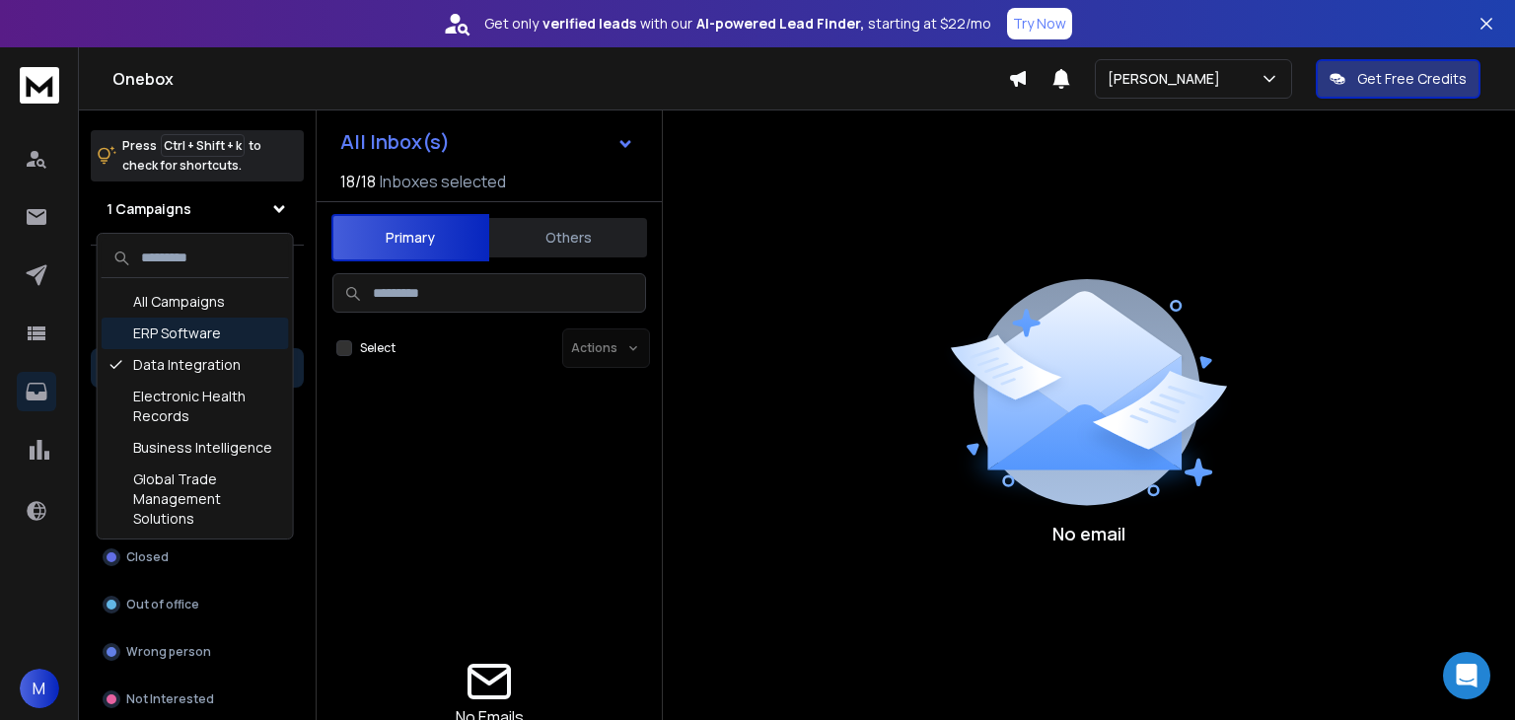
click at [125, 328] on div "ERP Software" at bounding box center [195, 334] width 187 height 32
click at [119, 355] on div "Data Integration" at bounding box center [195, 365] width 187 height 32
click at [127, 302] on div "All Campaigns" at bounding box center [195, 302] width 187 height 32
click at [317, 288] on div "Select Actions No Emails" at bounding box center [489, 592] width 345 height 655
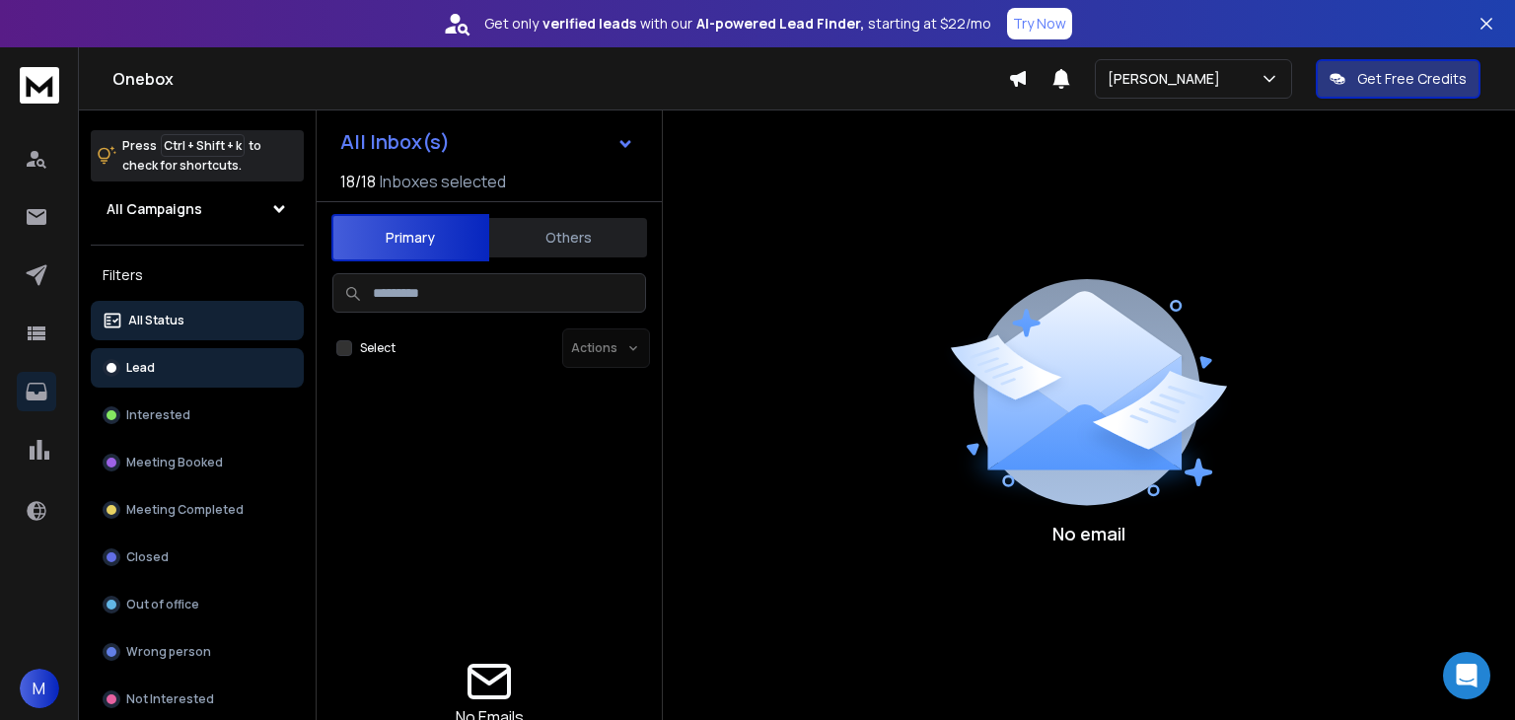
click at [174, 329] on div "All Status" at bounding box center [144, 321] width 82 height 20
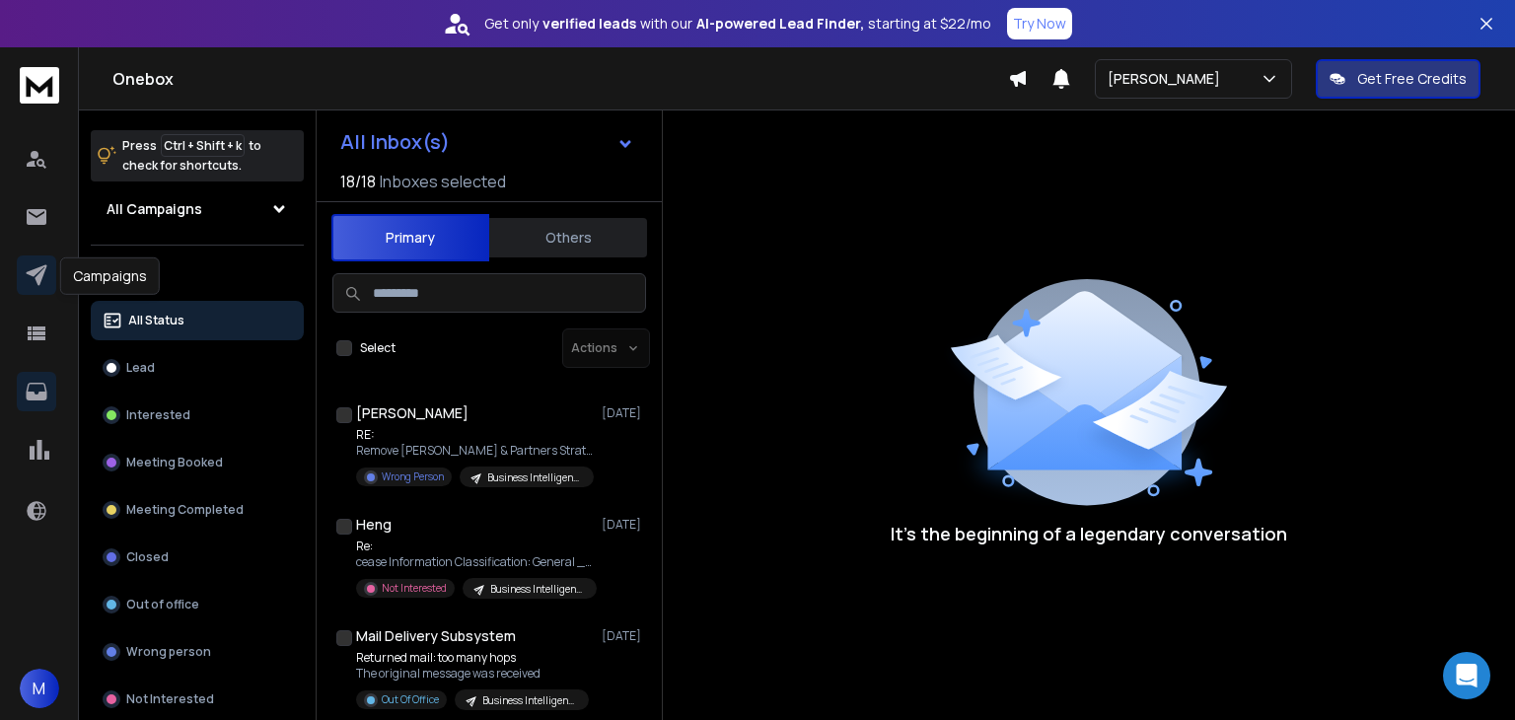
click at [39, 264] on icon at bounding box center [37, 275] width 24 height 24
